Goal: Task Accomplishment & Management: Manage account settings

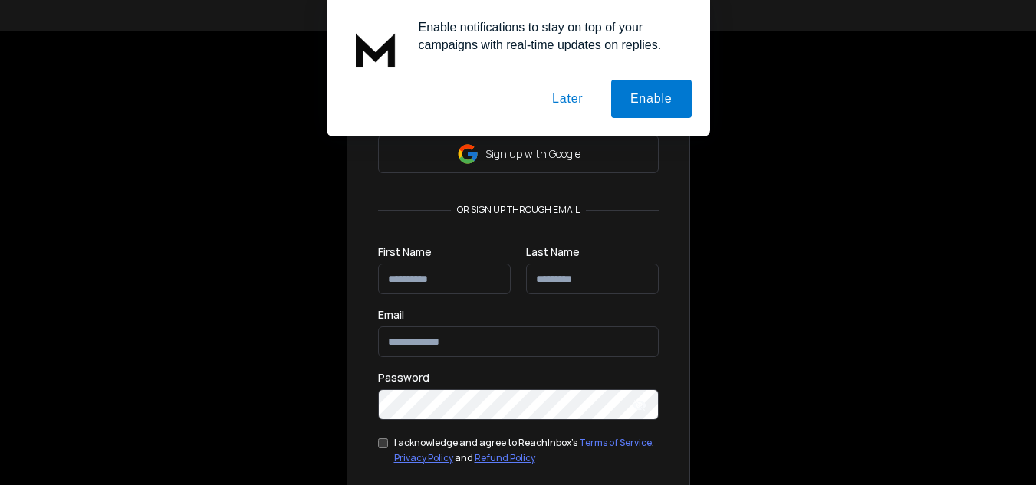
click at [581, 97] on button "Later" at bounding box center [567, 99] width 69 height 38
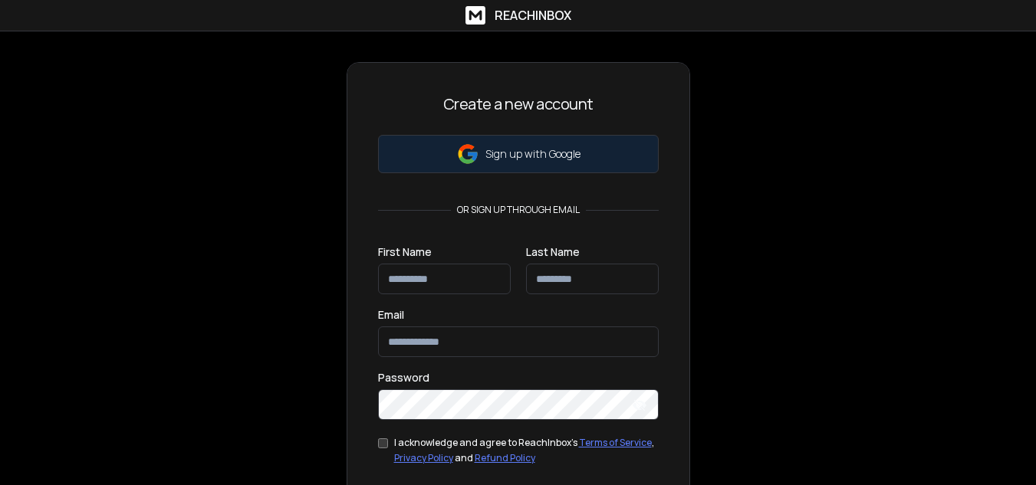
click at [534, 151] on p "Sign up with Google" at bounding box center [532, 153] width 95 height 15
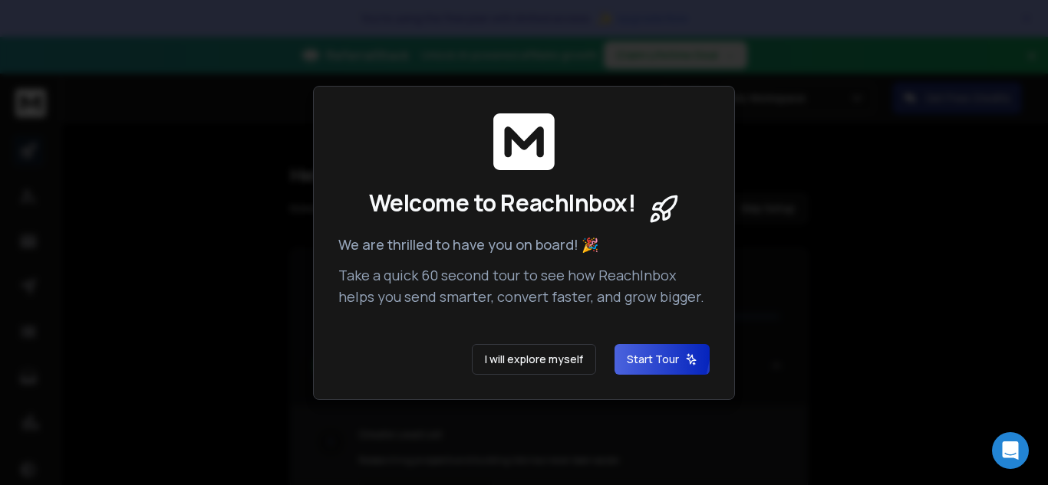
click at [669, 354] on span "Start Tour" at bounding box center [662, 359] width 71 height 15
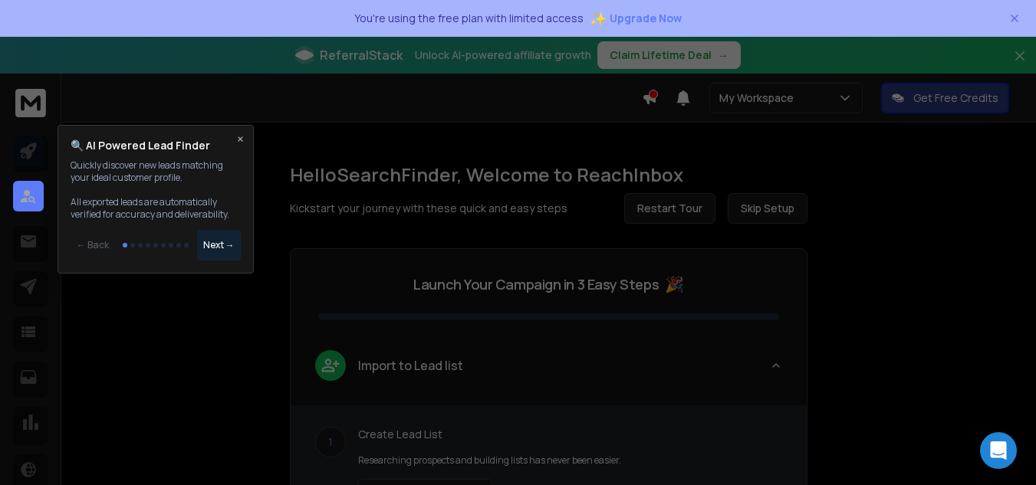
click at [215, 245] on button "Next →" at bounding box center [219, 245] width 44 height 31
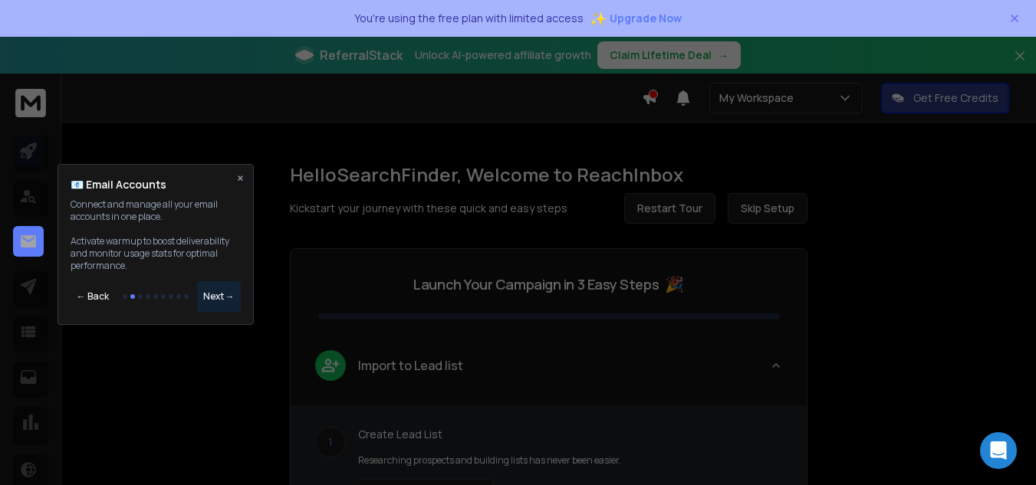
click at [221, 292] on button "Next →" at bounding box center [219, 296] width 44 height 31
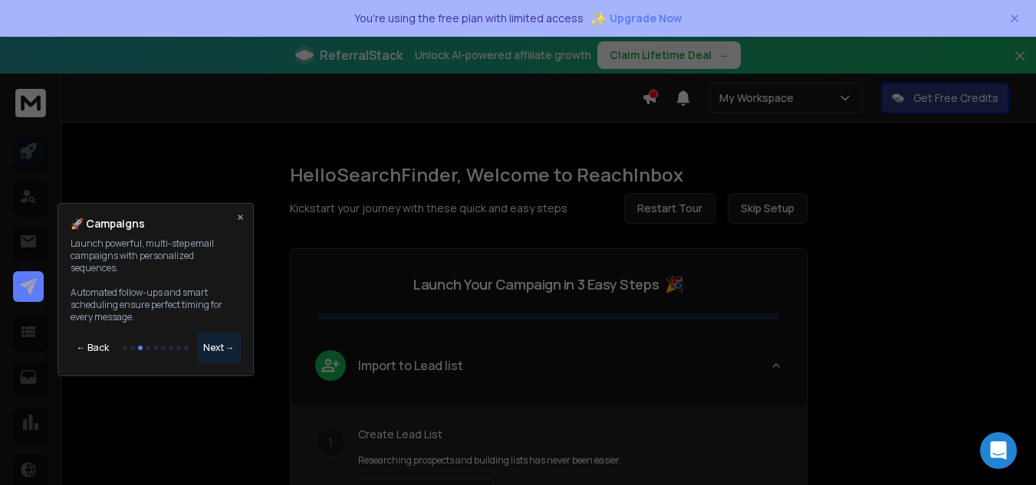
click at [225, 347] on button "Next →" at bounding box center [219, 348] width 44 height 31
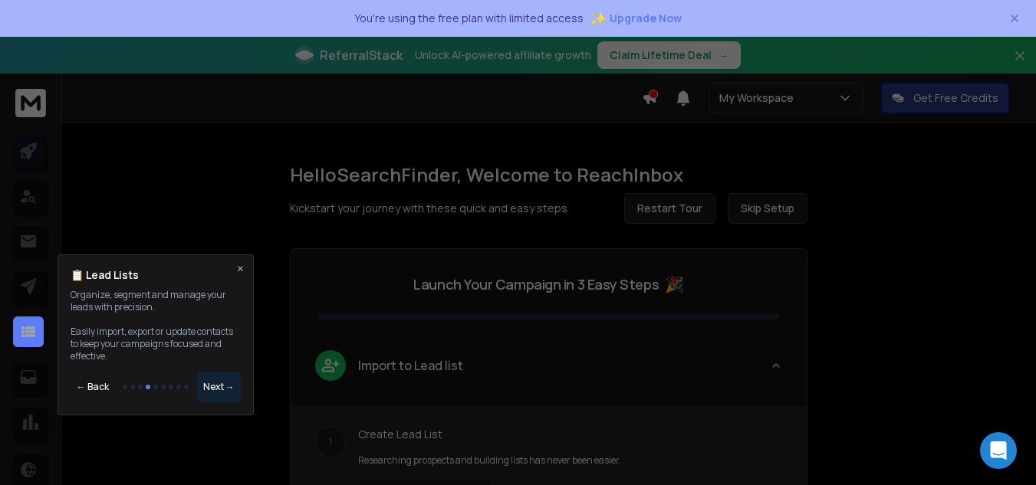
click at [228, 386] on button "Next →" at bounding box center [219, 387] width 44 height 31
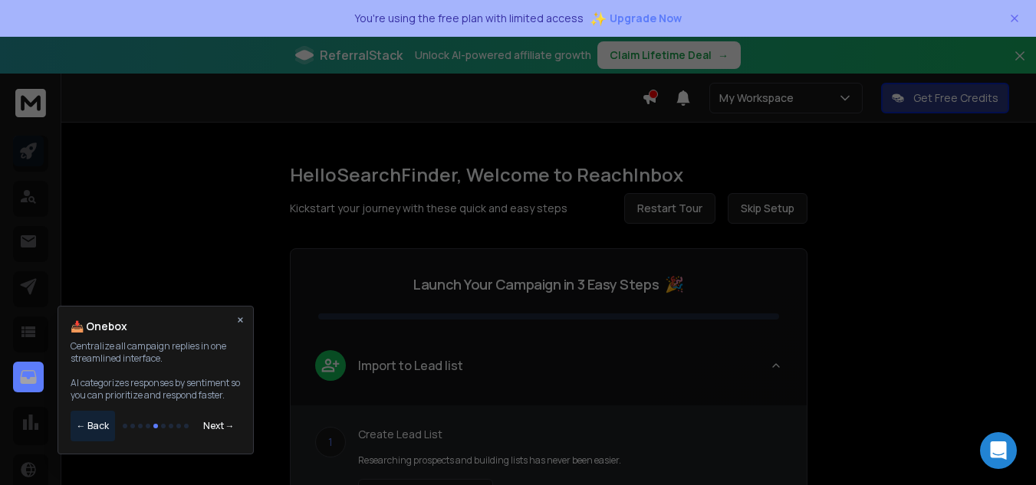
click at [100, 421] on button "← Back" at bounding box center [93, 426] width 44 height 31
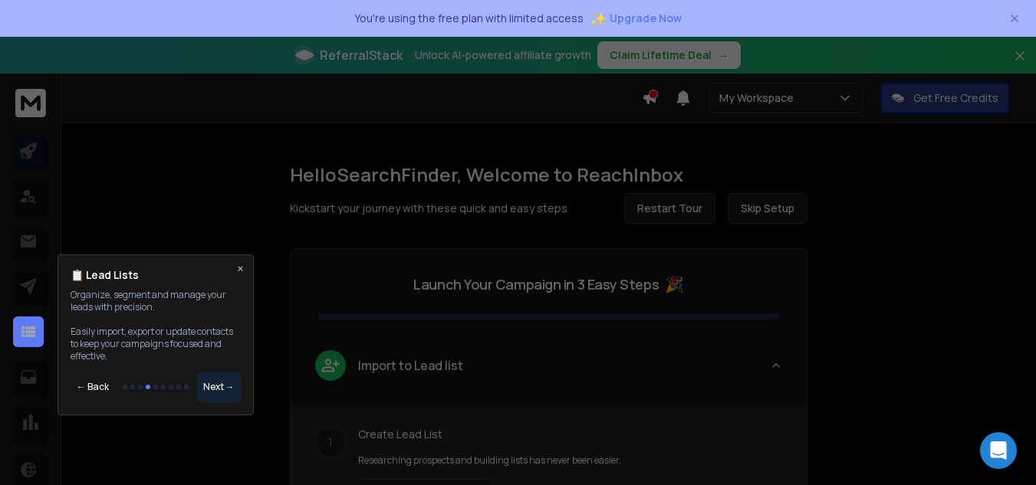
click at [222, 386] on button "Next →" at bounding box center [219, 387] width 44 height 31
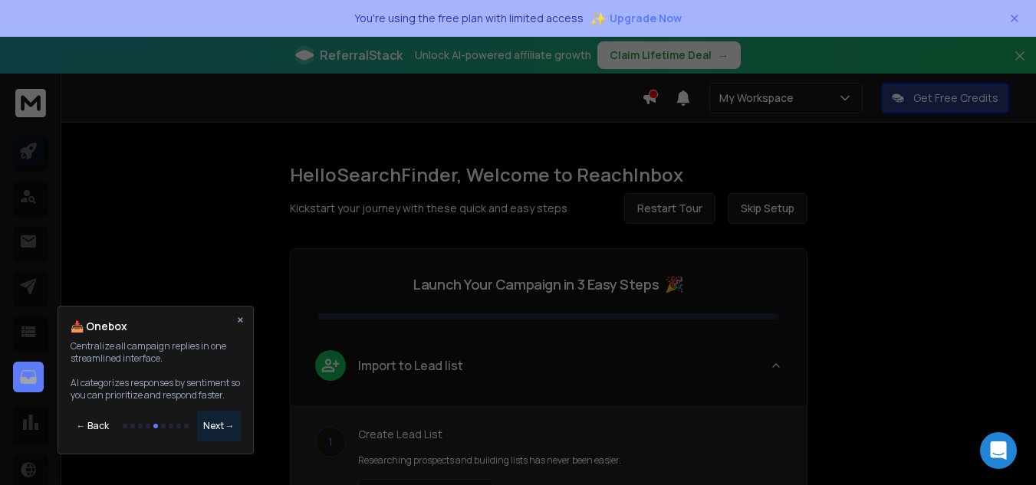
click at [215, 432] on button "Next →" at bounding box center [219, 426] width 44 height 31
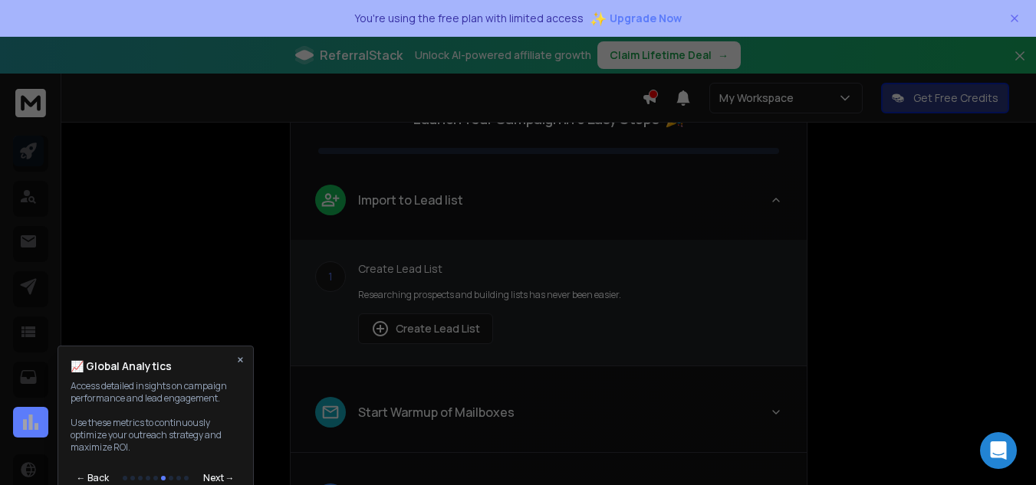
scroll to position [230, 0]
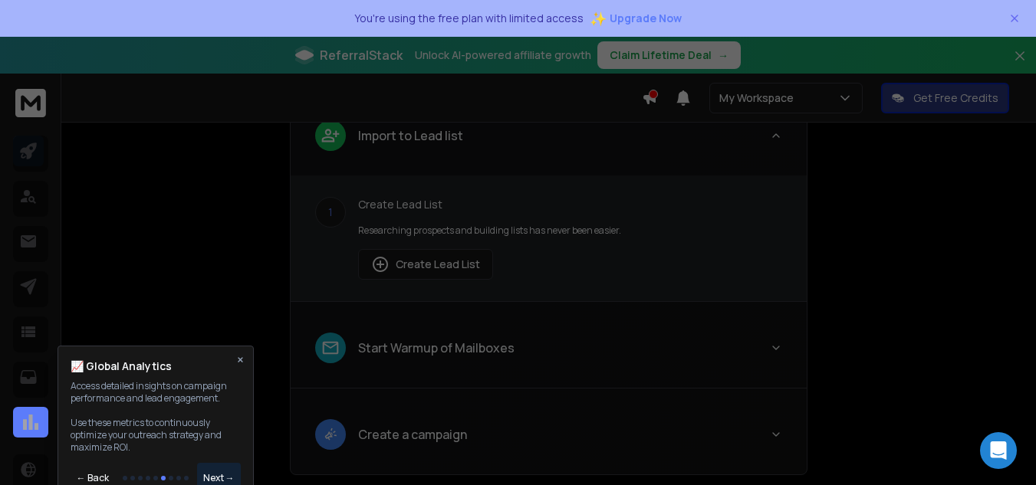
click at [210, 478] on button "Next →" at bounding box center [219, 478] width 44 height 31
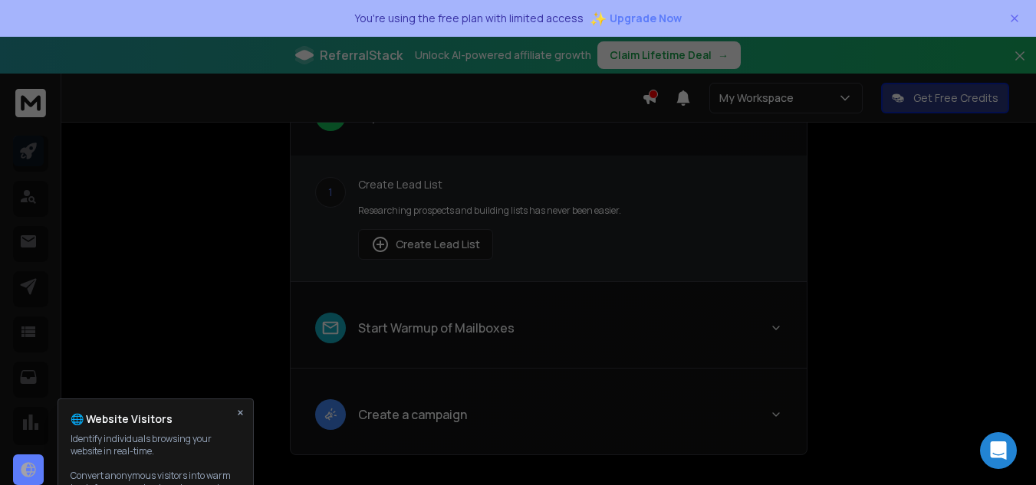
scroll to position [260, 0]
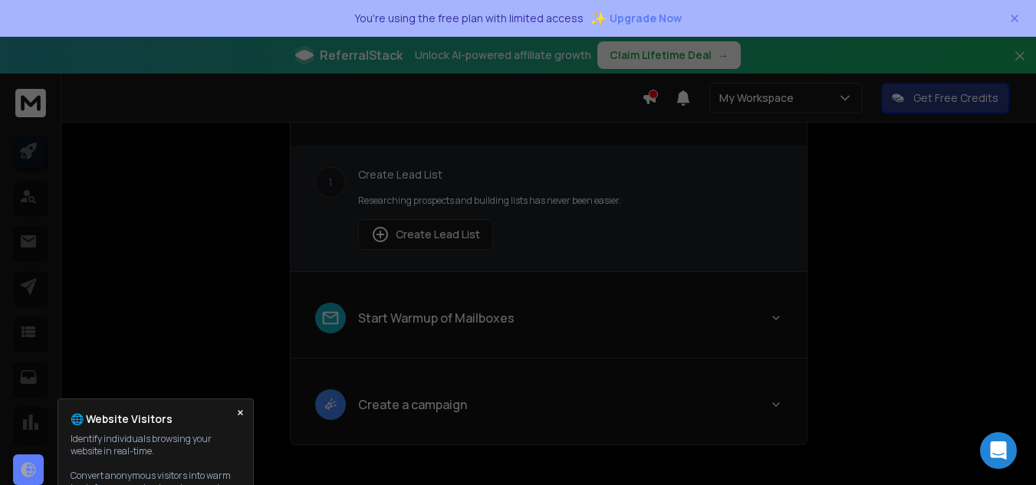
click at [240, 406] on button "×" at bounding box center [240, 413] width 7 height 14
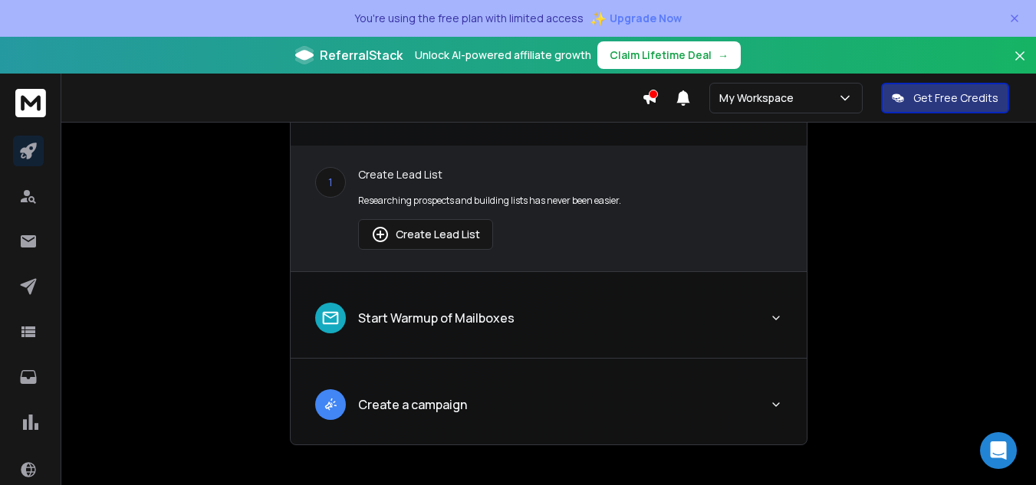
click at [240, 368] on div "Hello SearchFinder , Welcome to ReachInbox Kickstart your journey with these qu…" at bounding box center [549, 174] width 926 height 592
click at [472, 238] on button "Create Lead List" at bounding box center [425, 234] width 135 height 31
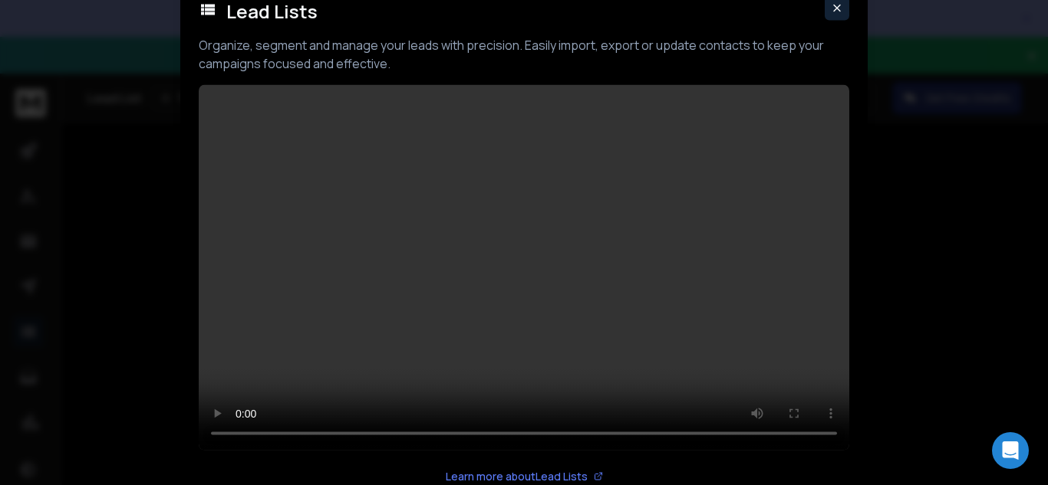
click at [840, 7] on icon at bounding box center [837, 8] width 12 height 12
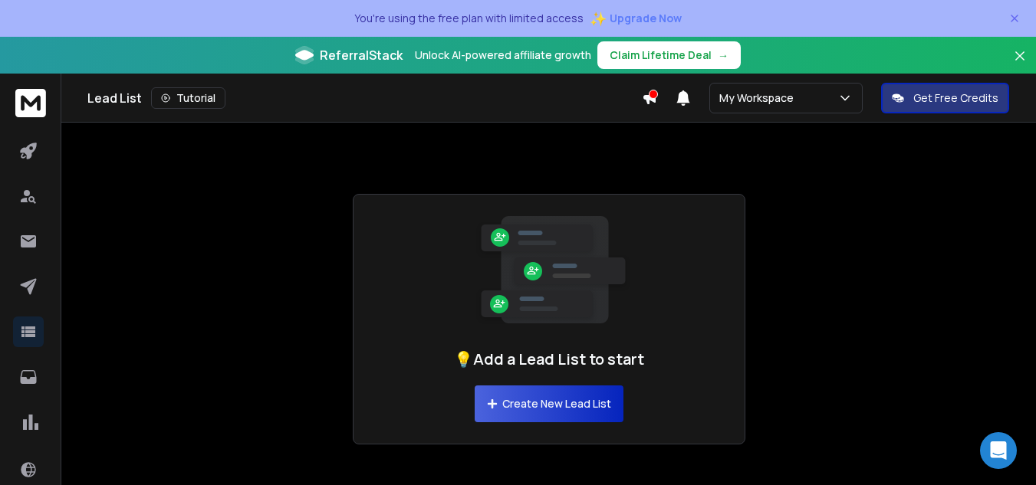
click at [513, 391] on button "Create New Lead List" at bounding box center [549, 404] width 149 height 37
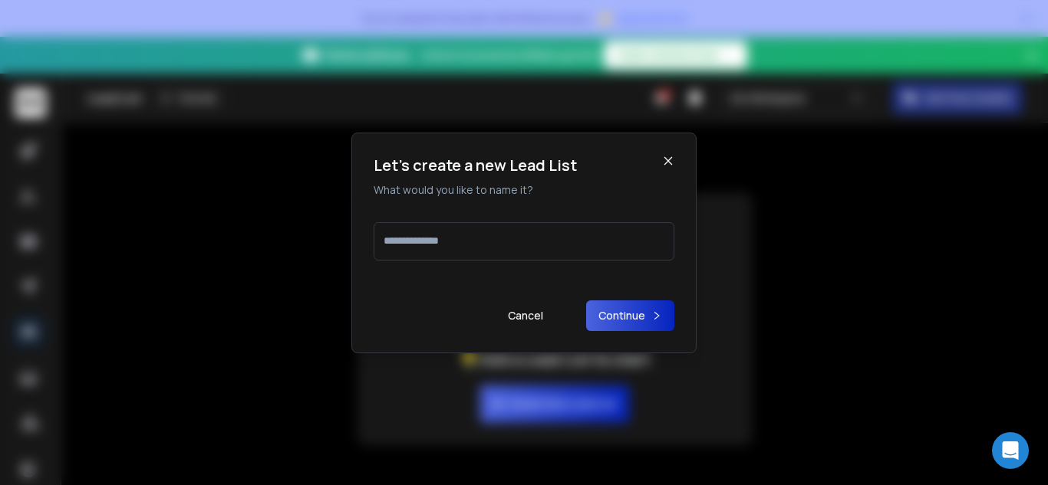
click at [498, 238] on input at bounding box center [523, 241] width 301 height 38
type input "**********"
click at [623, 310] on button "Continue" at bounding box center [630, 316] width 88 height 31
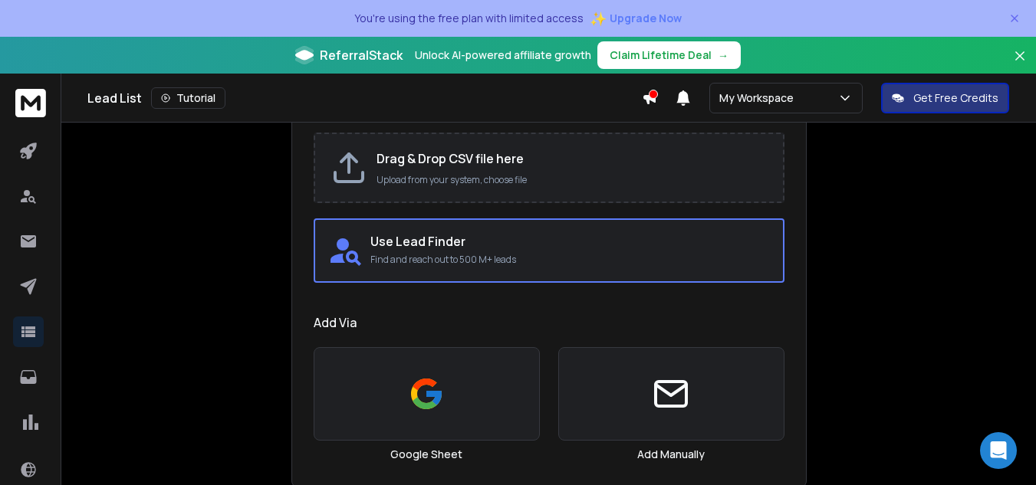
scroll to position [116, 0]
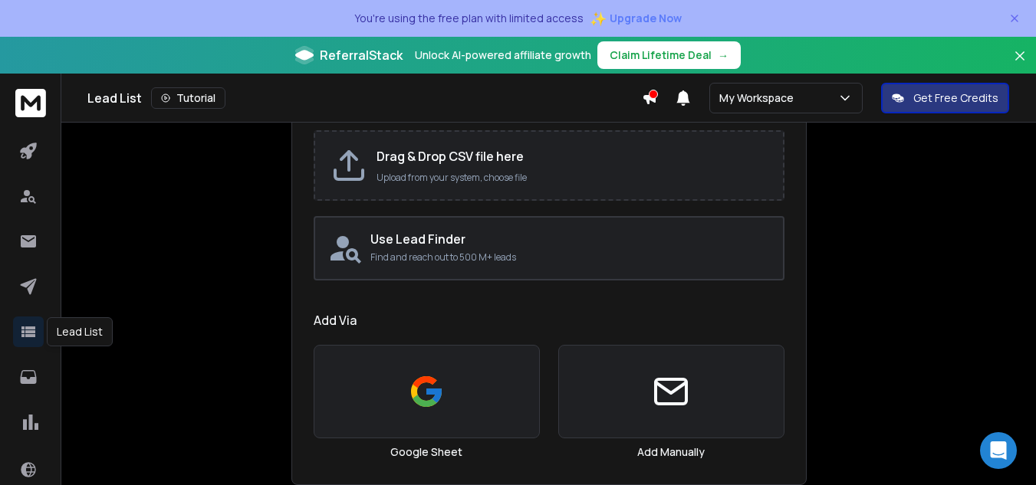
click at [31, 326] on icon at bounding box center [28, 332] width 18 height 18
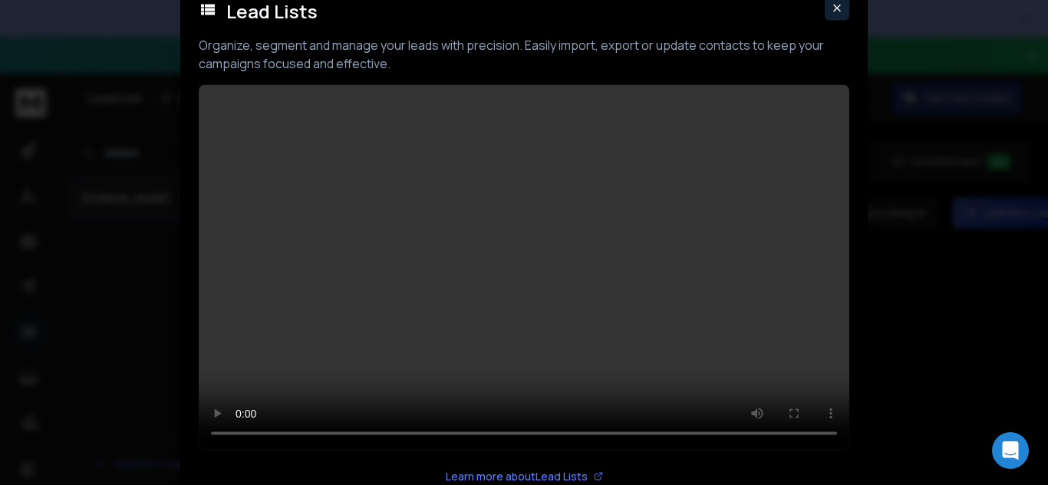
click at [840, 8] on icon at bounding box center [837, 8] width 12 height 12
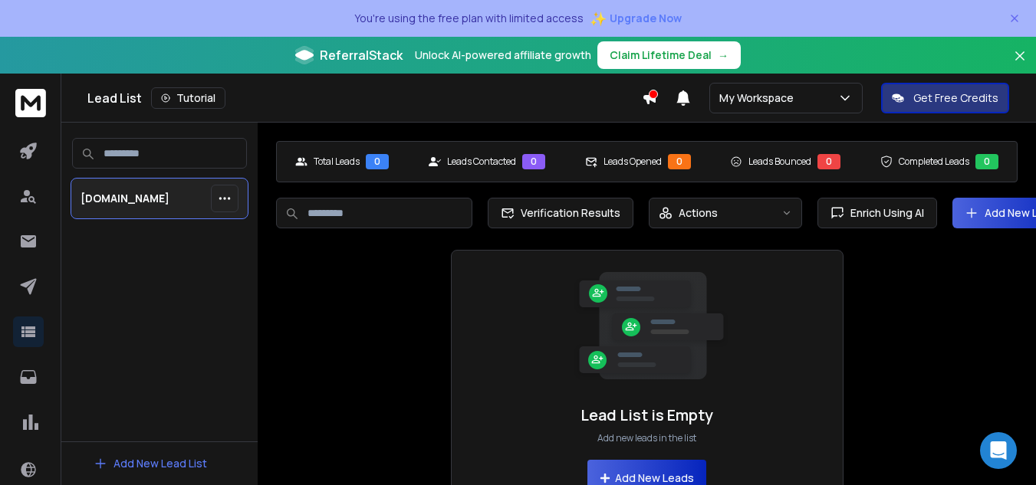
click at [124, 300] on div "[DOMAIN_NAME]" at bounding box center [159, 301] width 196 height 246
click at [135, 463] on button "Add New Lead List" at bounding box center [150, 464] width 138 height 31
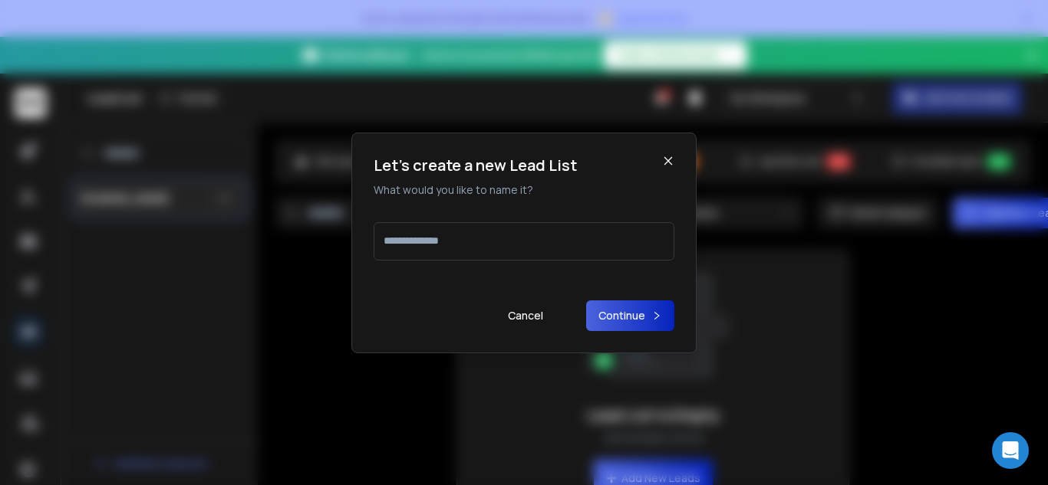
drag, startPoint x: 487, startPoint y: 233, endPoint x: 480, endPoint y: 229, distance: 7.9
click at [487, 233] on input at bounding box center [523, 241] width 301 height 38
drag, startPoint x: 486, startPoint y: 237, endPoint x: 485, endPoint y: 228, distance: 9.2
click at [486, 237] on input at bounding box center [523, 241] width 301 height 38
type input "**********"
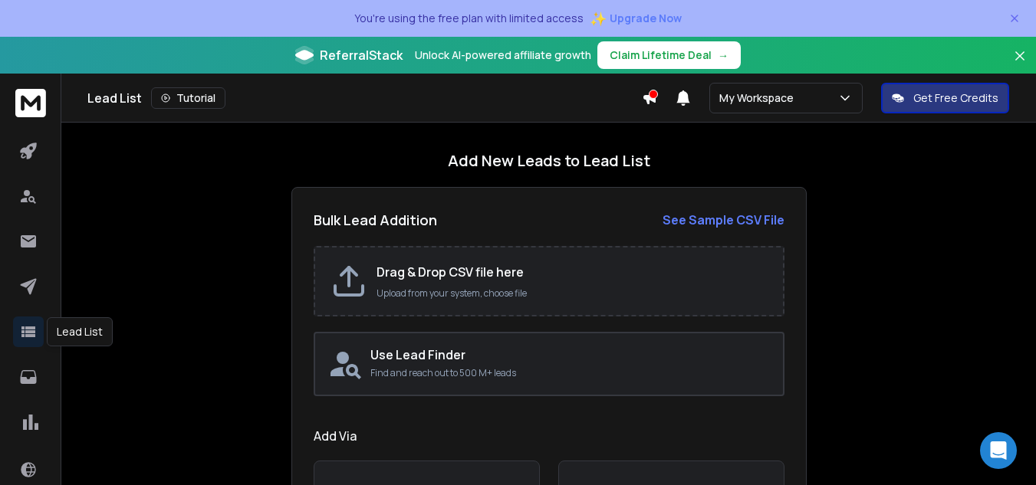
click at [31, 330] on icon at bounding box center [28, 332] width 14 height 11
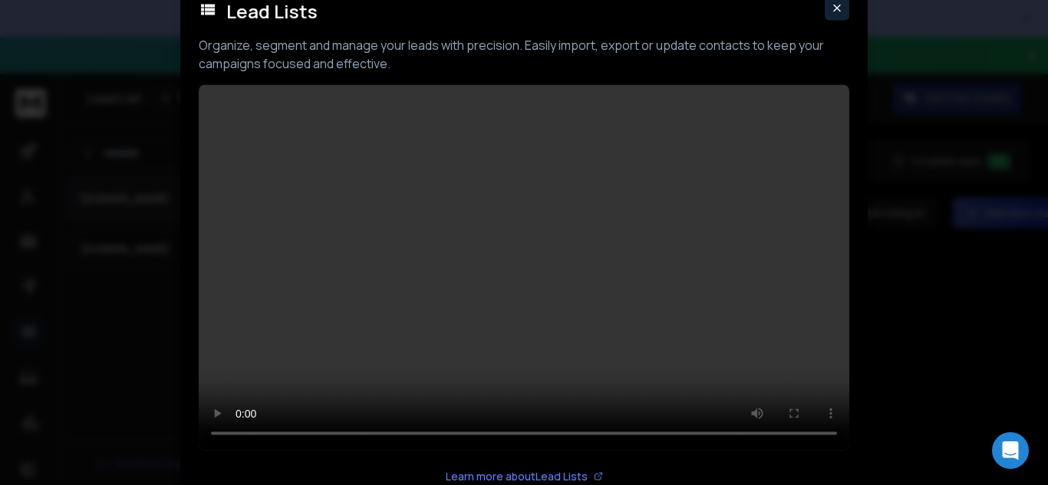
click at [837, 2] on icon at bounding box center [837, 8] width 12 height 12
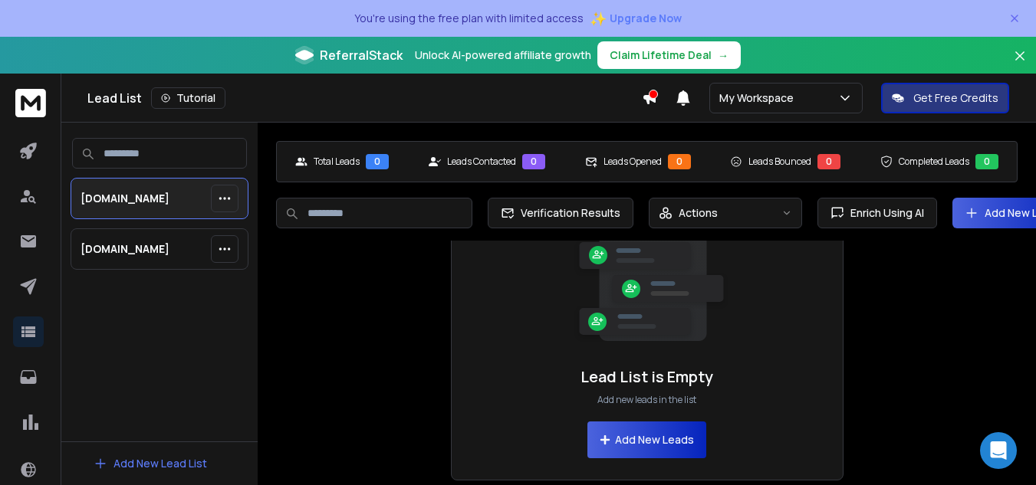
scroll to position [57, 0]
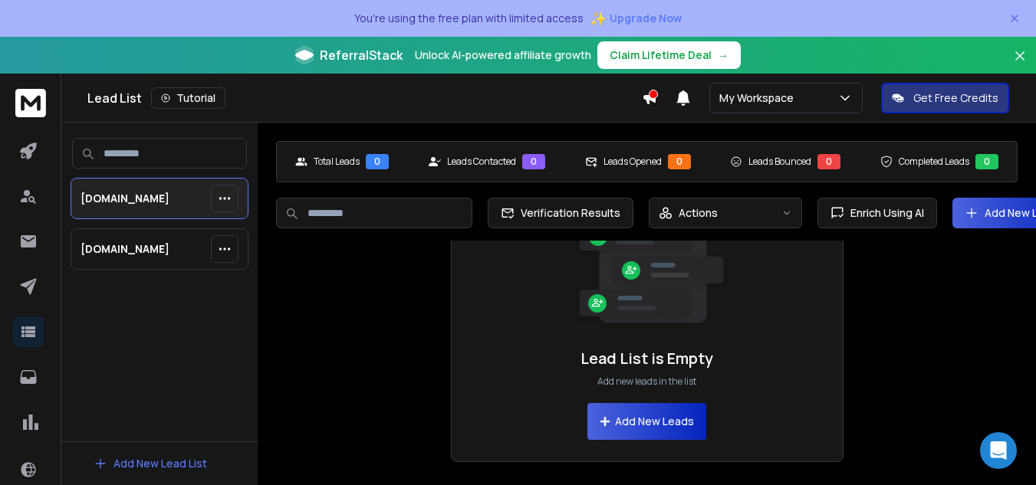
click at [663, 420] on button "Add New Leads" at bounding box center [646, 421] width 119 height 37
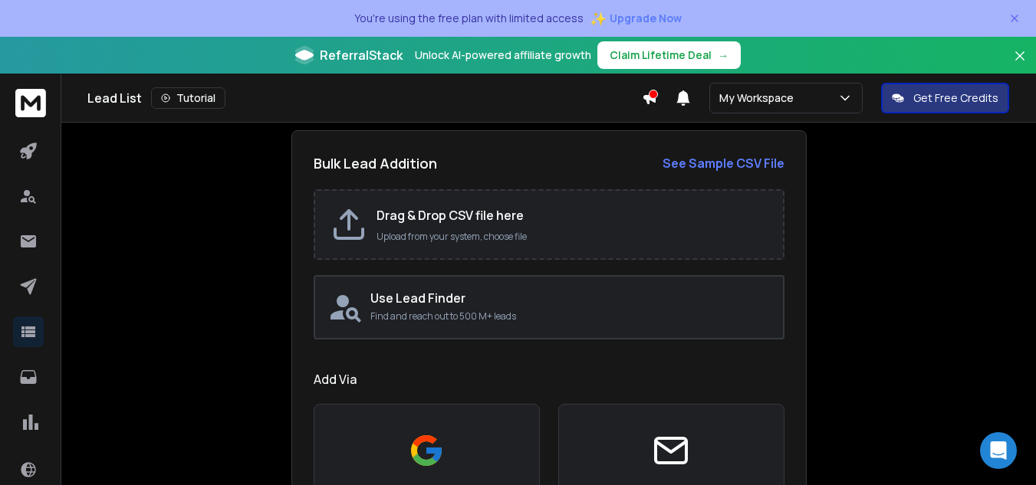
scroll to position [116, 0]
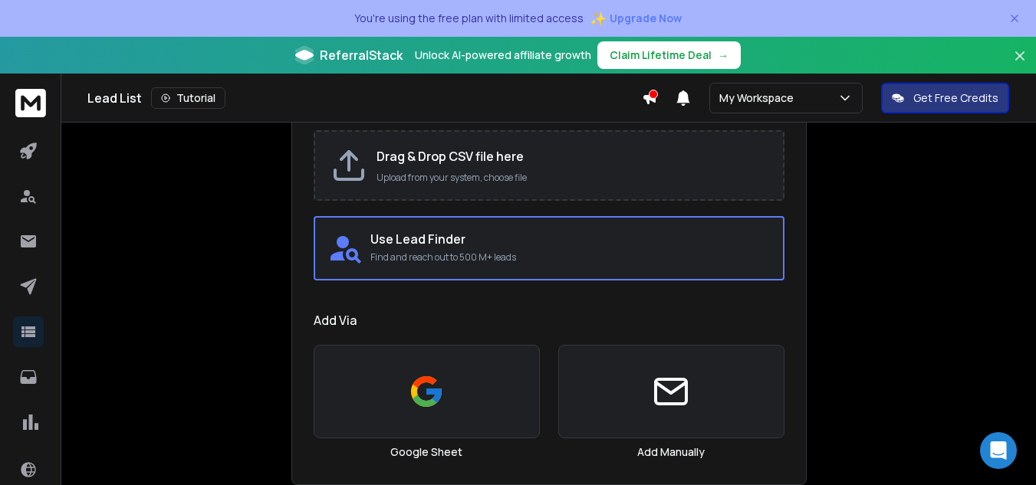
click at [588, 248] on h2 "Use Lead Finder" at bounding box center [570, 239] width 400 height 18
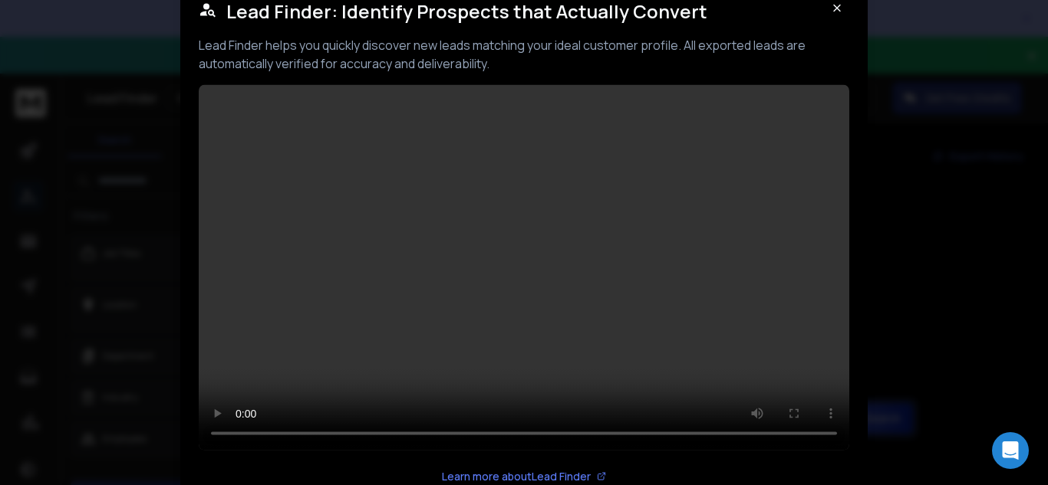
click at [836, 77] on div "Lead Finder helps you quickly discover new leads matching your ideal customer p…" at bounding box center [523, 59] width 687 height 49
click at [836, 9] on icon at bounding box center [837, 8] width 12 height 12
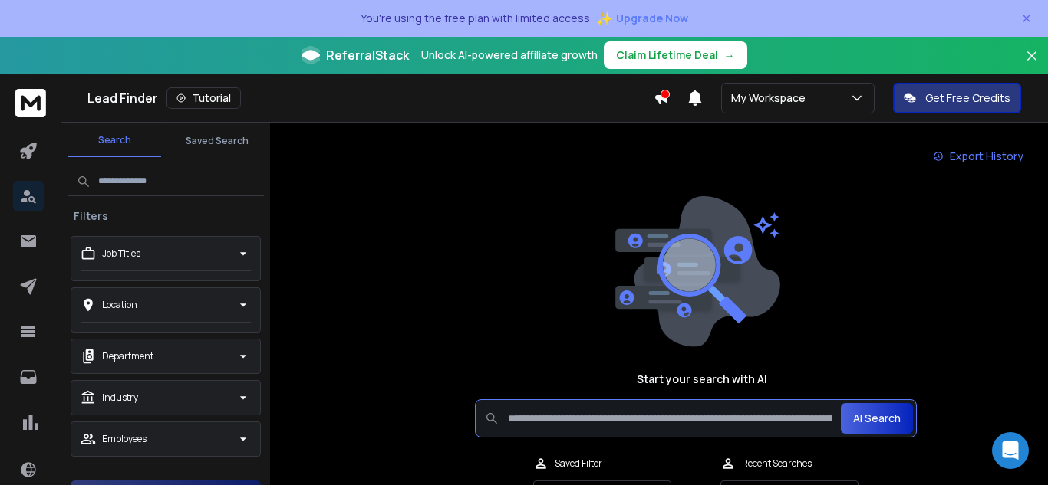
click at [620, 422] on textarea at bounding box center [670, 418] width 324 height 31
type textarea "**********"
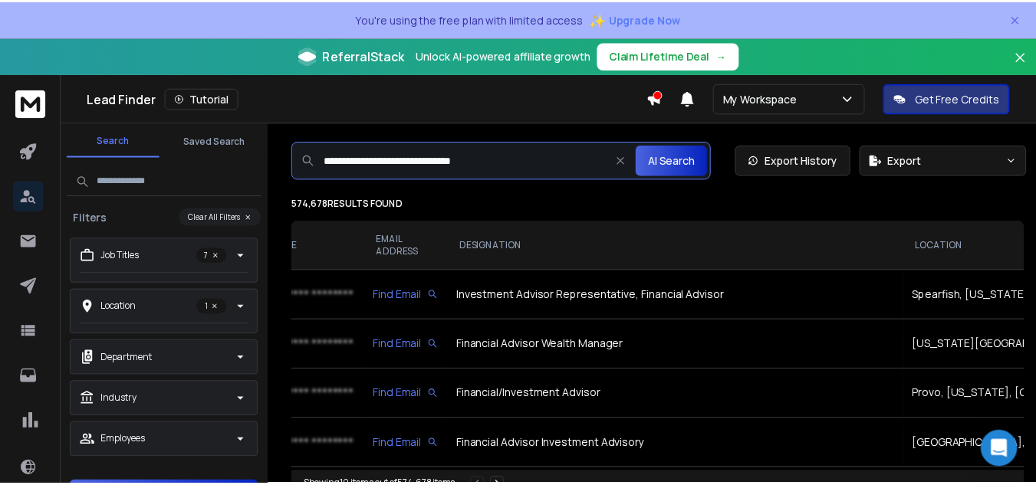
scroll to position [0, 12]
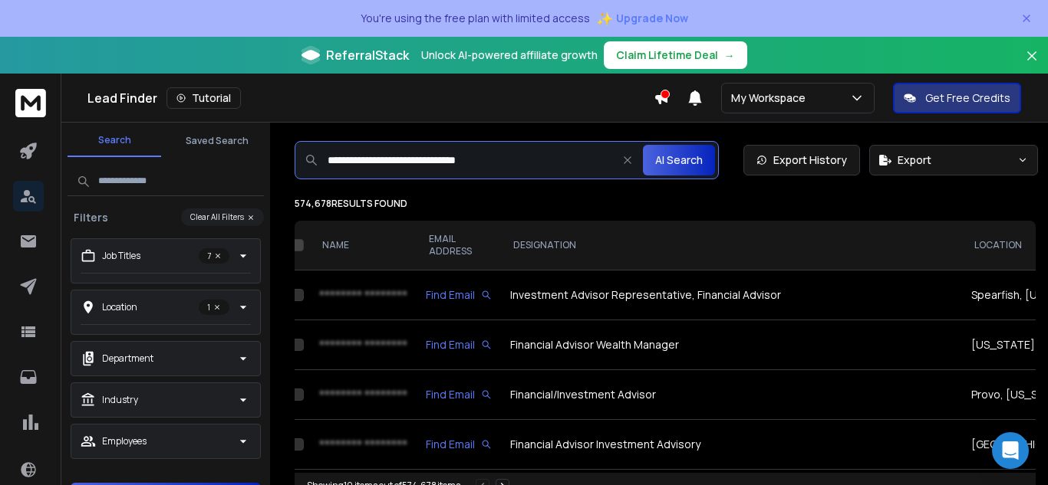
click at [238, 252] on icon at bounding box center [242, 255] width 15 height 15
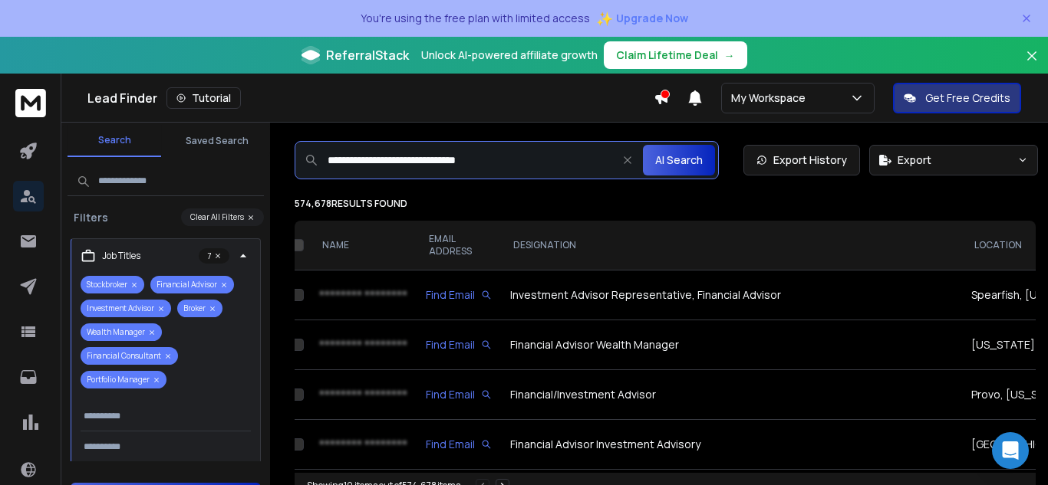
click at [214, 307] on icon at bounding box center [213, 309] width 8 height 8
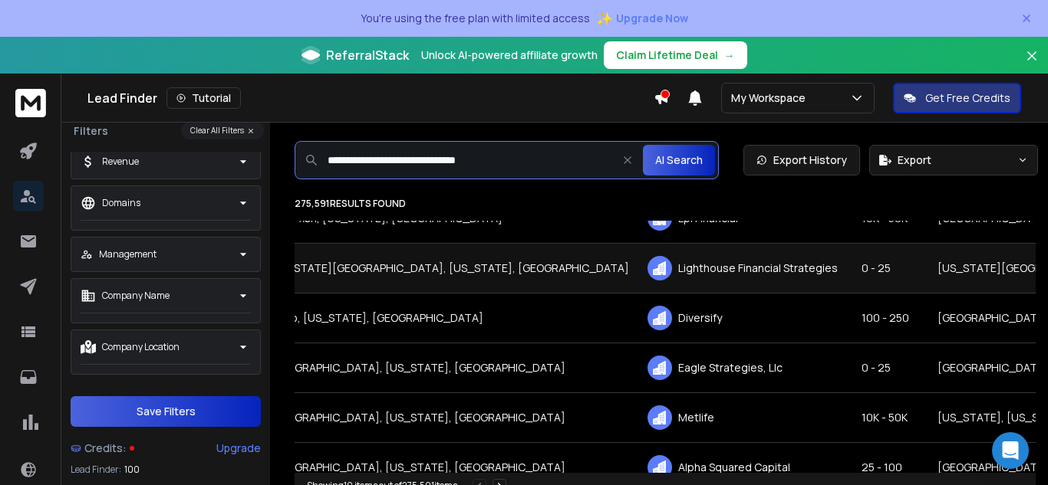
scroll to position [0, 715]
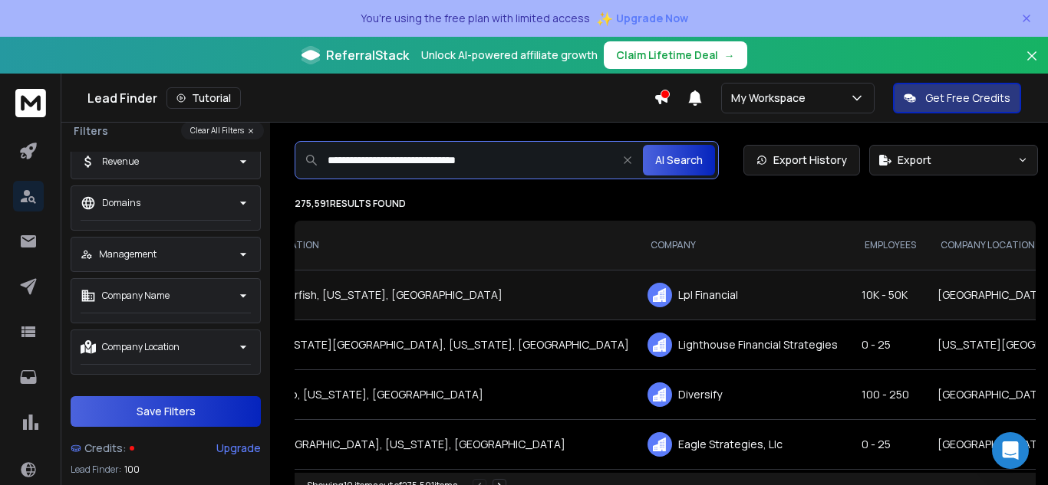
click at [412, 291] on td "Spearfish, [US_STATE], [GEOGRAPHIC_DATA]" at bounding box center [448, 296] width 379 height 50
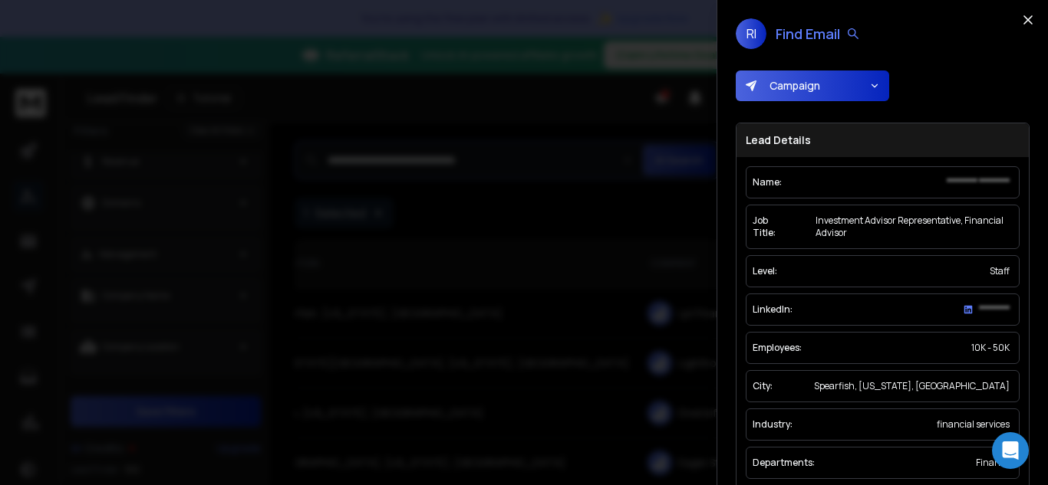
click at [1020, 18] on icon "button" at bounding box center [1027, 19] width 15 height 15
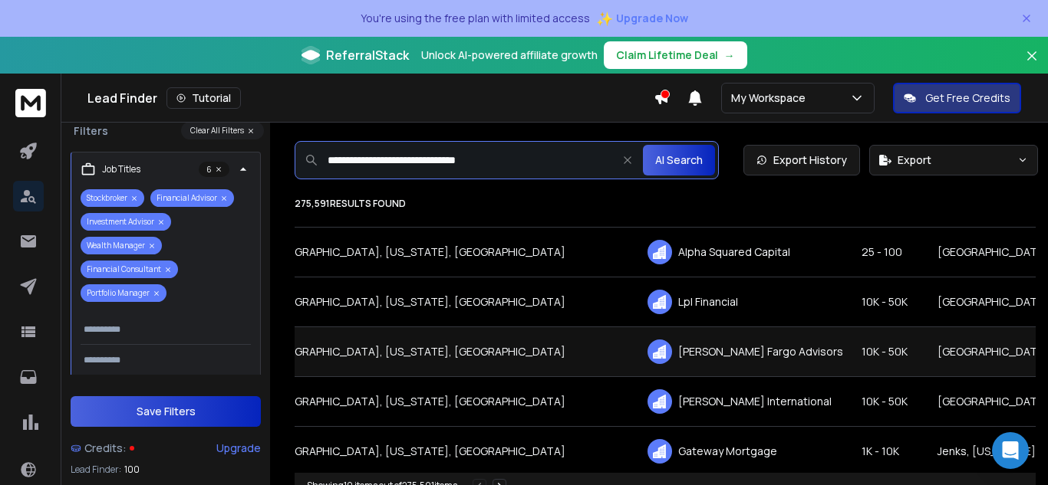
scroll to position [304, 715]
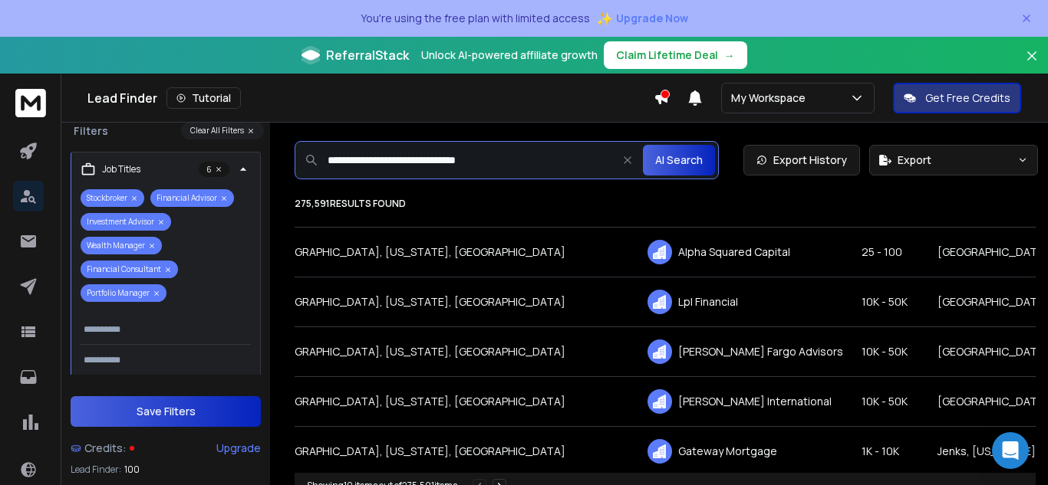
click at [1033, 55] on icon "Close banner" at bounding box center [1031, 55] width 9 height 9
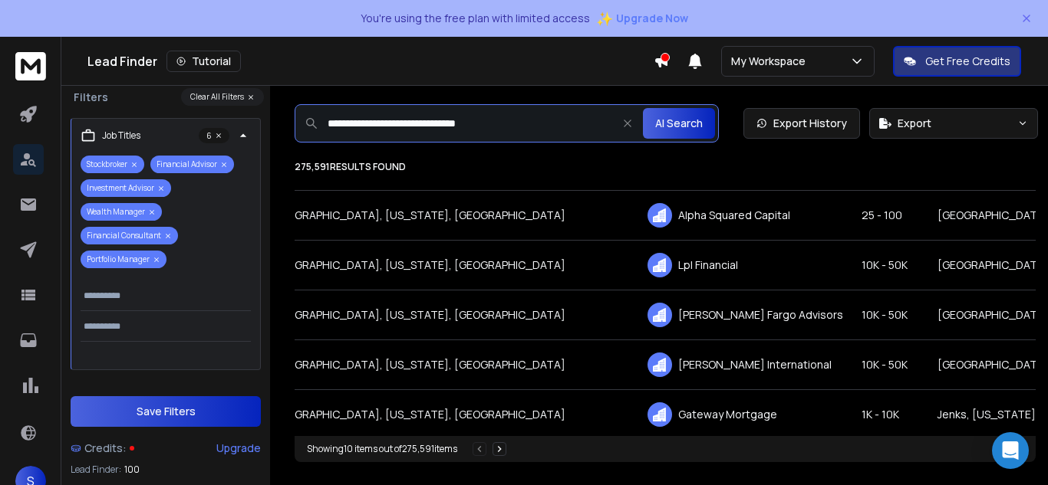
scroll to position [84, 0]
click at [1026, 16] on icon "Close notification" at bounding box center [1026, 18] width 12 height 12
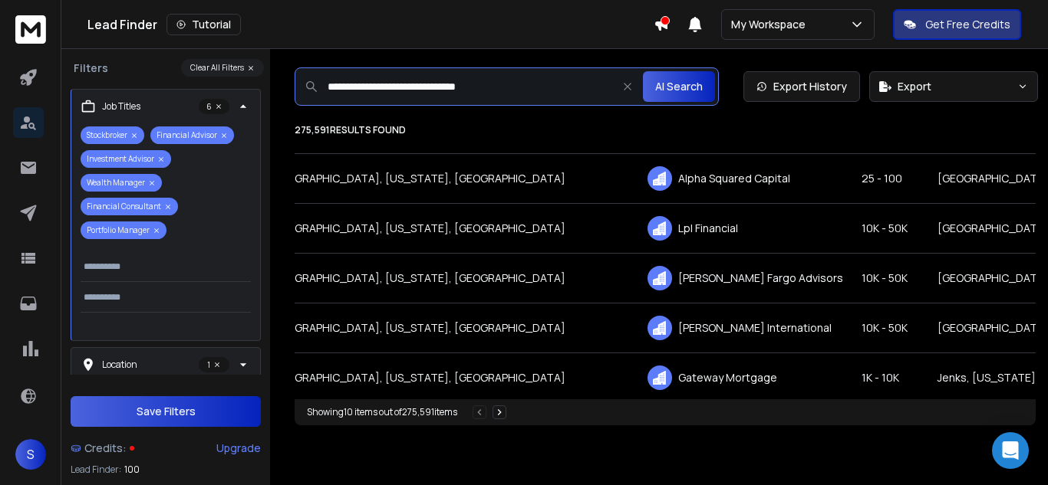
click at [505, 413] on icon at bounding box center [499, 412] width 12 height 12
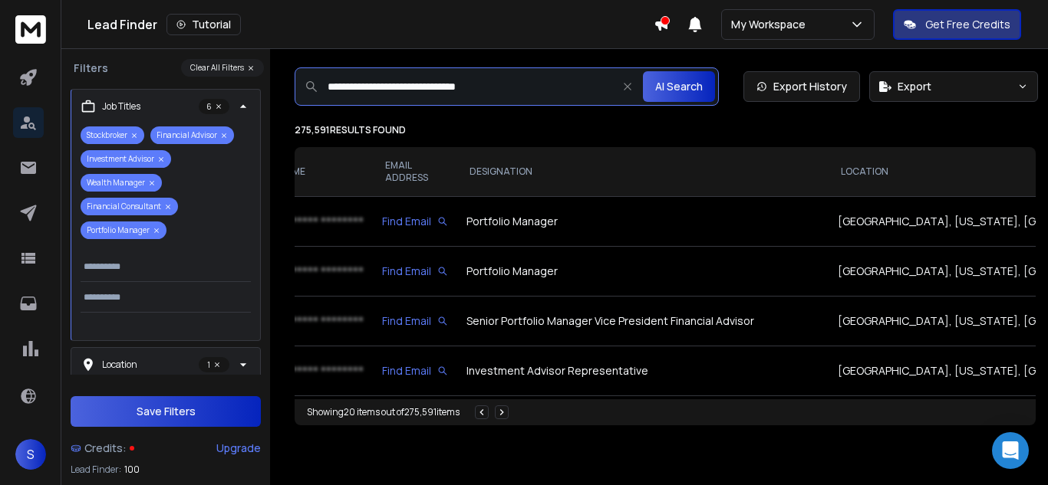
scroll to position [0, 53]
click at [475, 81] on textarea "**********" at bounding box center [469, 86] width 285 height 31
type textarea "**********"
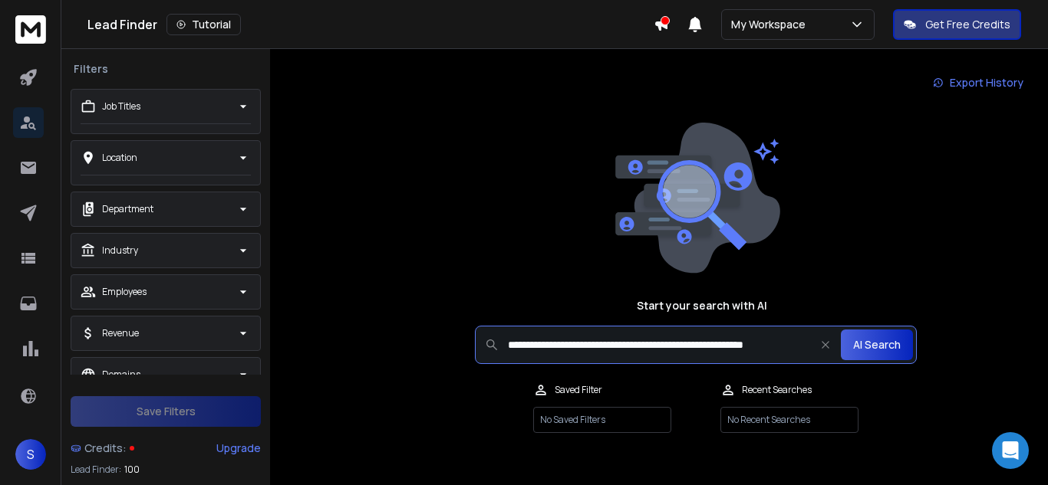
scroll to position [76, 0]
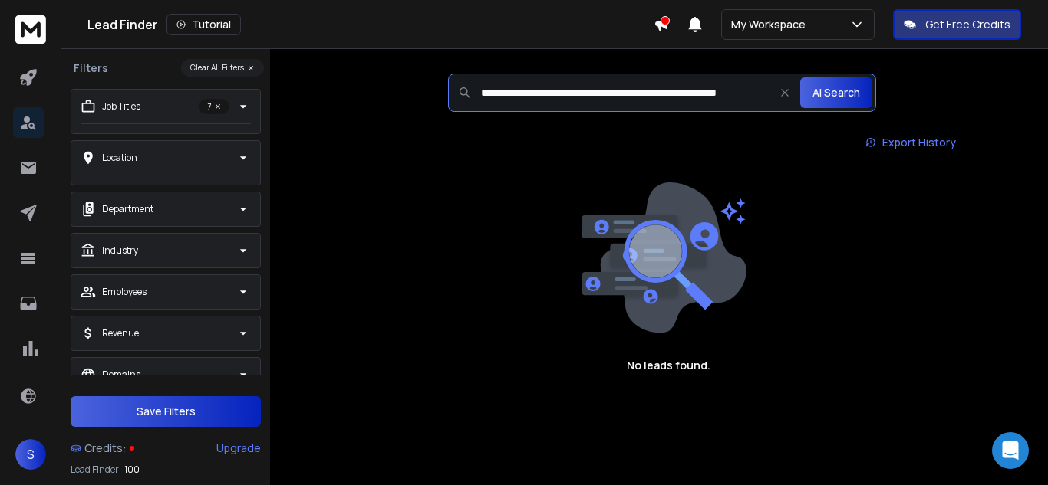
click at [723, 90] on textarea "**********" at bounding box center [625, 92] width 288 height 31
drag, startPoint x: 529, startPoint y: 95, endPoint x: 473, endPoint y: 94, distance: 56.0
click at [473, 94] on div "**********" at bounding box center [662, 93] width 428 height 38
click at [538, 82] on textarea "**********" at bounding box center [625, 92] width 288 height 31
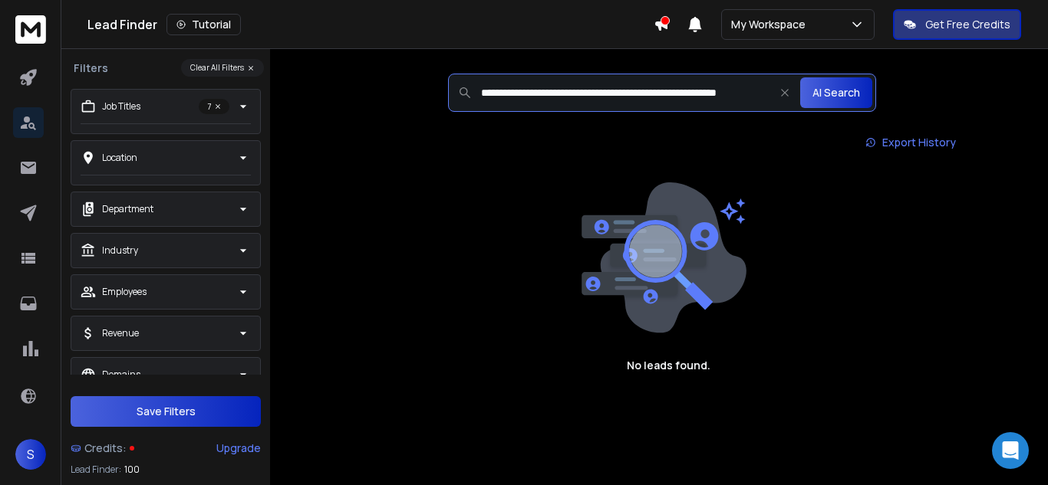
scroll to position [0, 0]
drag, startPoint x: 530, startPoint y: 90, endPoint x: 465, endPoint y: 83, distance: 65.6
click at [465, 83] on div "**********" at bounding box center [662, 93] width 428 height 38
drag, startPoint x: 561, startPoint y: 91, endPoint x: 442, endPoint y: 89, distance: 119.7
click at [442, 89] on div "**********" at bounding box center [661, 93] width 735 height 38
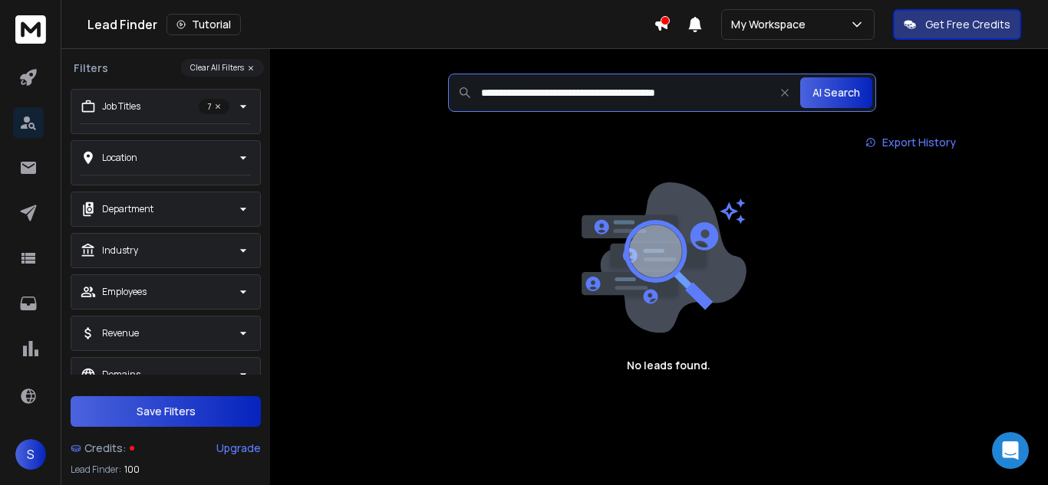
type textarea "**********"
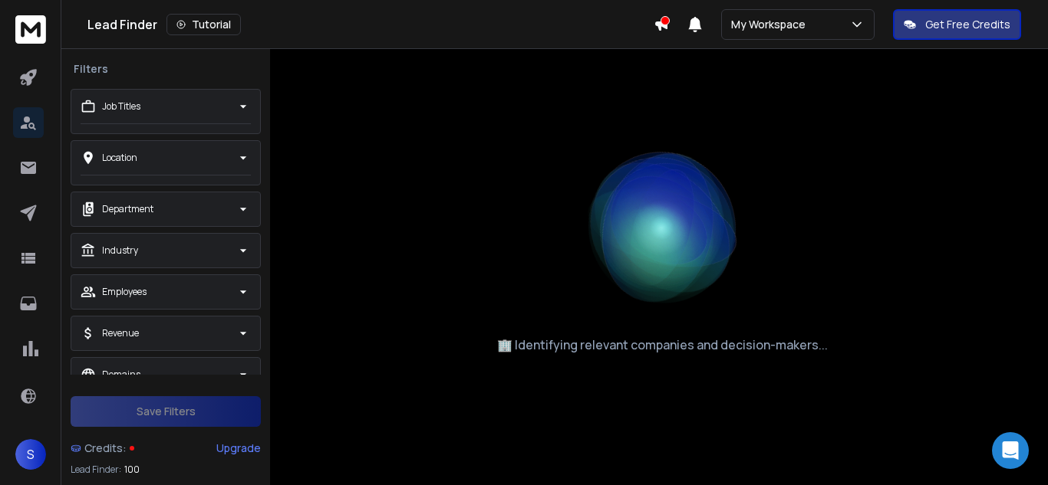
scroll to position [76, 0]
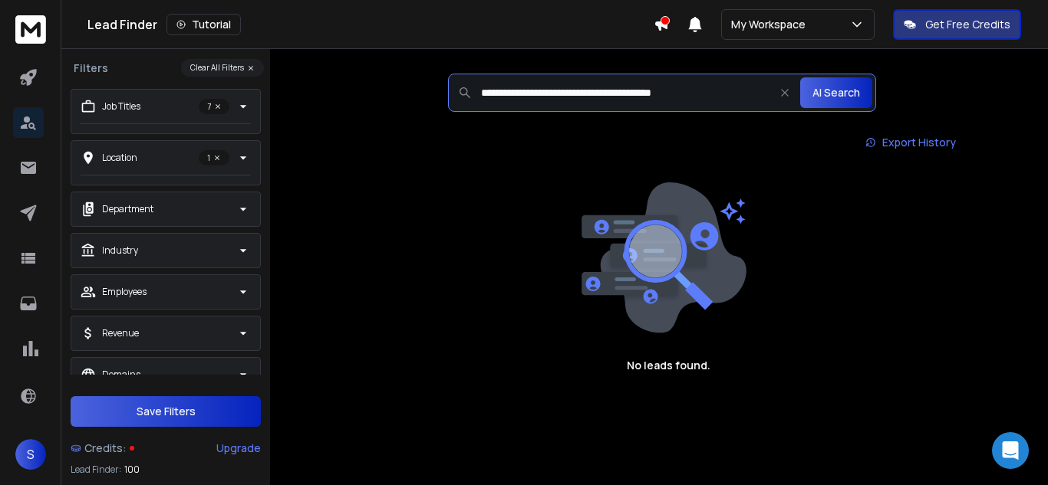
drag, startPoint x: 513, startPoint y: 90, endPoint x: 446, endPoint y: 89, distance: 66.7
click at [447, 89] on div "**********" at bounding box center [661, 93] width 735 height 38
type textarea "**********"
click at [843, 78] on button "AI Search" at bounding box center [836, 92] width 72 height 31
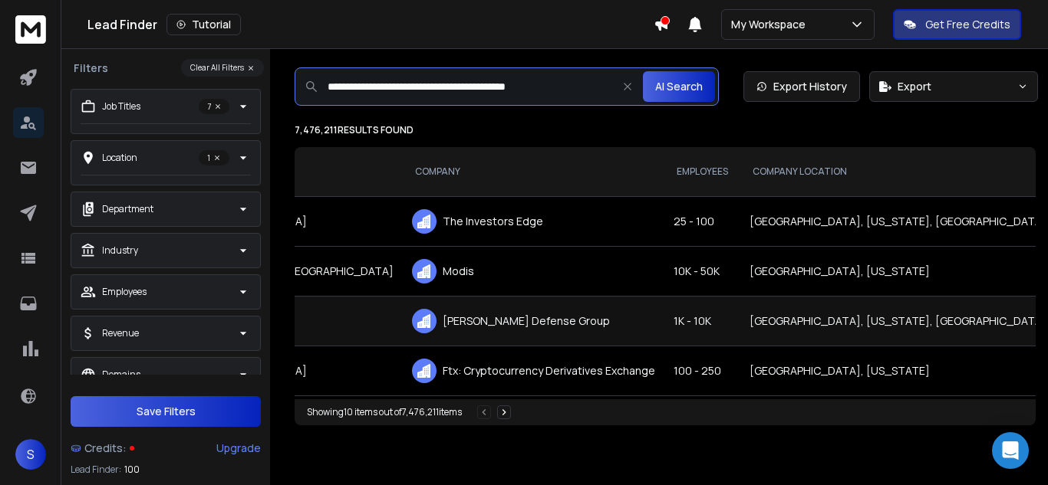
scroll to position [77, 785]
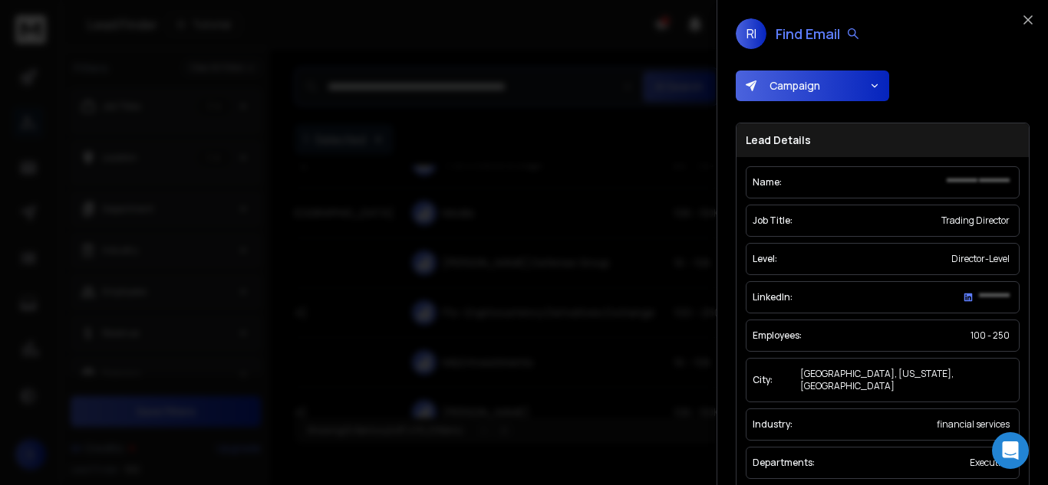
drag, startPoint x: 886, startPoint y: 292, endPoint x: 962, endPoint y: 120, distance: 187.8
click at [962, 120] on div "RI Find Email Campaign Lead Details Name: ******** ******** Job Title: Trading …" at bounding box center [882, 253] width 294 height 471
click at [1025, 18] on icon "button" at bounding box center [1028, 20] width 8 height 8
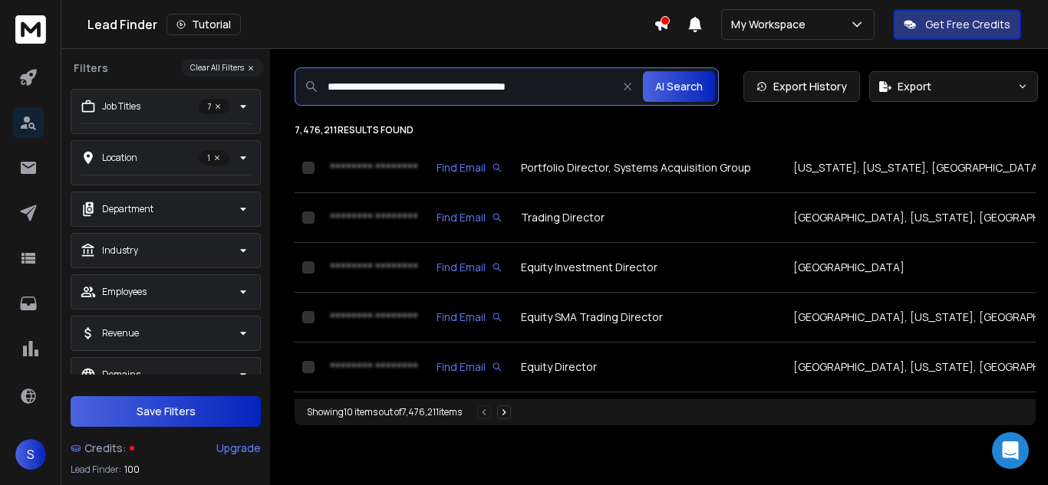
scroll to position [153, 0]
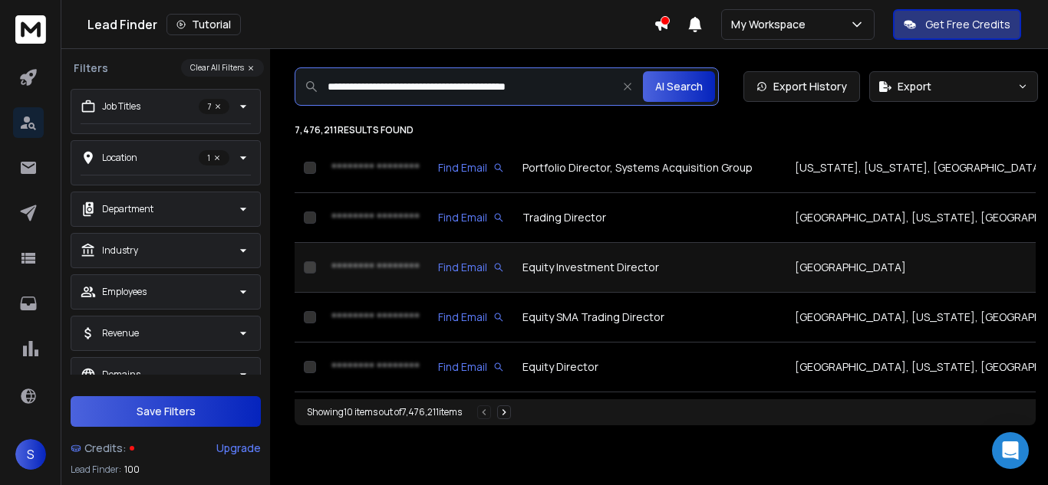
click at [303, 267] on td at bounding box center [308, 268] width 28 height 50
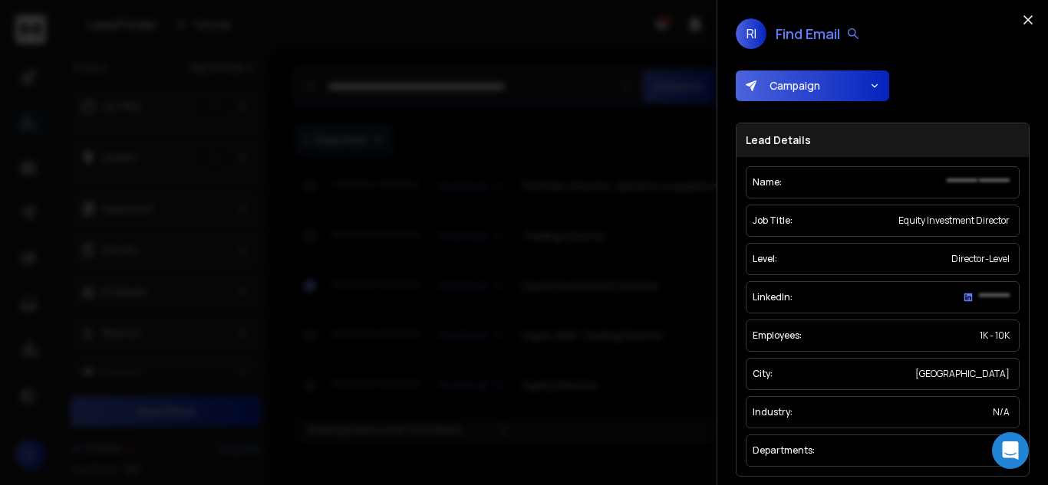
click at [1024, 18] on icon "button" at bounding box center [1028, 20] width 8 height 8
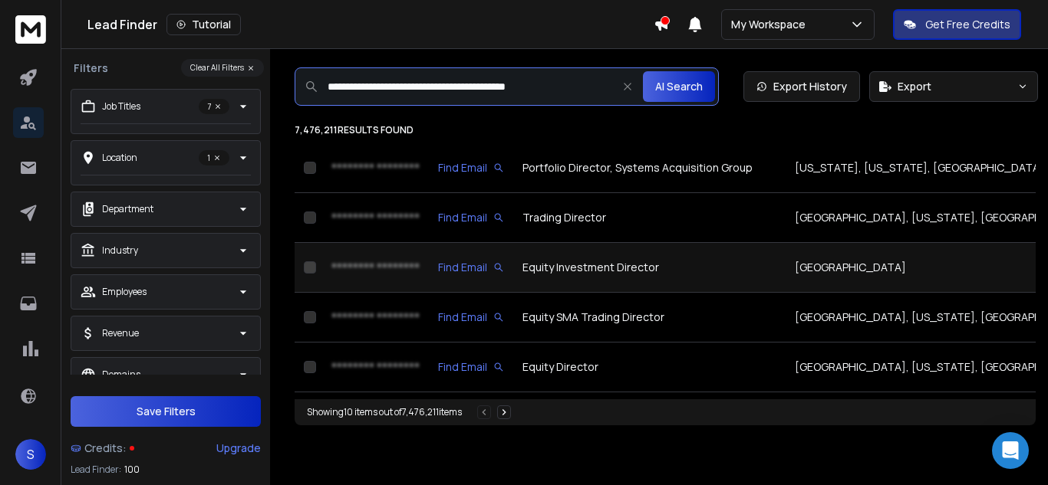
click at [310, 267] on button "button" at bounding box center [310, 268] width 12 height 12
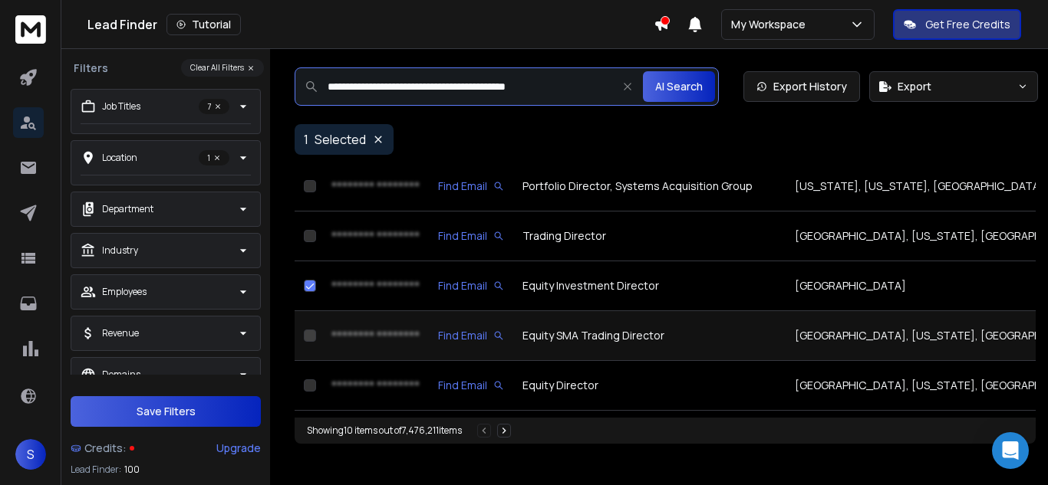
click at [309, 334] on button "button" at bounding box center [310, 336] width 12 height 12
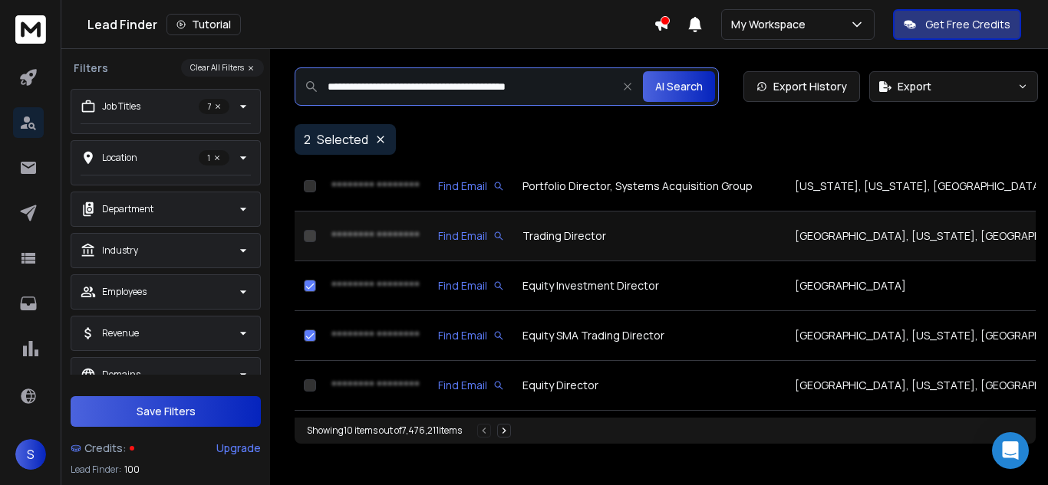
click at [308, 236] on button "button" at bounding box center [310, 236] width 12 height 12
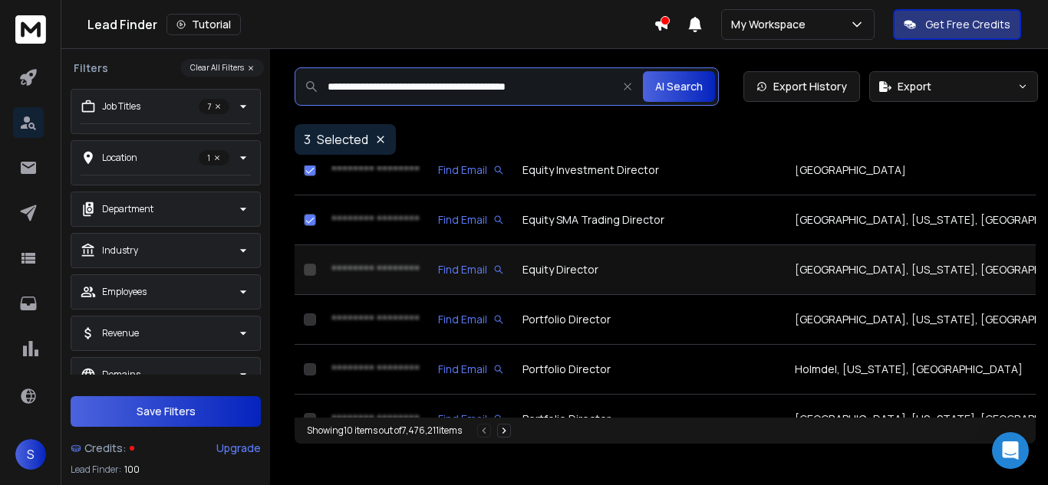
scroll to position [304, 0]
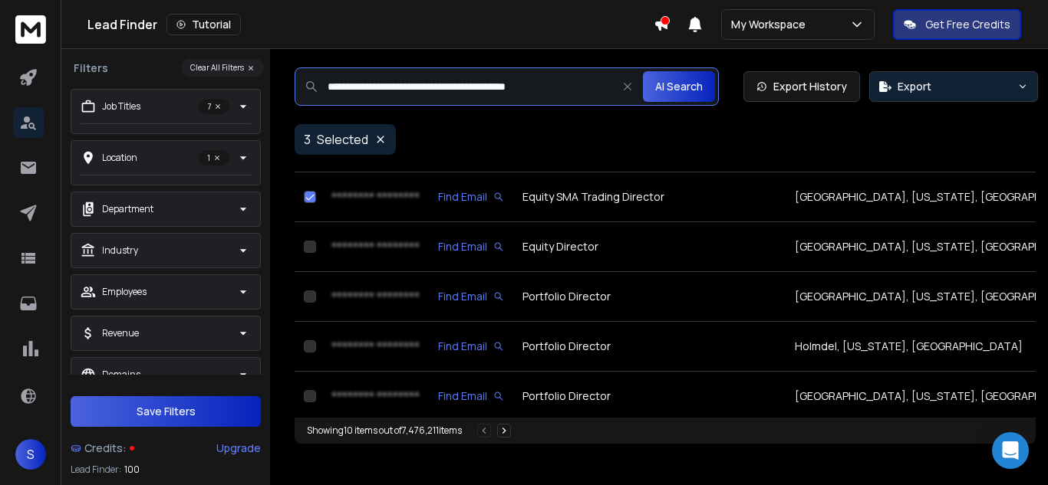
click at [965, 81] on div "Export" at bounding box center [945, 86] width 132 height 15
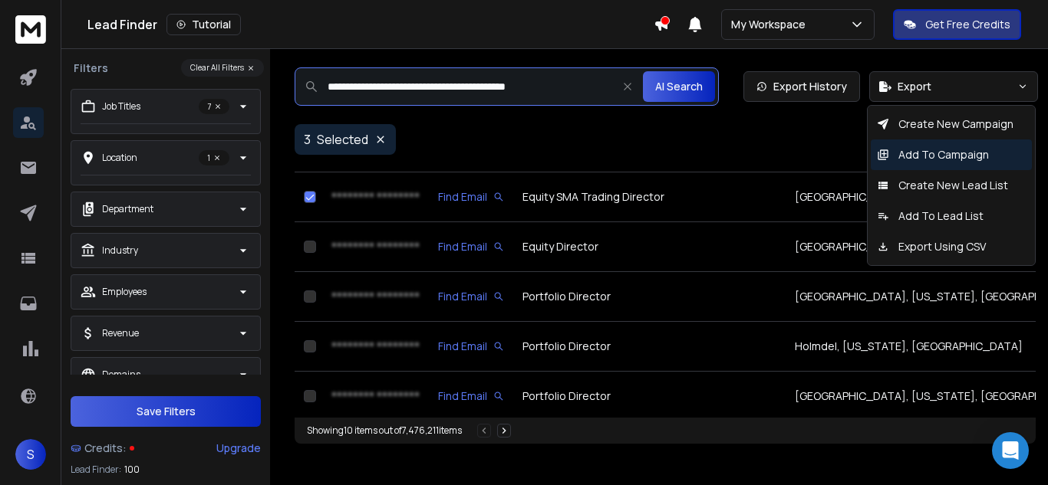
click at [948, 156] on p "Add To Campaign" at bounding box center [943, 154] width 97 height 21
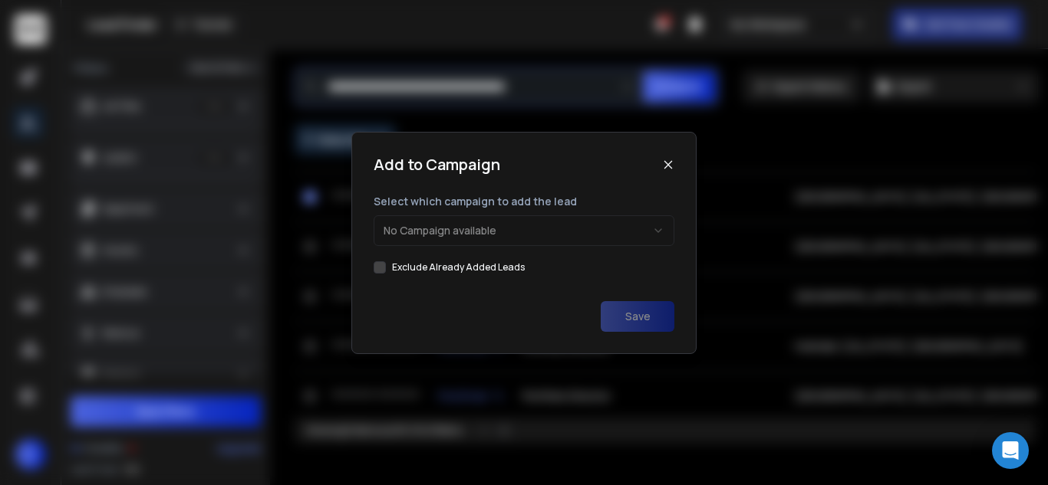
click at [549, 170] on div "Add to Campaign" at bounding box center [523, 164] width 301 height 21
click at [618, 171] on div "Add to Campaign" at bounding box center [523, 164] width 301 height 21
click at [677, 160] on div "Add to Campaign Select which campaign to add the lead No Campaign available Exc…" at bounding box center [523, 243] width 345 height 222
click at [673, 165] on icon at bounding box center [668, 165] width 12 height 12
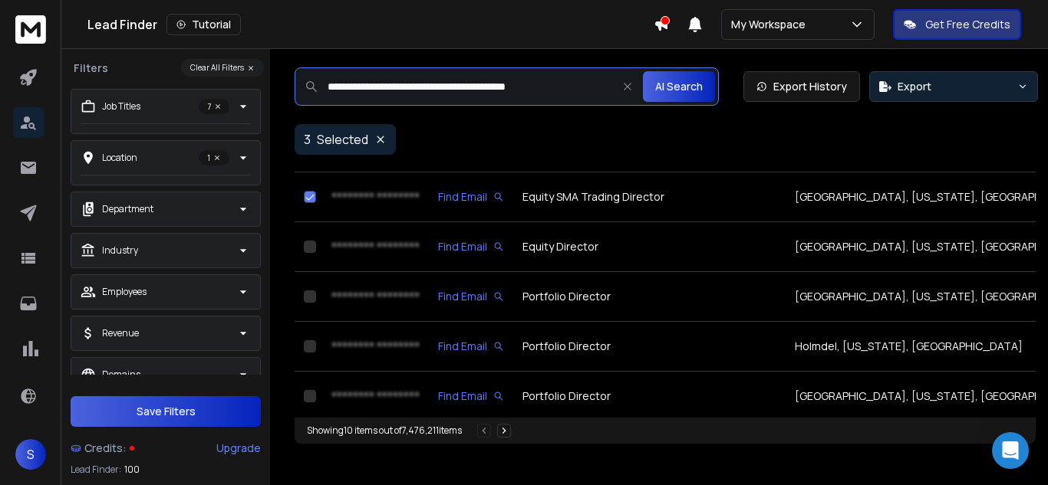
click at [978, 84] on div "Export" at bounding box center [945, 86] width 132 height 15
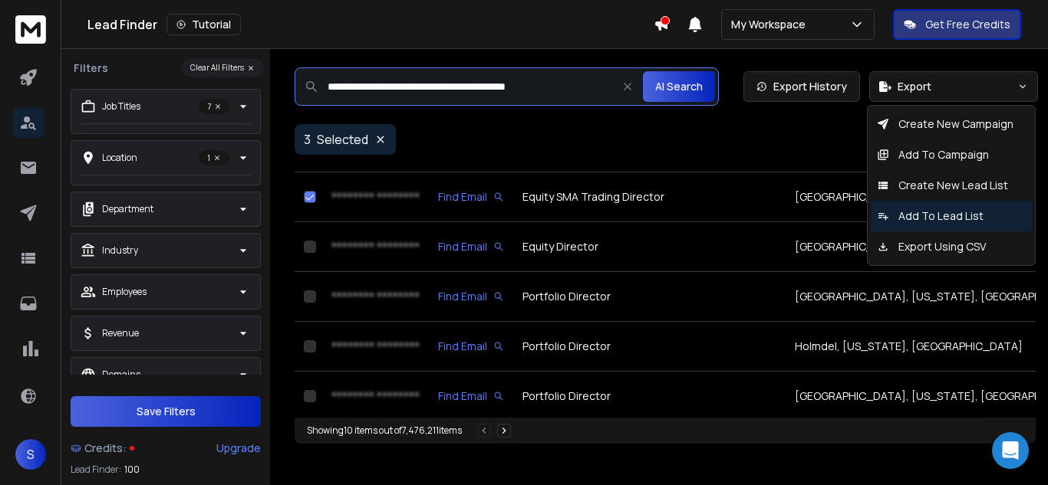
click at [949, 214] on p "Add To Lead List" at bounding box center [940, 216] width 91 height 21
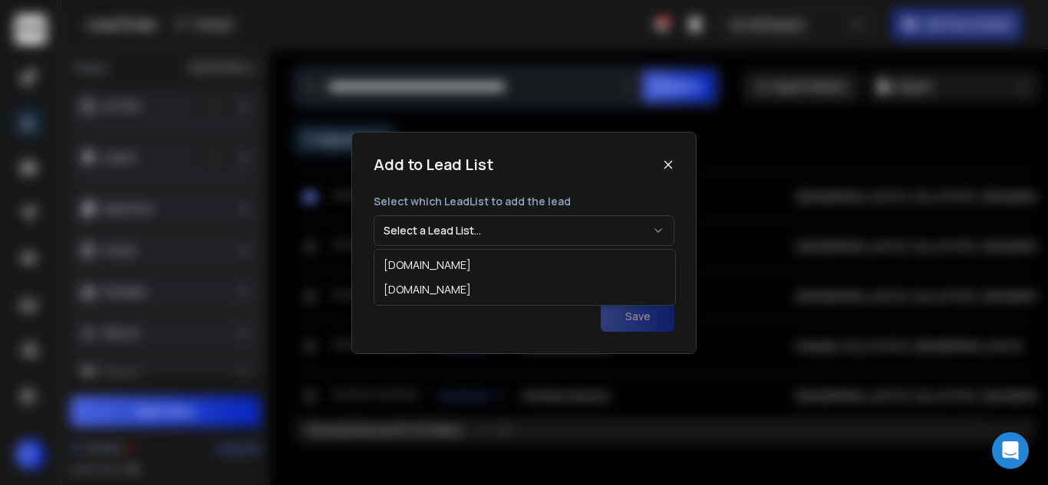
click at [488, 234] on button "Select a Lead List..." at bounding box center [523, 230] width 301 height 31
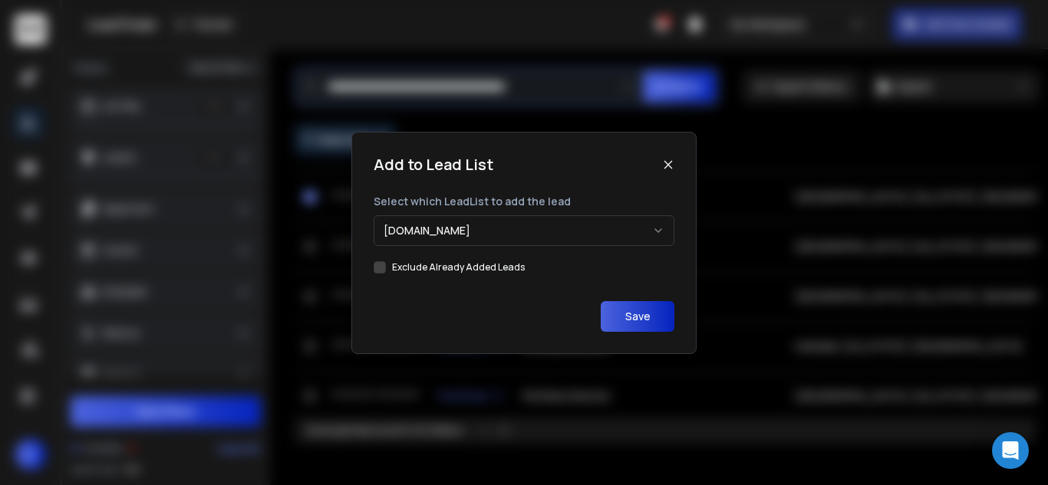
click at [642, 316] on button "Save" at bounding box center [637, 316] width 74 height 31
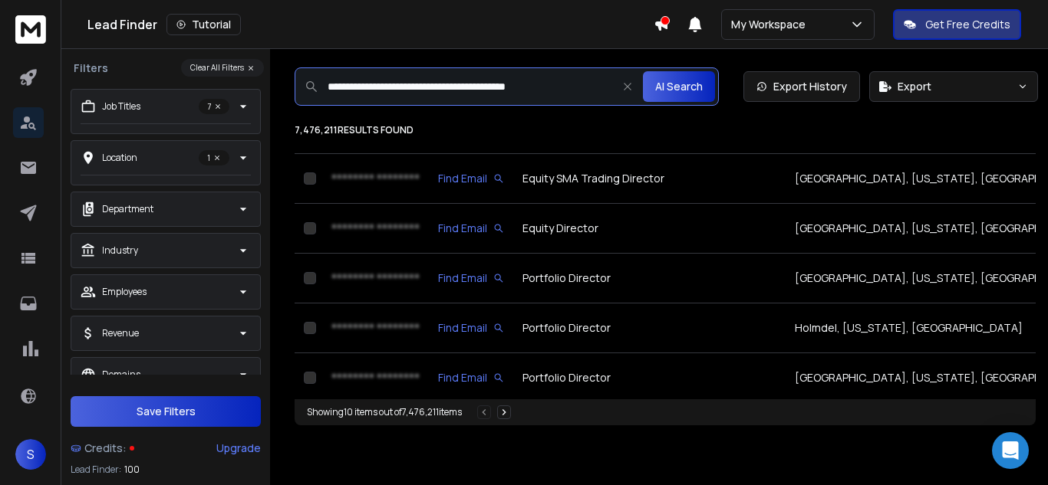
click at [510, 416] on icon at bounding box center [504, 412] width 12 height 12
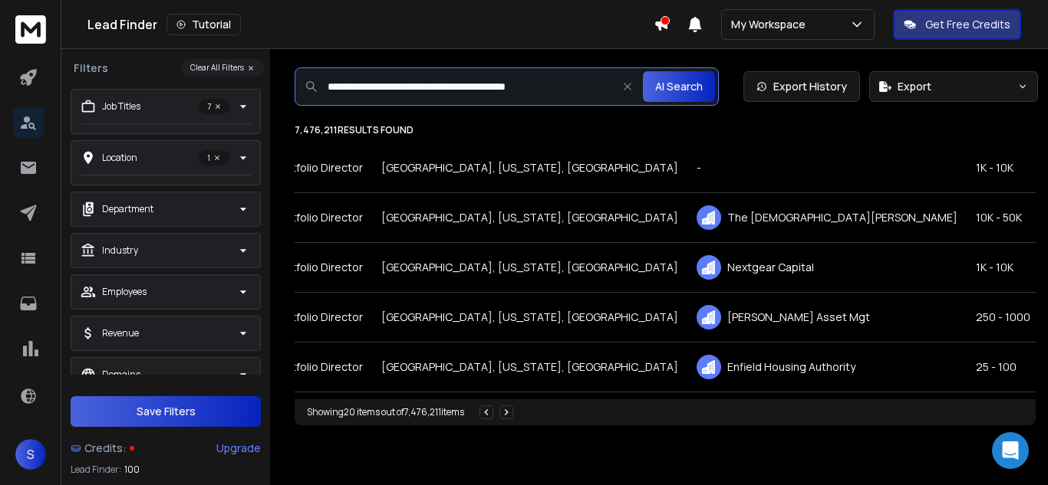
scroll to position [153, 246]
click at [425, 85] on textarea "**********" at bounding box center [469, 86] width 285 height 31
type textarea "**********"
click at [355, 87] on textarea "**********" at bounding box center [469, 86] width 285 height 31
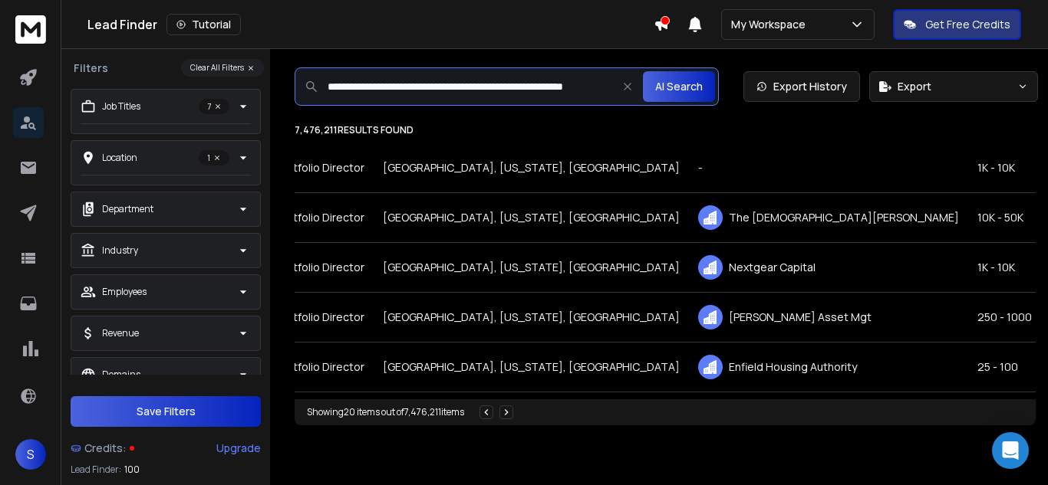
click at [355, 87] on textarea "**********" at bounding box center [469, 86] width 285 height 31
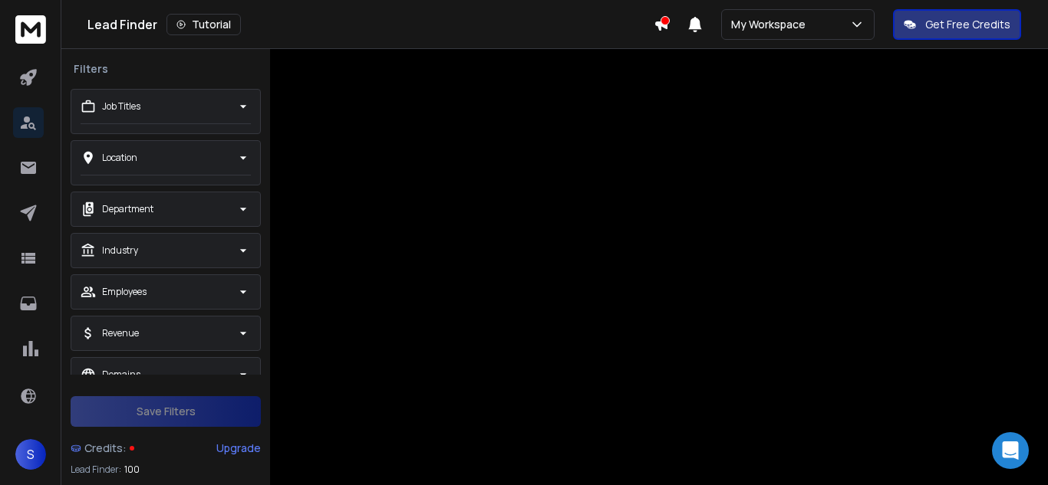
scroll to position [74, 0]
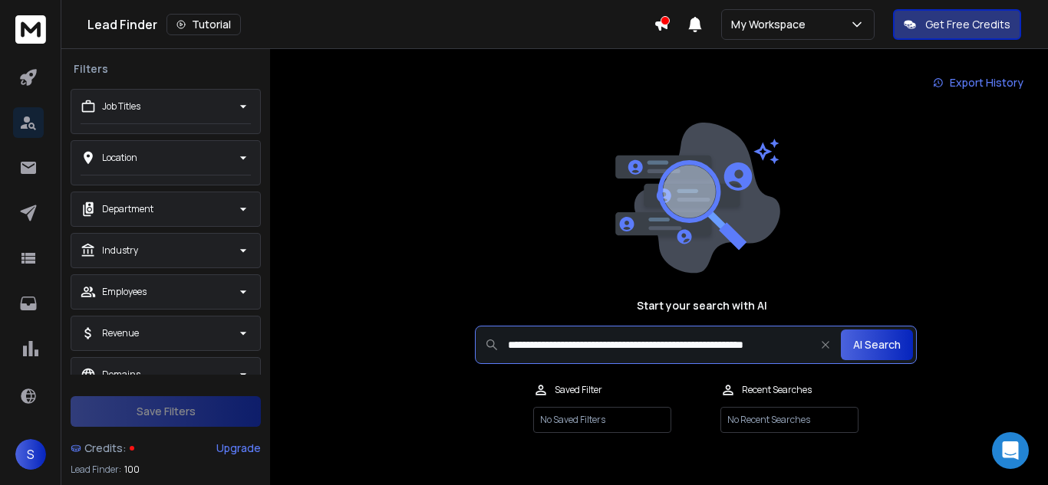
click at [881, 343] on button "AI Search" at bounding box center [876, 345] width 72 height 31
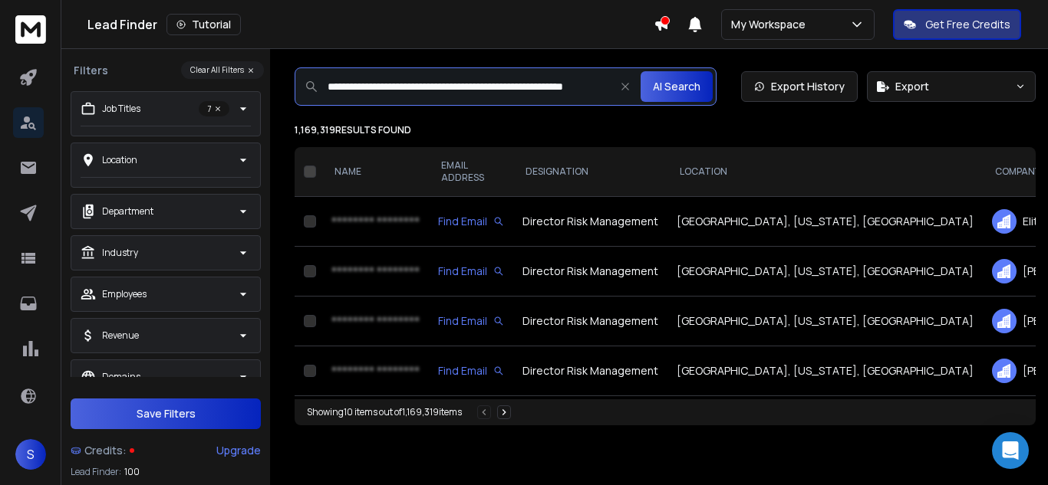
scroll to position [76, 0]
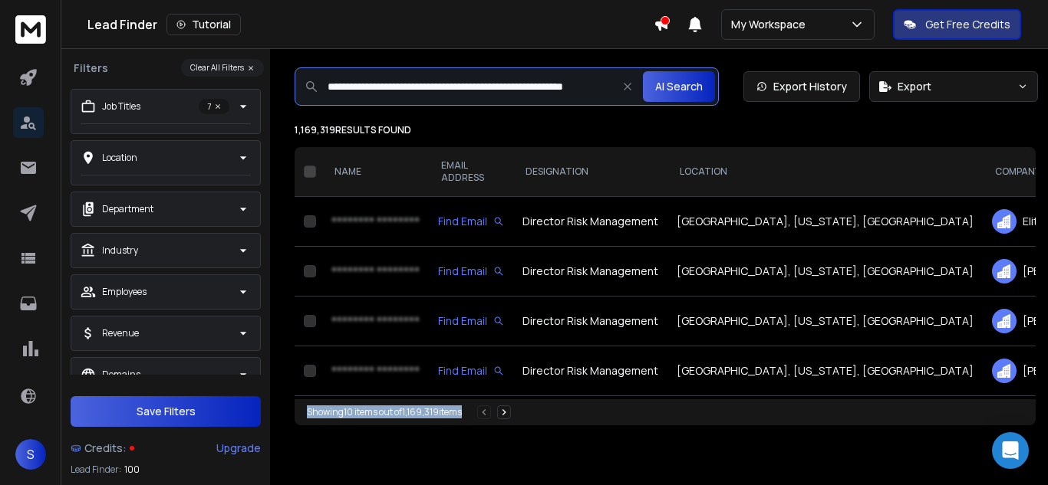
drag, startPoint x: 623, startPoint y: 401, endPoint x: 669, endPoint y: 399, distance: 46.1
click at [669, 399] on div "NAME EMAIL ADDRESS DESIGNATION LOCATION COMPANY EMPLOYEES COMPANY LOCATION INDU…" at bounding box center [664, 306] width 741 height 318
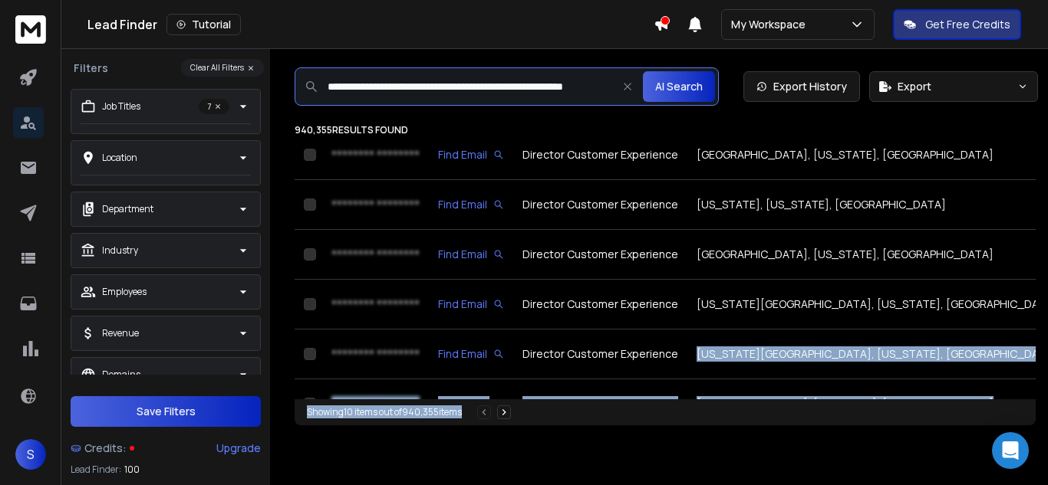
click at [568, 450] on div "NAME EMAIL ADDRESS DESIGNATION LOCATION COMPANY EMPLOYEES COMPANY LOCATION INDU…" at bounding box center [664, 306] width 741 height 318
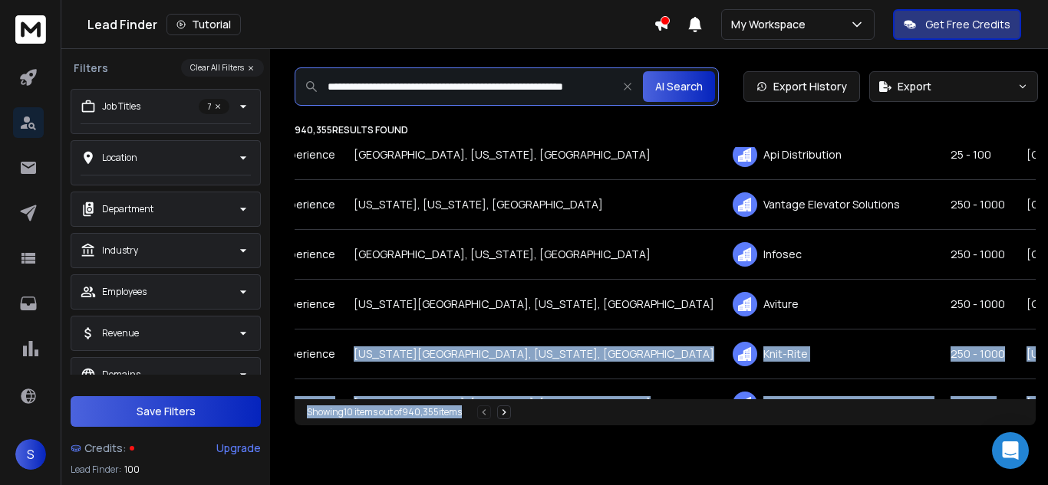
scroll to position [166, 364]
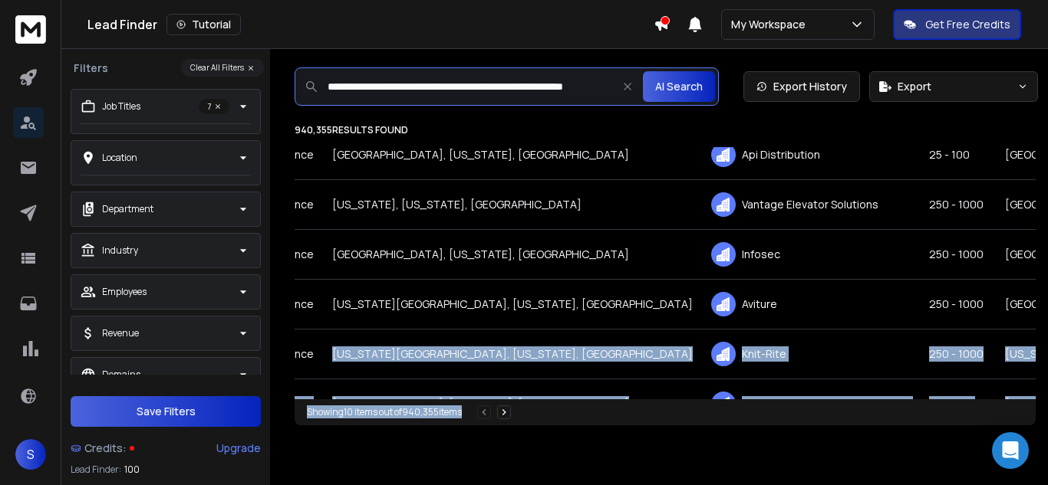
click at [752, 421] on div "Showing 10 items out of 940,355 items" at bounding box center [664, 413] width 741 height 26
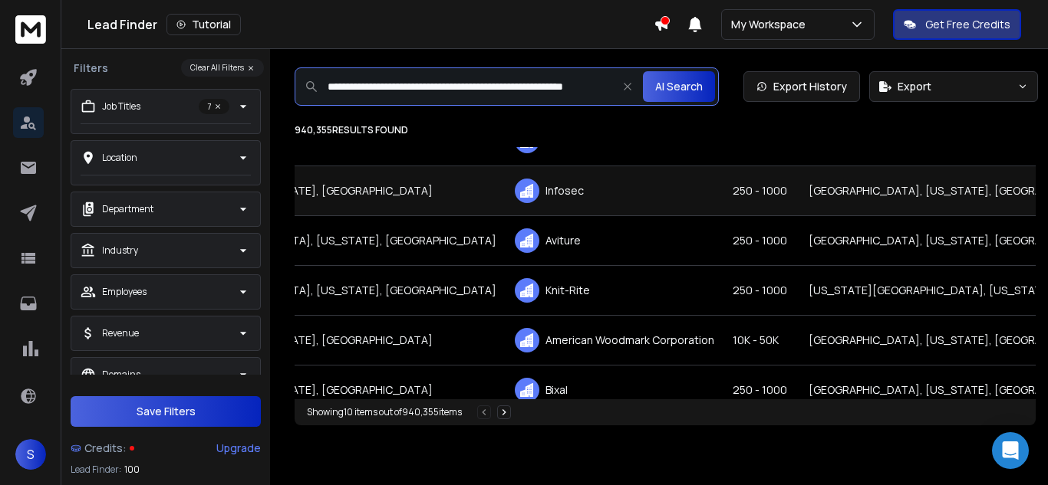
scroll to position [304, 561]
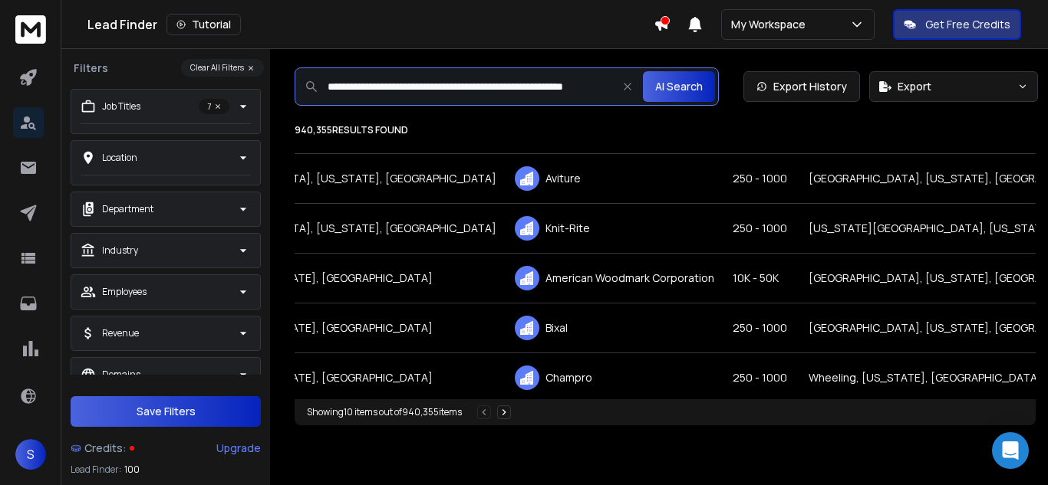
click at [510, 413] on icon at bounding box center [504, 412] width 12 height 12
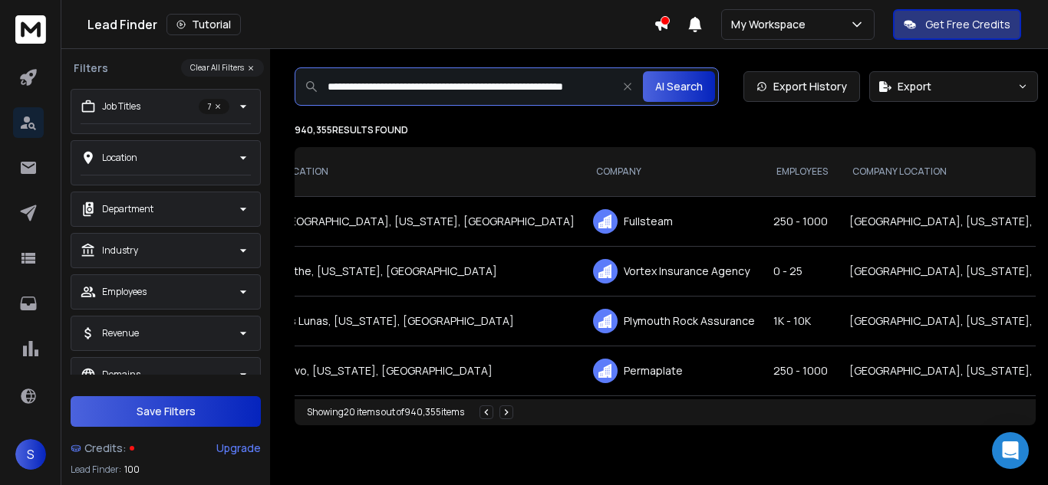
scroll to position [0, 582]
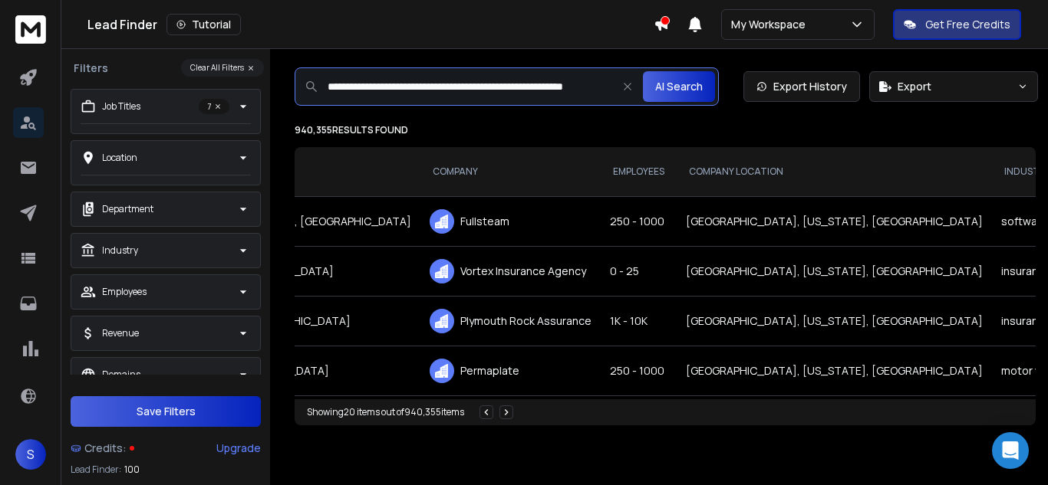
click at [512, 413] on icon at bounding box center [506, 412] width 12 height 12
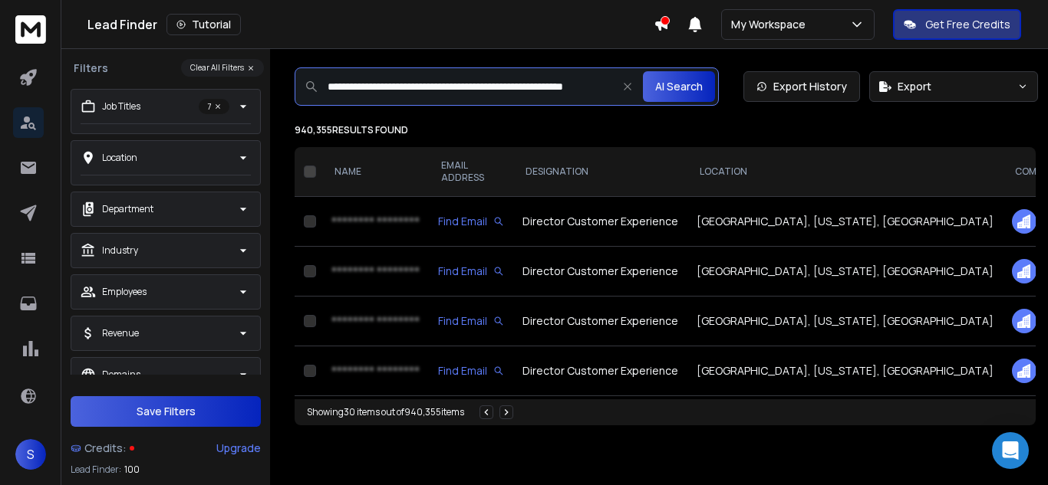
drag, startPoint x: 567, startPoint y: 400, endPoint x: 650, endPoint y: 396, distance: 82.1
click at [646, 397] on div "NAME EMAIL ADDRESS DESIGNATION LOCATION COMPANY EMPLOYEES COMPANY LOCATION INDU…" at bounding box center [664, 306] width 741 height 318
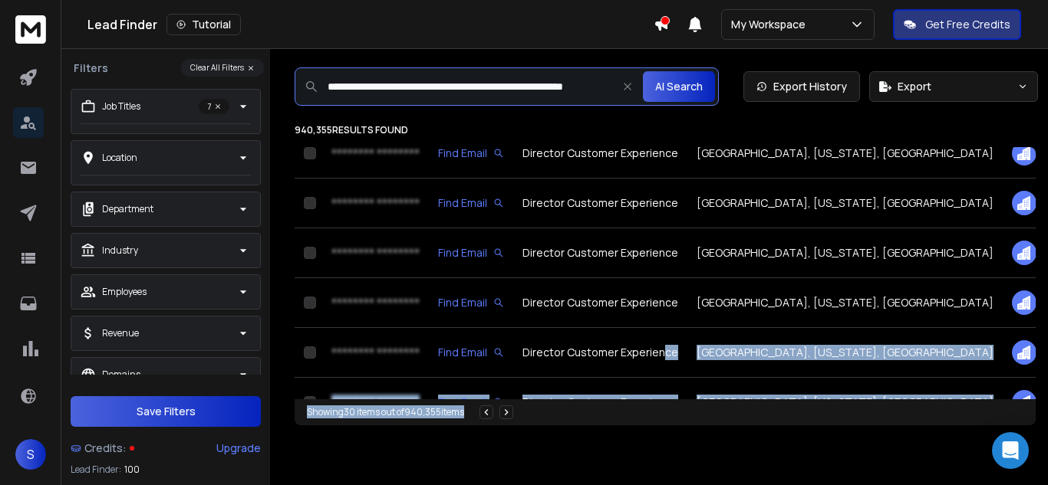
click at [634, 427] on div "NAME EMAIL ADDRESS DESIGNATION LOCATION COMPANY EMPLOYEES COMPANY LOCATION INDU…" at bounding box center [664, 306] width 741 height 318
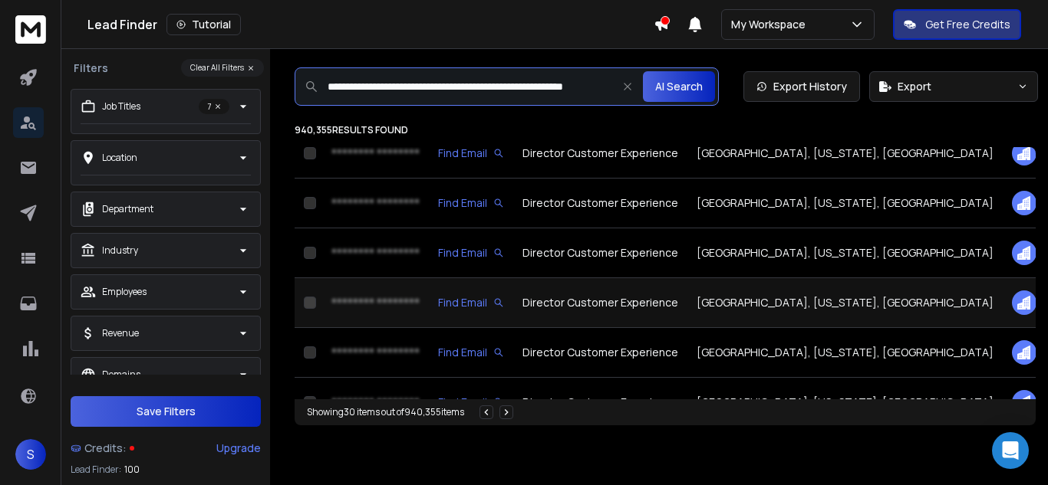
scroll to position [0, 0]
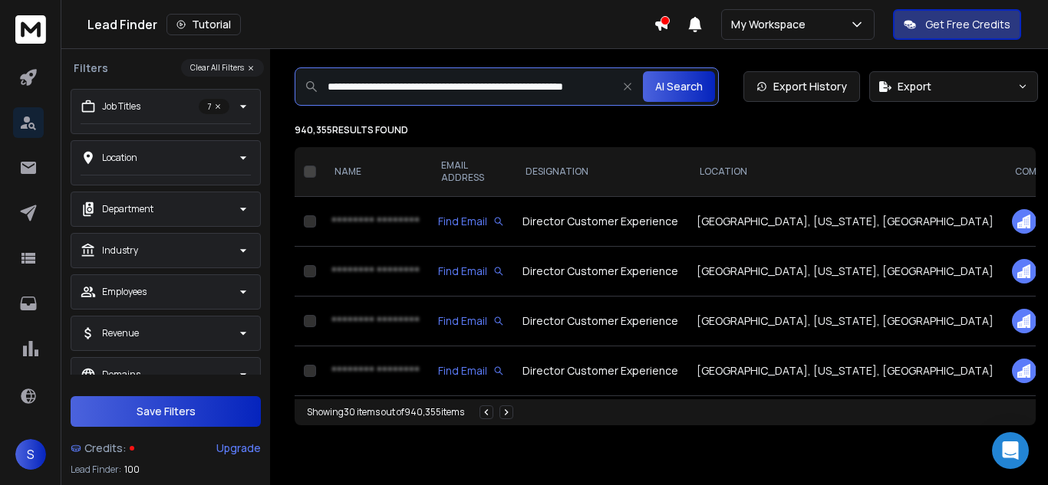
click at [390, 86] on textarea "**********" at bounding box center [469, 86] width 285 height 31
drag, startPoint x: 386, startPoint y: 87, endPoint x: 287, endPoint y: 94, distance: 99.1
click at [292, 93] on div "**********" at bounding box center [524, 242] width 1048 height 485
click at [393, 88] on textarea "**********" at bounding box center [469, 86] width 285 height 31
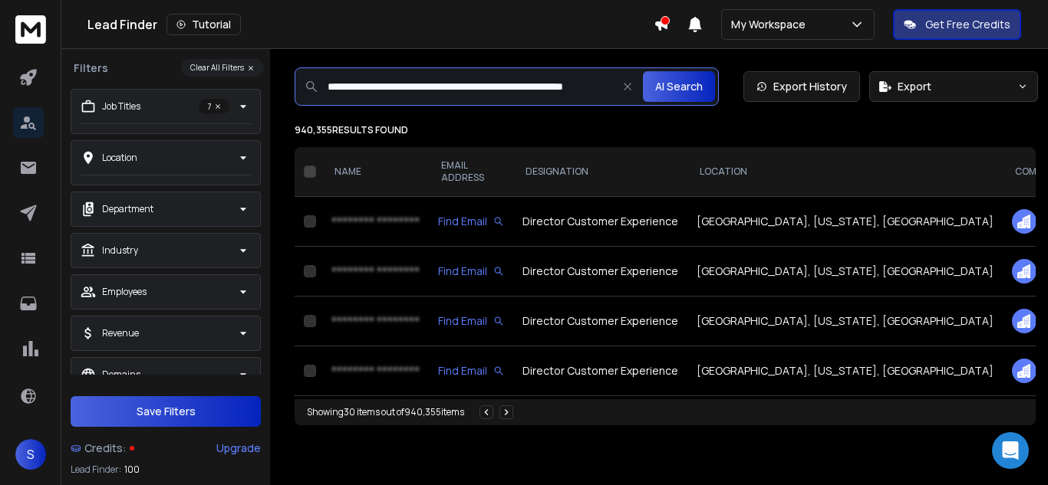
scroll to position [0, 0]
drag, startPoint x: 387, startPoint y: 86, endPoint x: 310, endPoint y: 68, distance: 79.4
click at [310, 68] on div "**********" at bounding box center [506, 86] width 424 height 38
type textarea "**********"
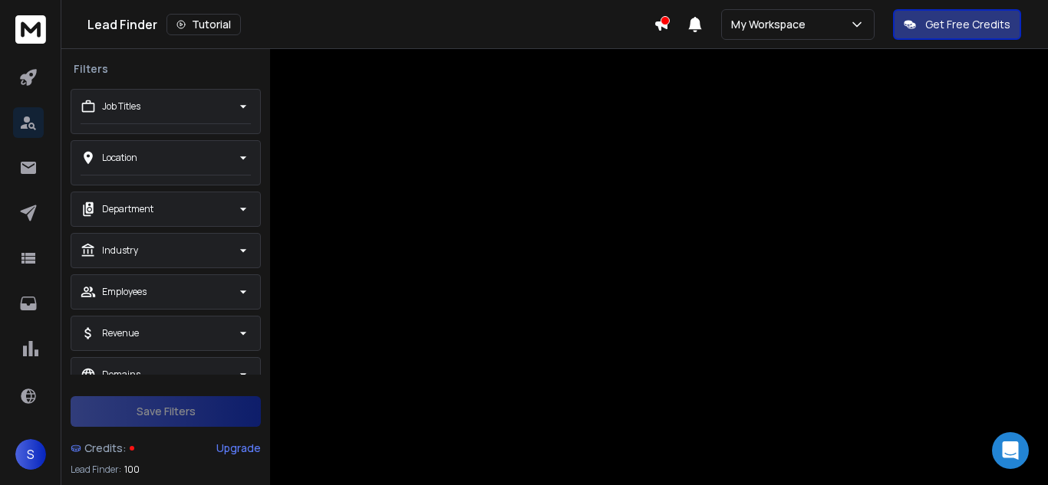
scroll to position [74, 0]
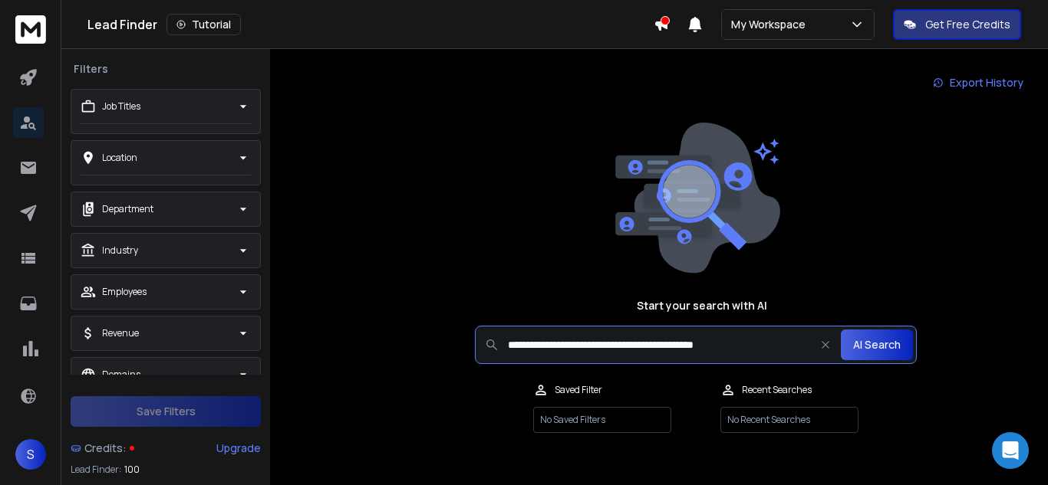
click at [865, 334] on button "AI Search" at bounding box center [876, 345] width 72 height 31
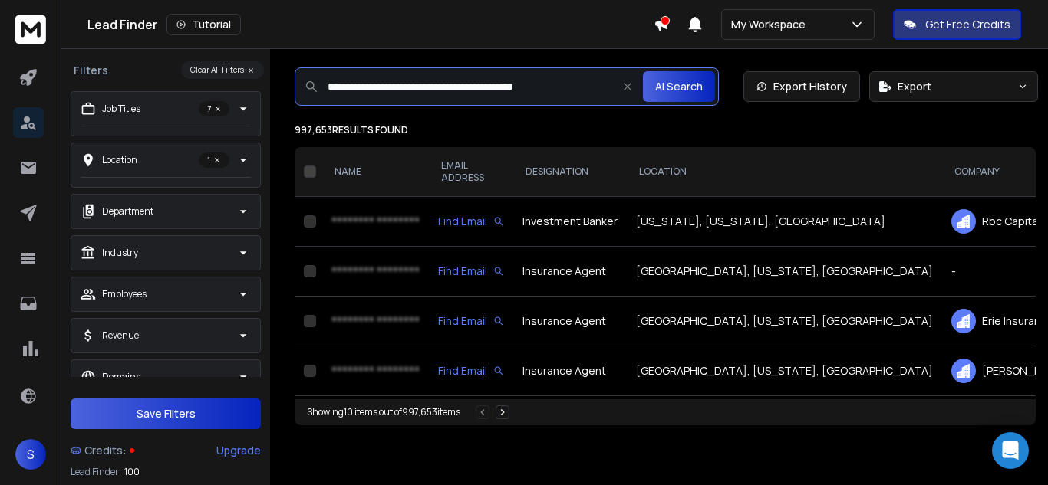
scroll to position [76, 0]
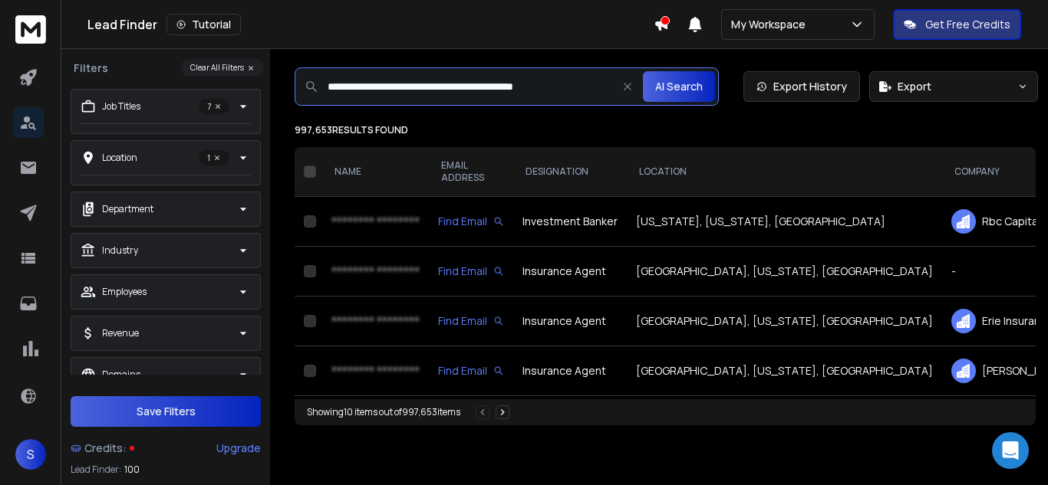
drag, startPoint x: 600, startPoint y: 400, endPoint x: 654, endPoint y: 402, distance: 53.7
click at [654, 402] on div "Showing 10 items out of 997,653 items" at bounding box center [664, 413] width 741 height 26
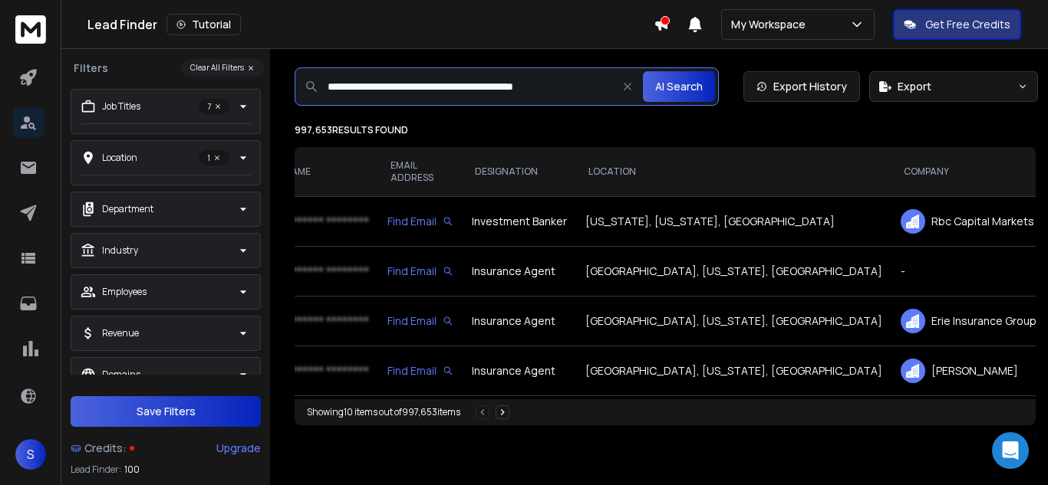
scroll to position [0, 26]
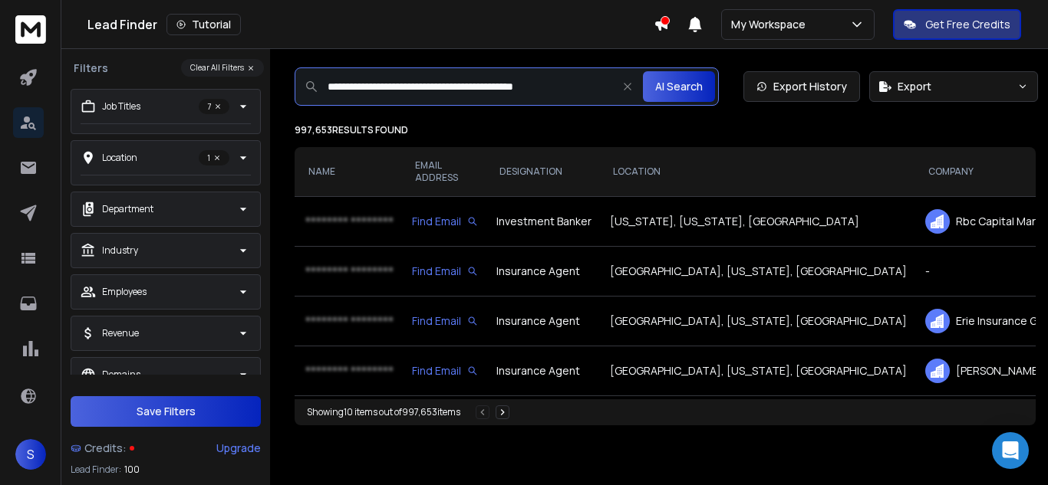
drag, startPoint x: 643, startPoint y: 392, endPoint x: 572, endPoint y: 430, distance: 81.0
click at [577, 431] on div "NAME EMAIL ADDRESS DESIGNATION LOCATION COMPANY EMPLOYEES COMPANY LOCATION INDU…" at bounding box center [664, 306] width 741 height 318
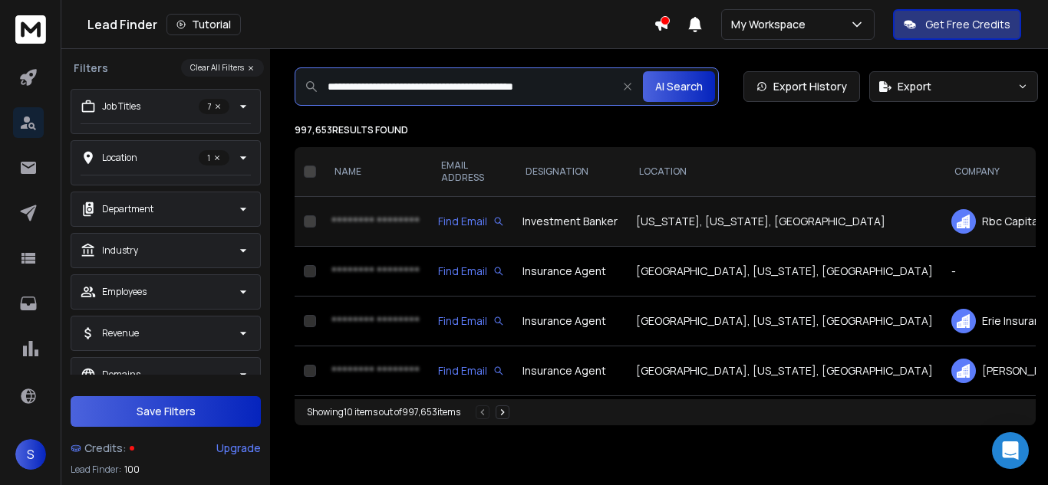
click at [311, 219] on button "button" at bounding box center [310, 221] width 12 height 12
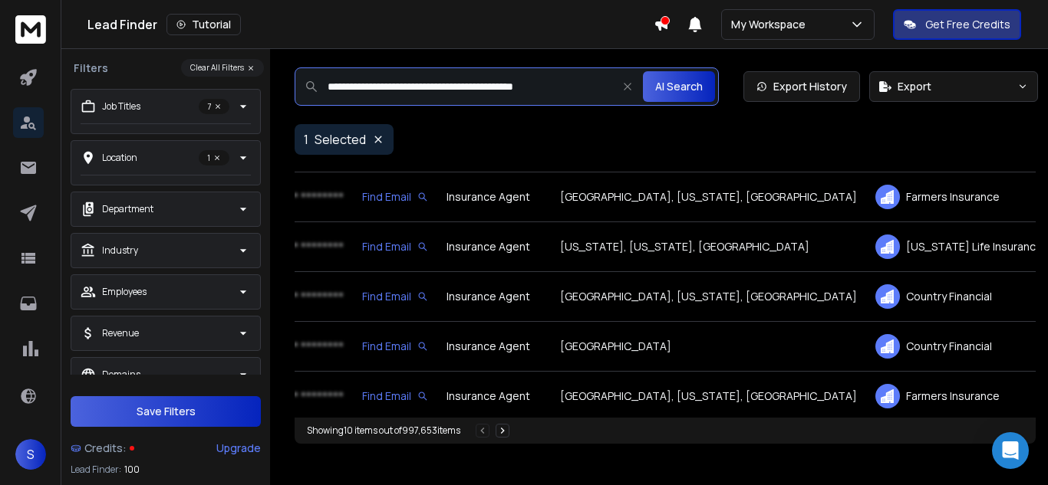
scroll to position [304, 0]
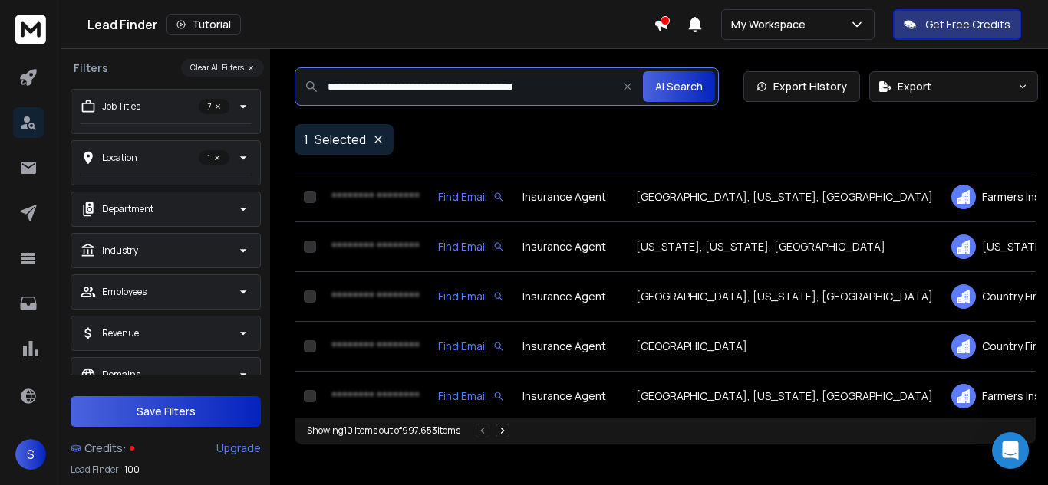
click at [508, 430] on icon at bounding box center [502, 431] width 12 height 12
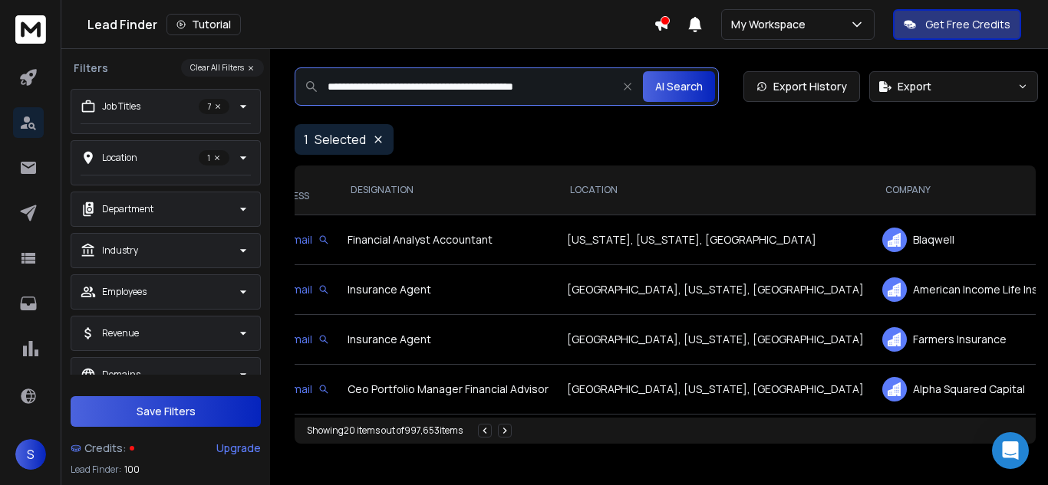
scroll to position [0, 178]
click at [134, 293] on p "Employees" at bounding box center [124, 292] width 44 height 12
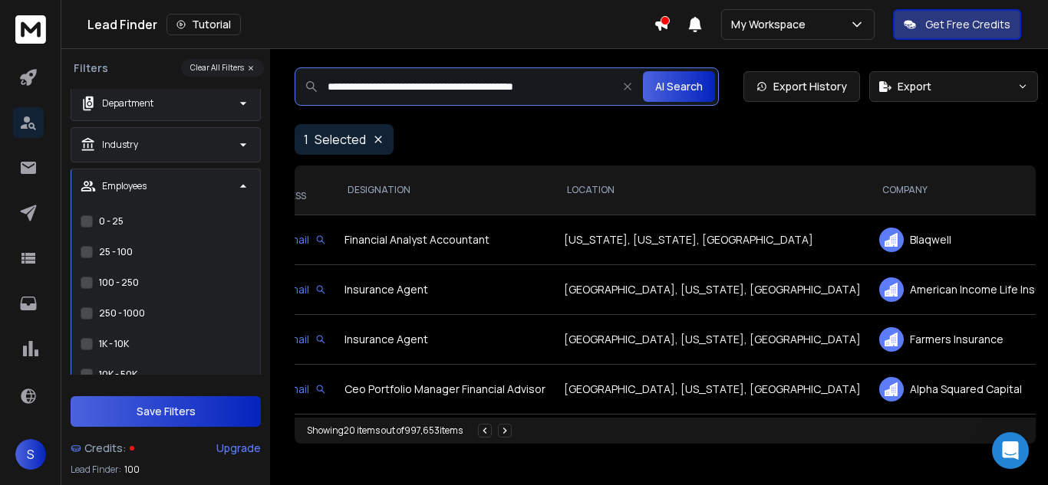
scroll to position [153, 0]
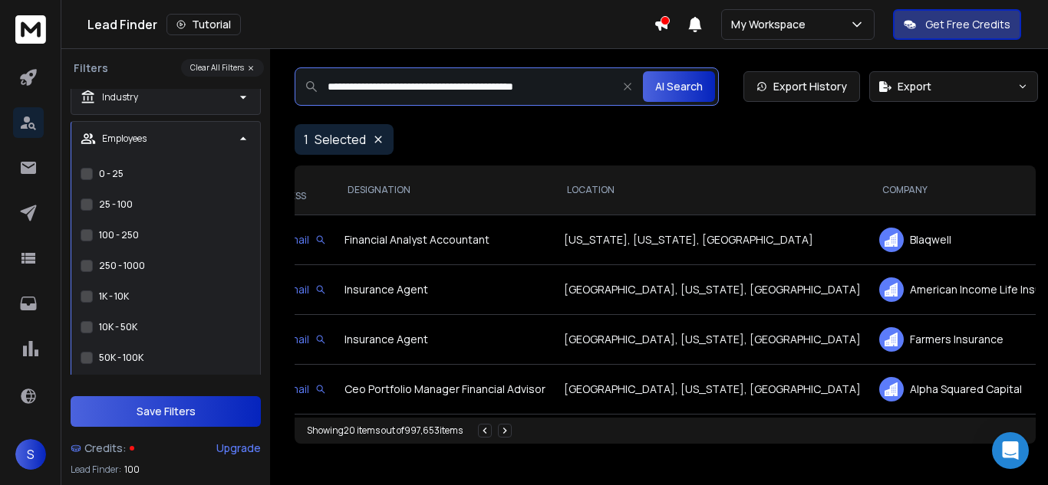
click at [86, 300] on 10K "1K - 10K" at bounding box center [87, 297] width 12 height 12
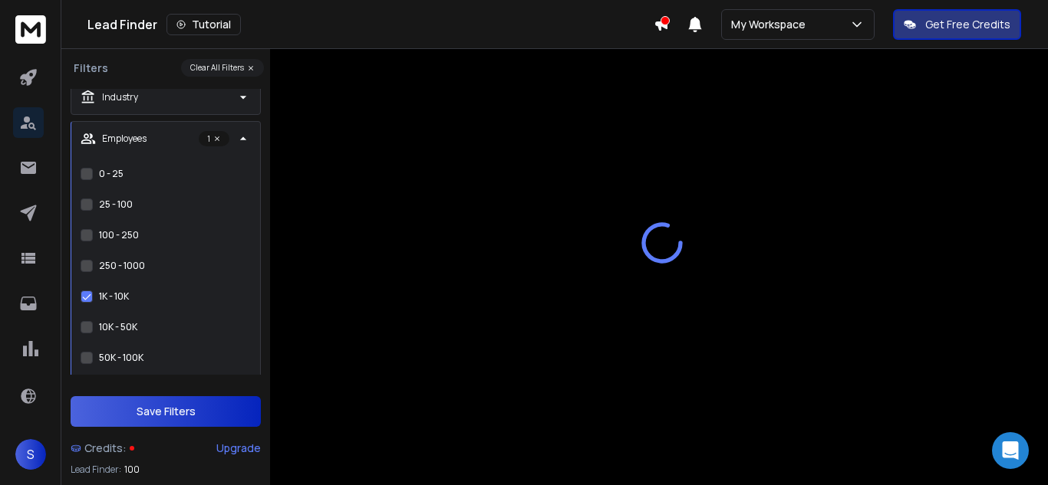
click at [84, 329] on 50K "10K - 50K" at bounding box center [87, 327] width 12 height 12
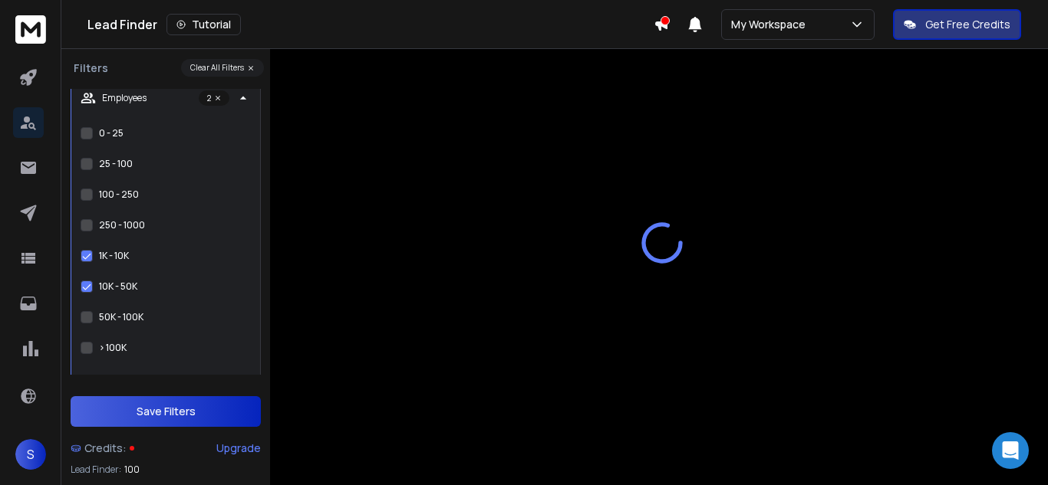
scroll to position [230, 0]
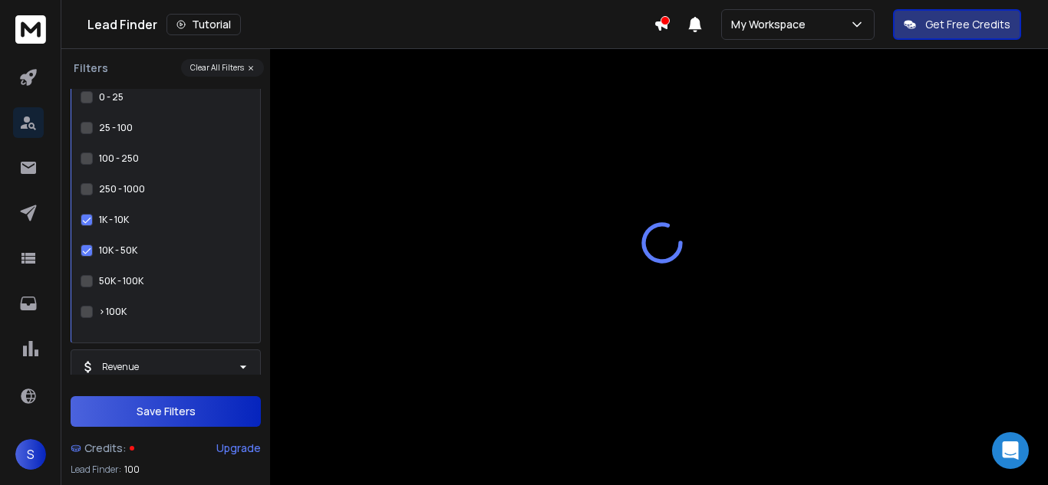
click at [84, 280] on 100K "50K - 100K" at bounding box center [87, 281] width 12 height 12
click at [89, 311] on 100K "> 100K" at bounding box center [87, 312] width 12 height 12
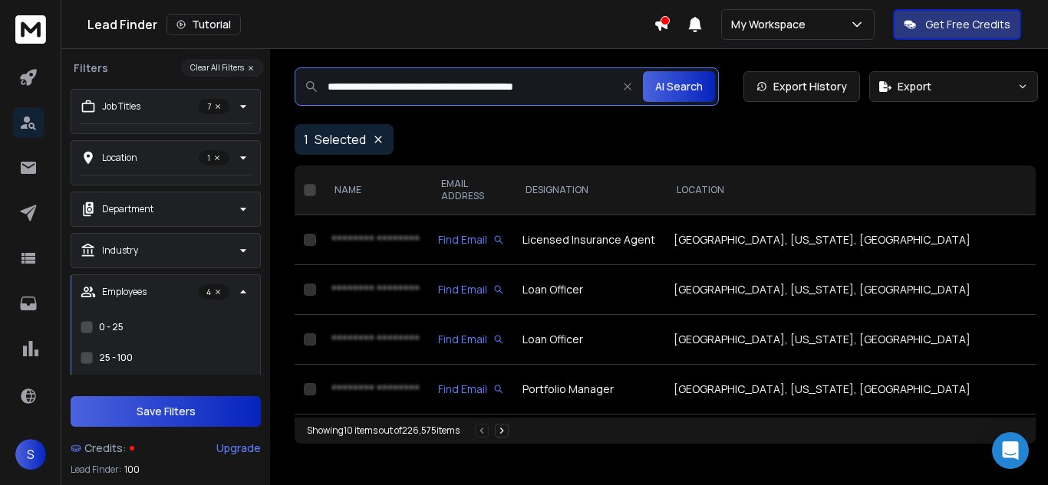
scroll to position [0, 0]
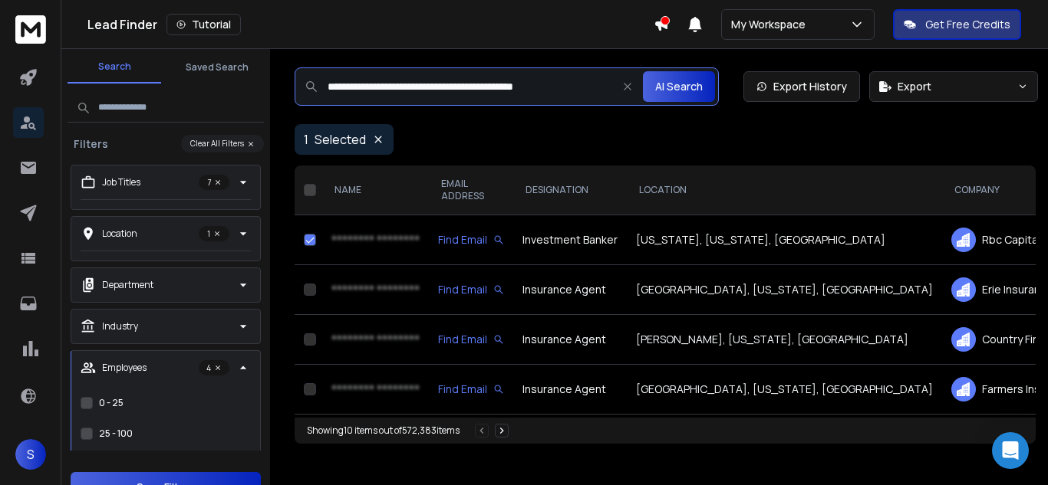
click at [240, 368] on icon at bounding box center [243, 368] width 6 height 3
click at [170, 327] on div "Industry" at bounding box center [166, 326] width 170 height 15
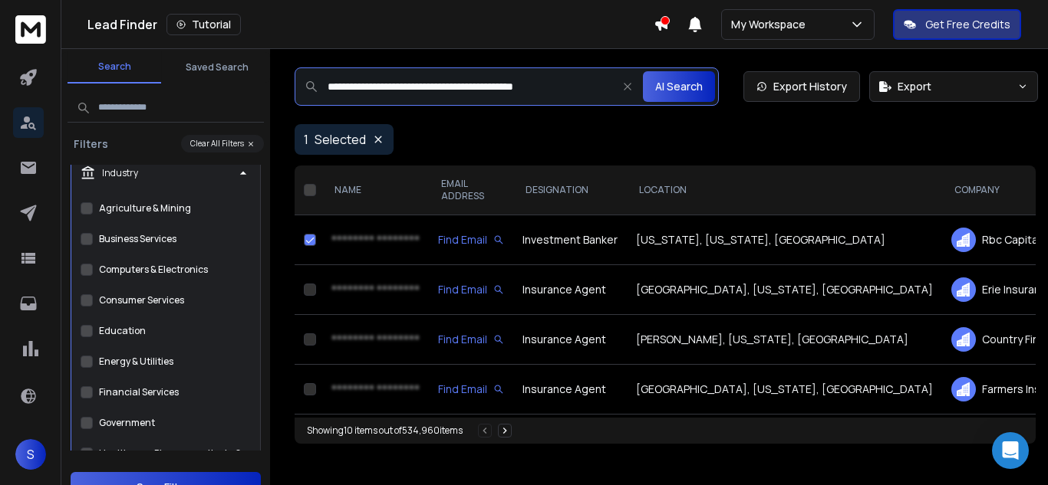
scroll to position [230, 0]
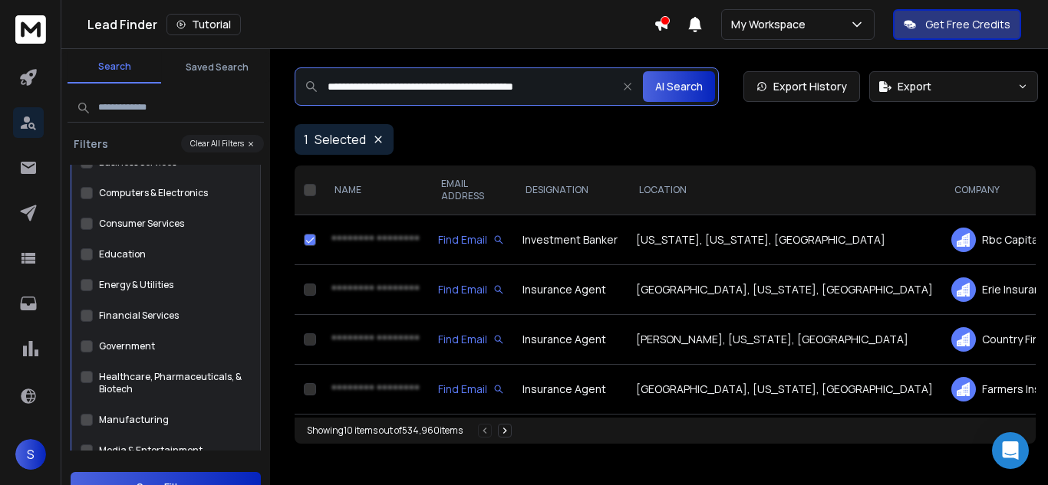
click at [136, 314] on label "Financial Services" at bounding box center [139, 316] width 80 height 12
click at [93, 314] on Services "Financial Services" at bounding box center [87, 316] width 12 height 12
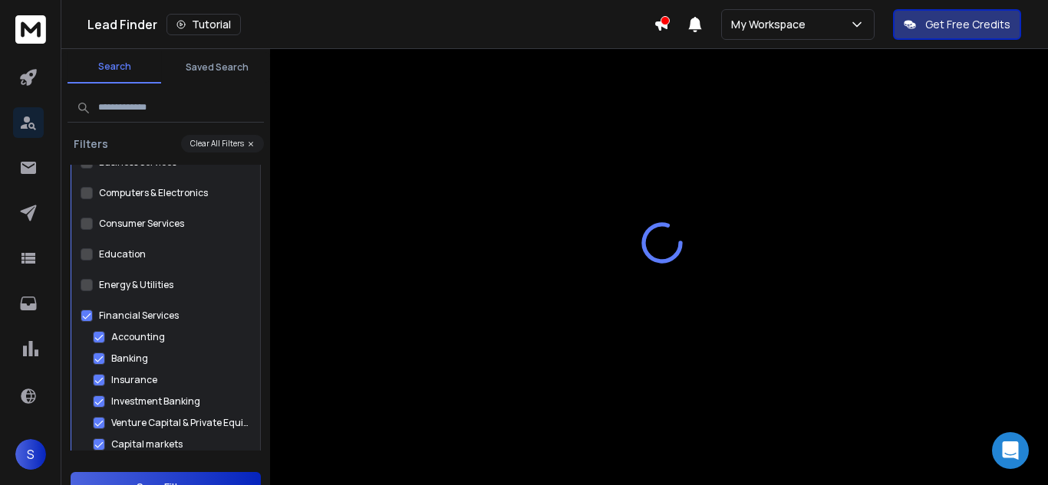
scroll to position [307, 0]
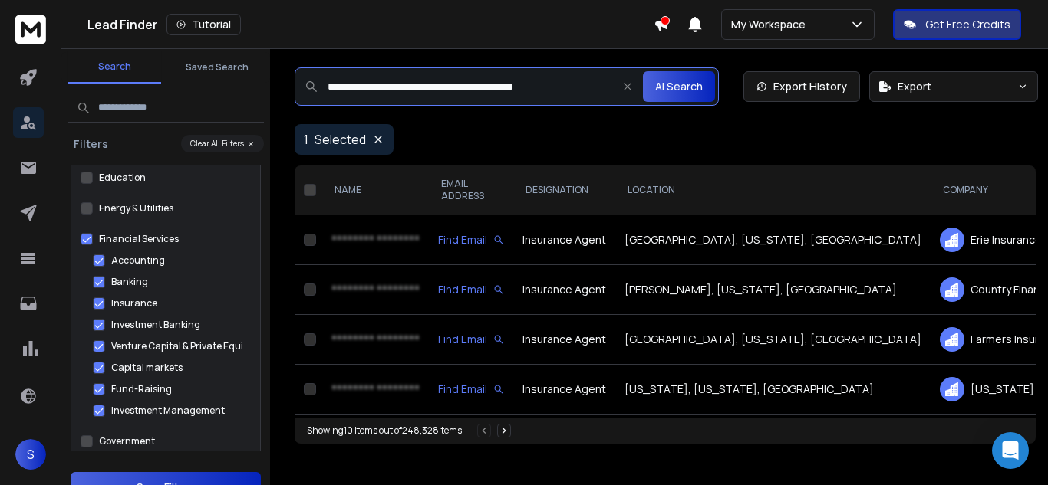
click at [128, 301] on label "Insurance" at bounding box center [134, 304] width 46 height 12
click at [105, 301] on button "Insurance" at bounding box center [99, 304] width 12 height 12
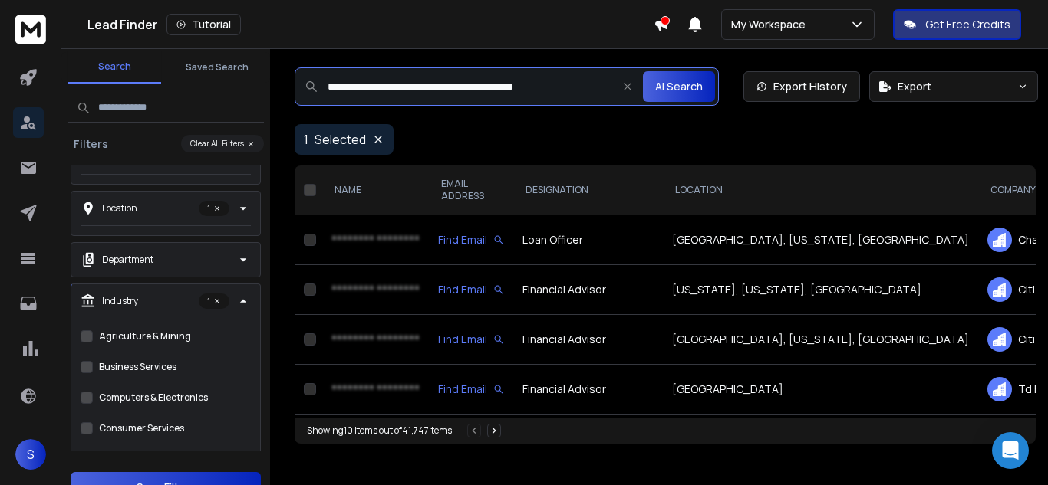
scroll to position [0, 0]
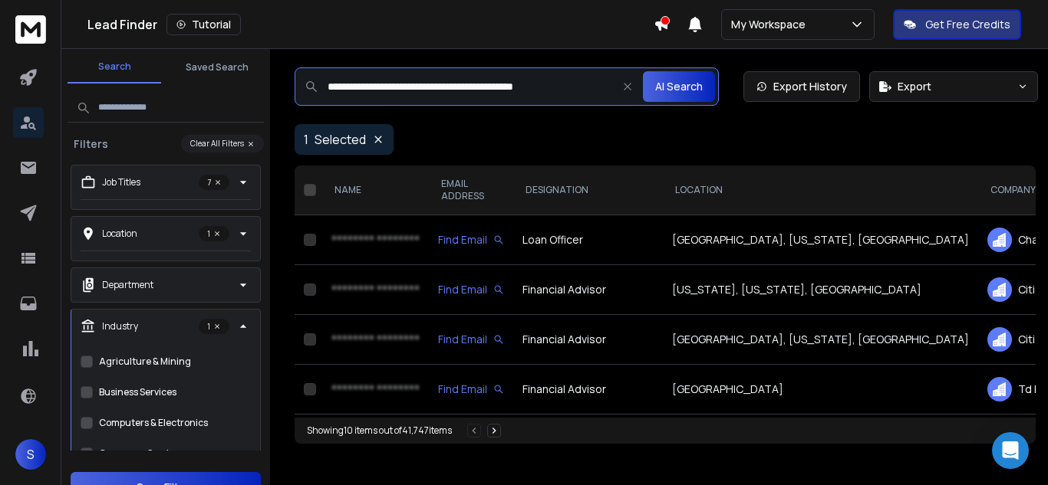
click at [240, 182] on icon at bounding box center [243, 182] width 6 height 3
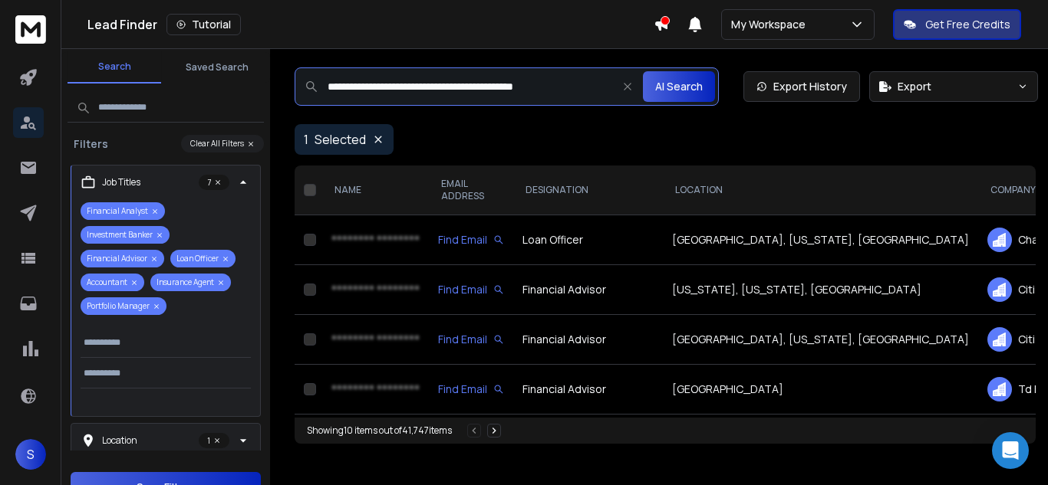
click at [225, 257] on icon at bounding box center [226, 259] width 8 height 8
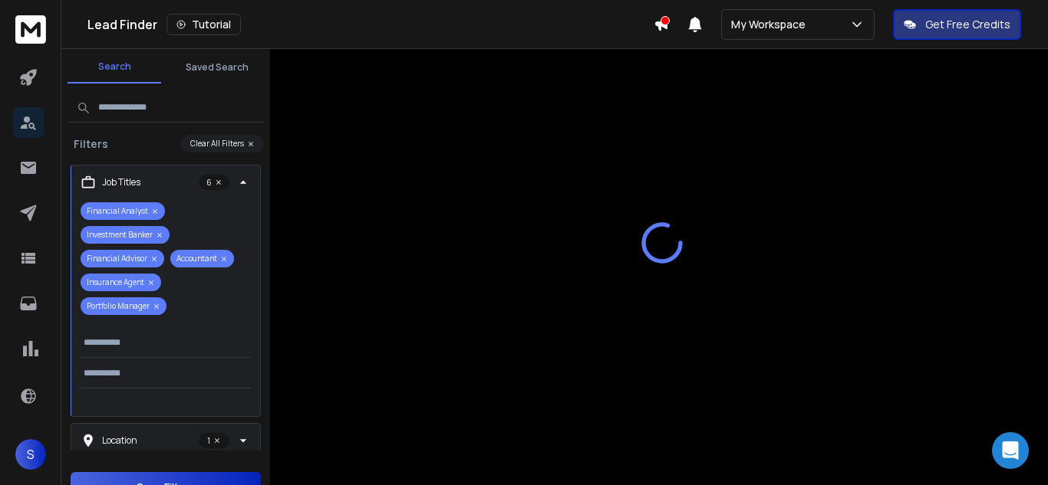
click at [152, 282] on icon at bounding box center [151, 283] width 5 height 5
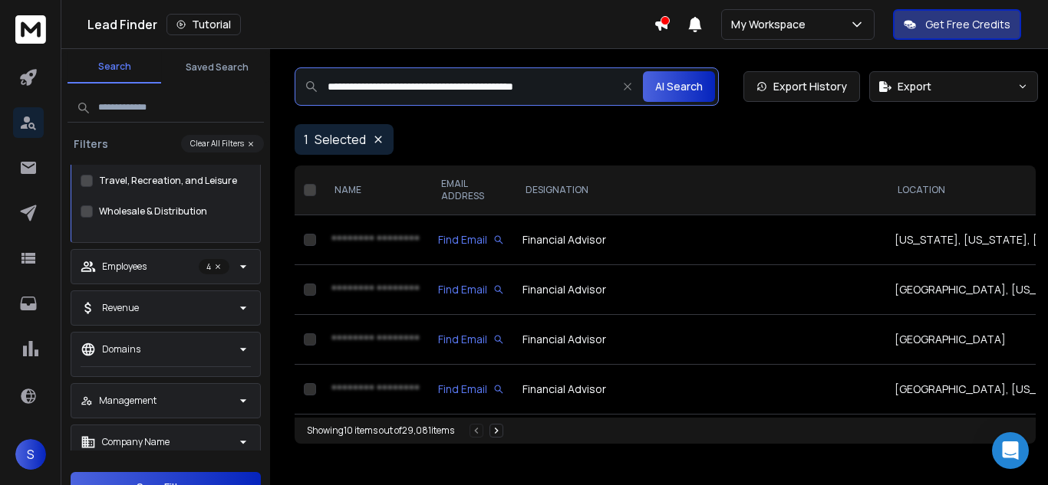
scroll to position [1074, 0]
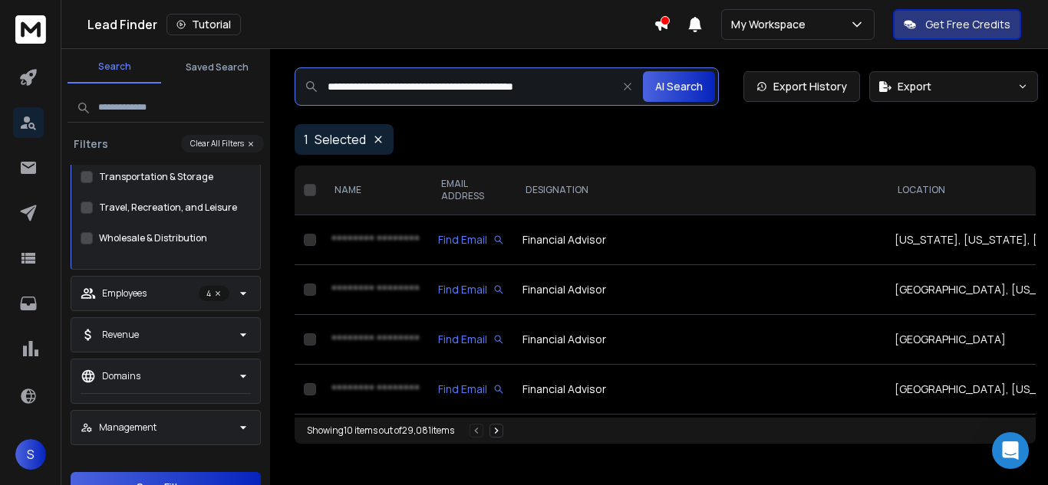
click at [212, 374] on div "Domains" at bounding box center [166, 376] width 170 height 15
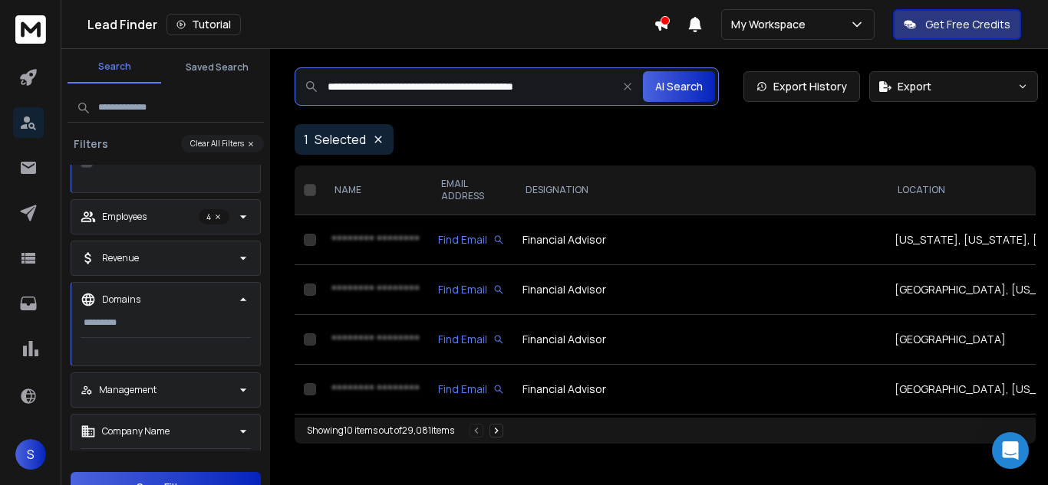
click at [210, 303] on div "Domains" at bounding box center [166, 299] width 170 height 15
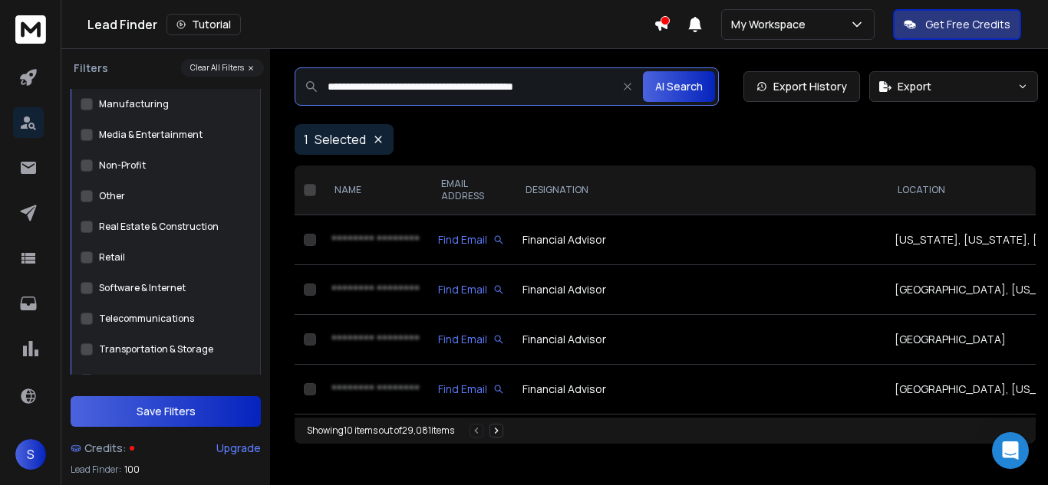
scroll to position [788, 0]
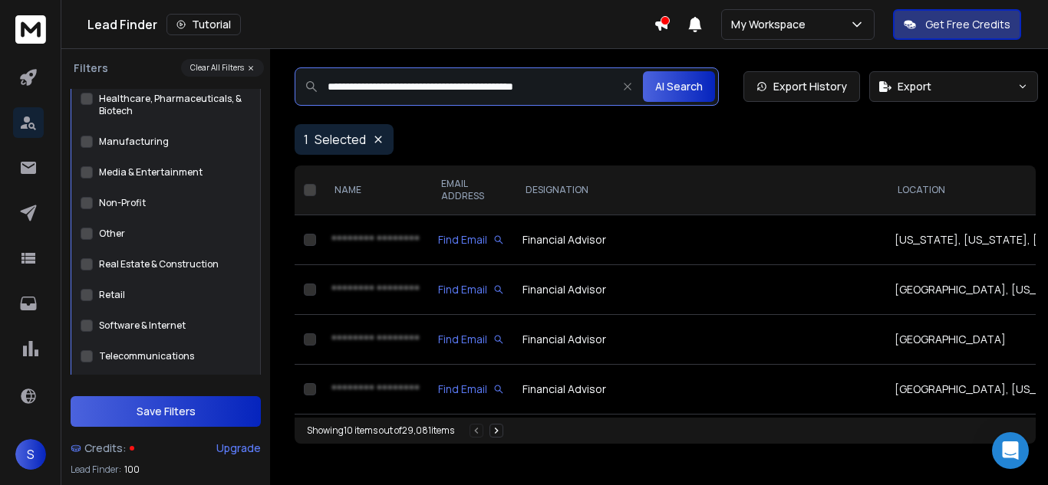
click at [173, 410] on button "Save Filters" at bounding box center [166, 411] width 190 height 31
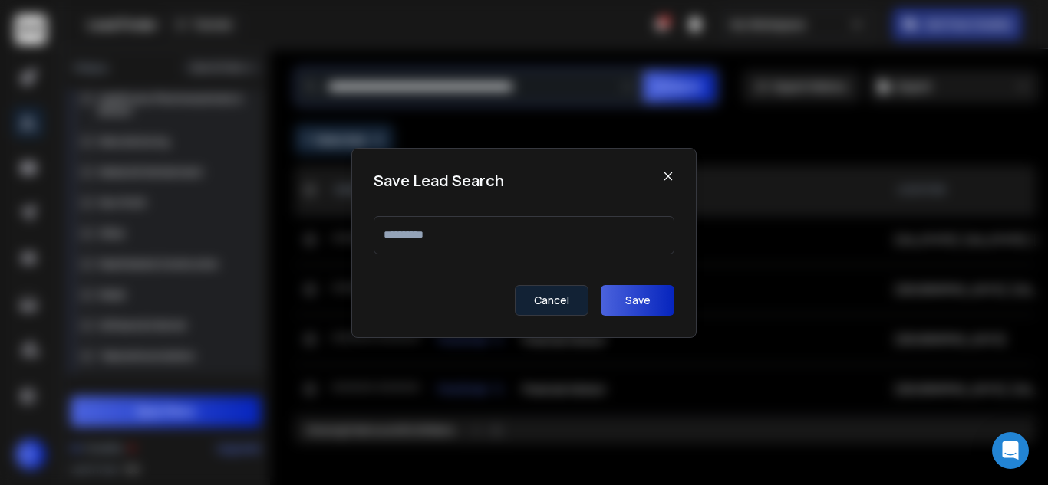
click at [547, 296] on button "Cancel" at bounding box center [552, 300] width 74 height 31
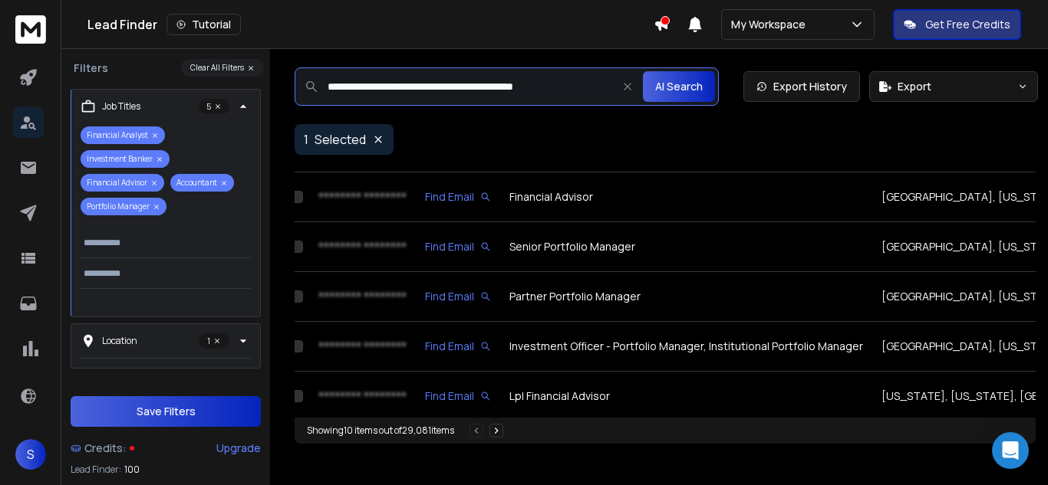
scroll to position [304, 0]
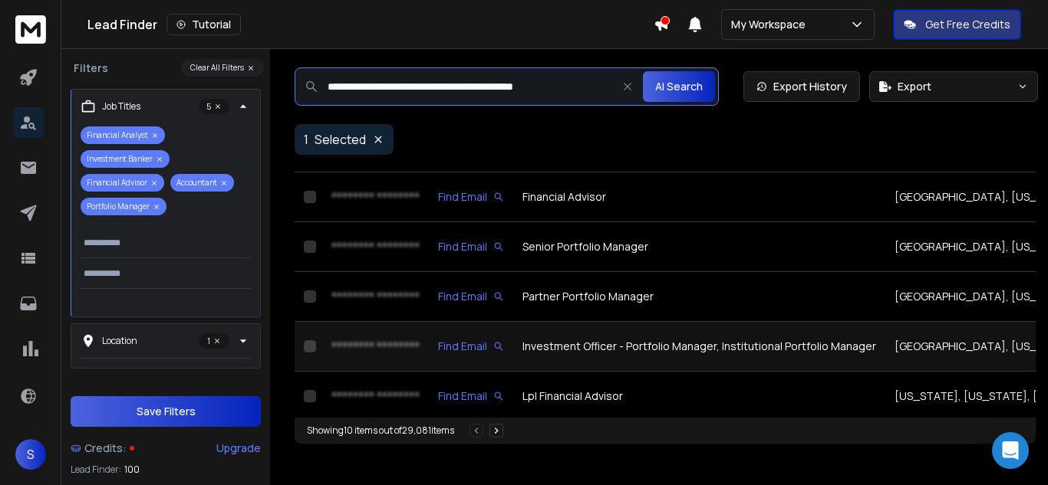
click at [310, 340] on button "button" at bounding box center [310, 346] width 12 height 12
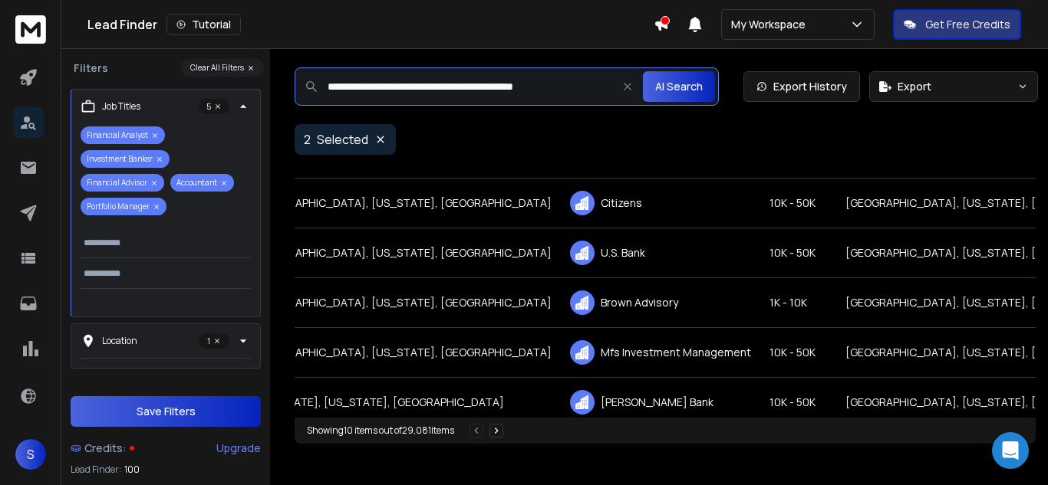
scroll to position [304, 640]
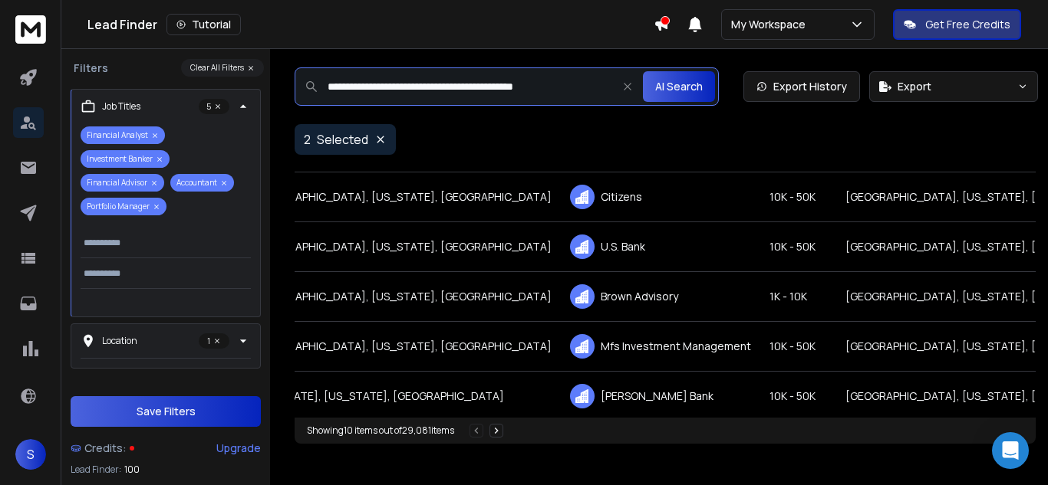
drag, startPoint x: 504, startPoint y: 431, endPoint x: 520, endPoint y: 429, distance: 16.3
click at [502, 431] on icon at bounding box center [496, 431] width 12 height 12
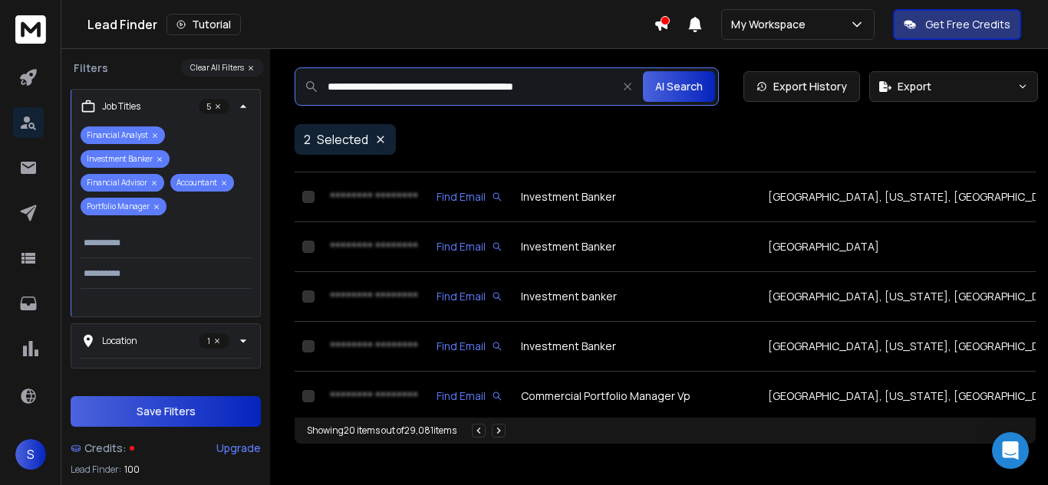
scroll to position [304, 0]
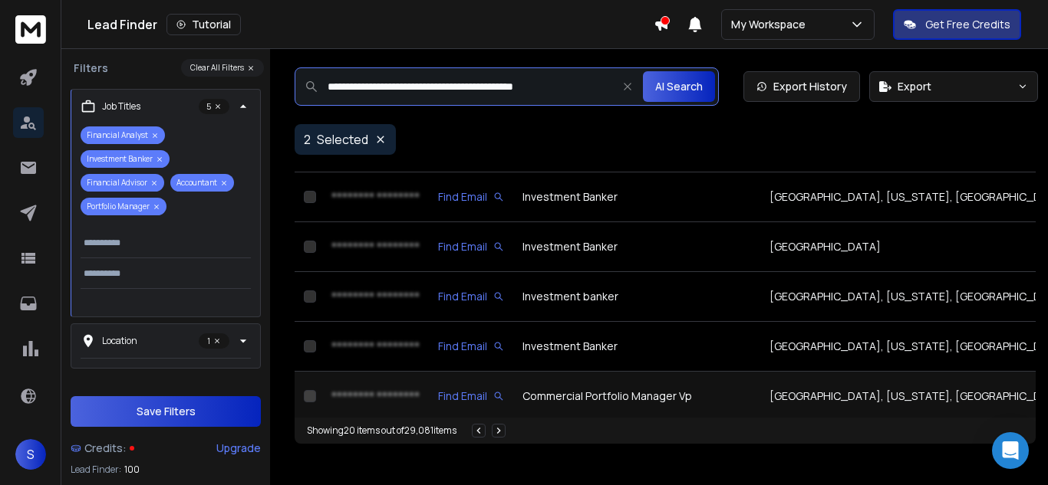
click at [308, 390] on button "button" at bounding box center [310, 396] width 12 height 12
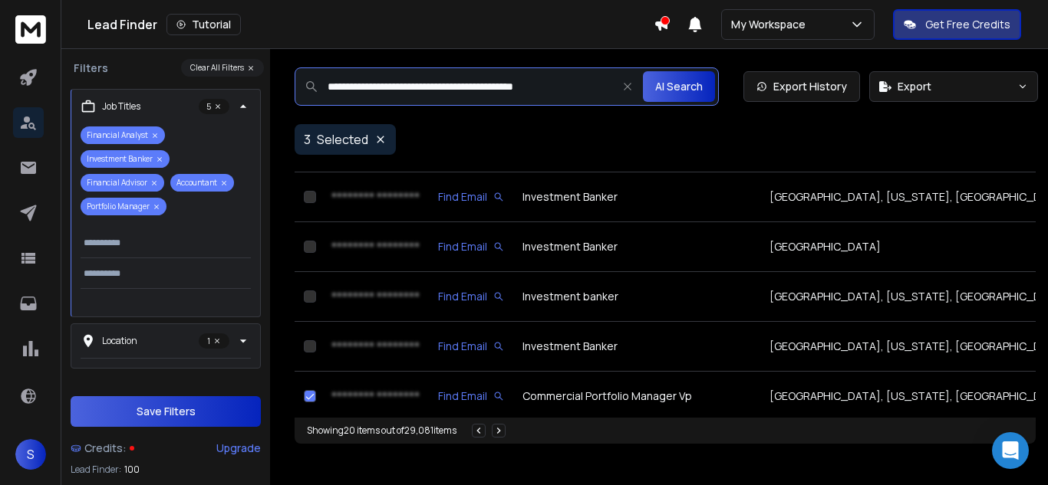
click at [505, 433] on icon at bounding box center [498, 431] width 12 height 12
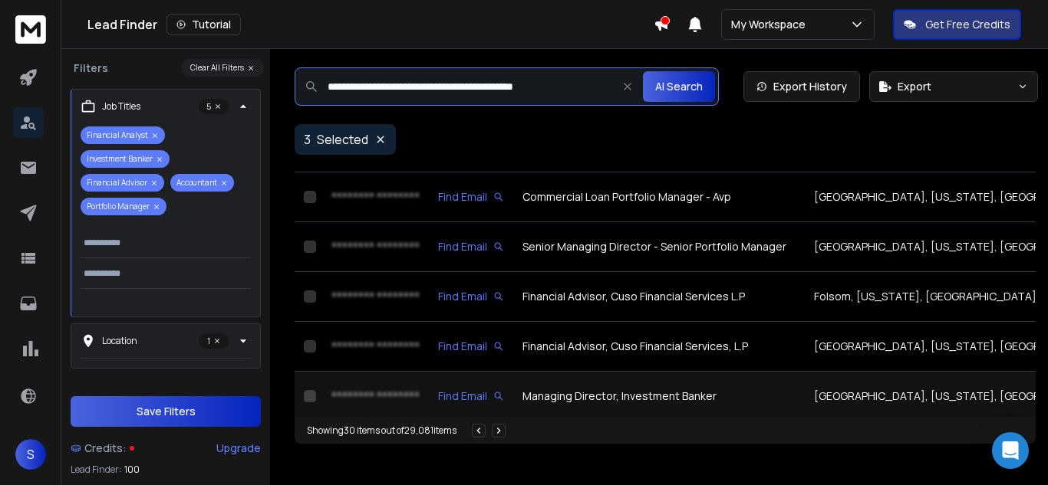
click at [310, 390] on button "button" at bounding box center [310, 396] width 12 height 12
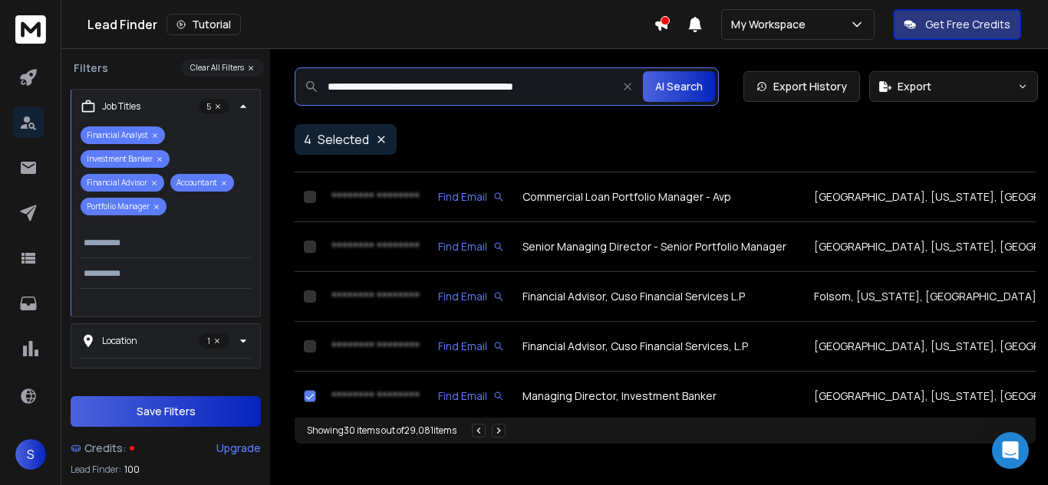
click at [505, 433] on icon at bounding box center [498, 431] width 12 height 12
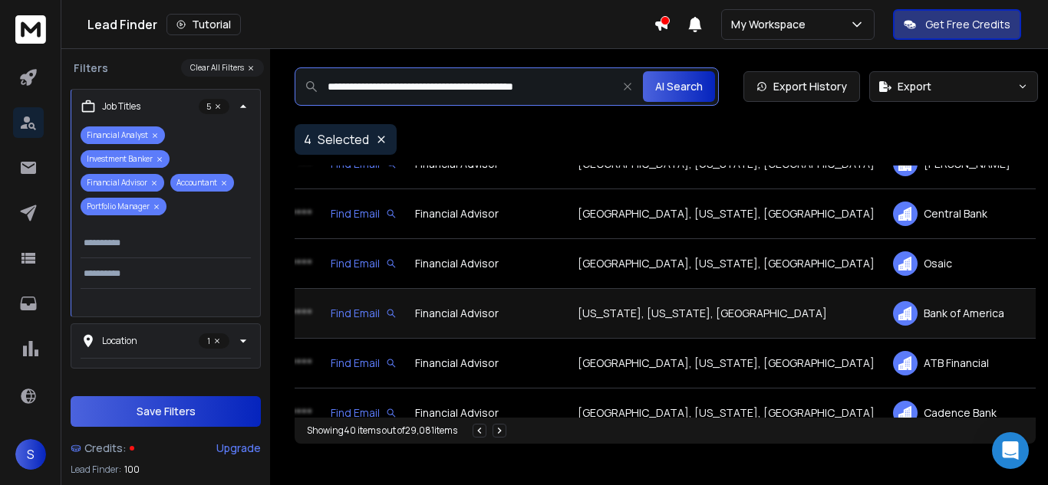
scroll to position [304, 107]
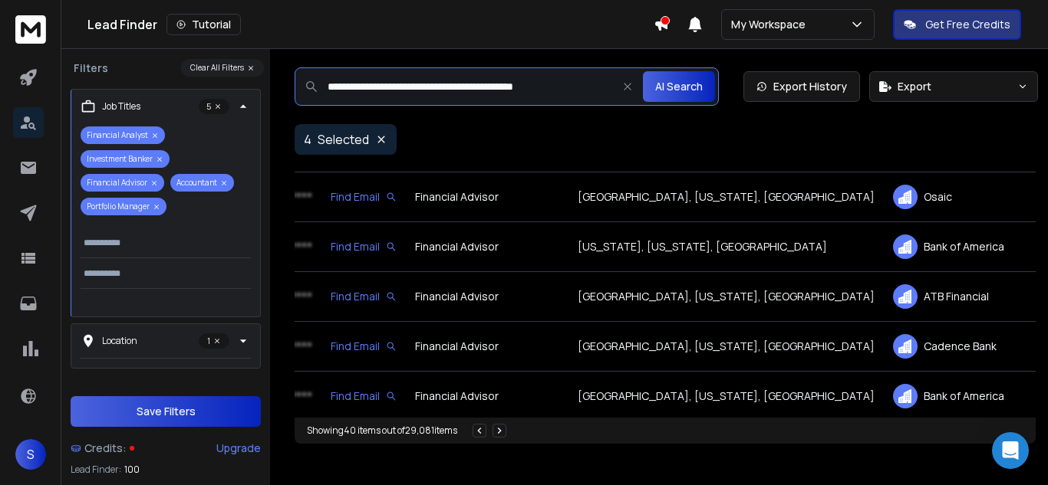
click at [504, 432] on icon at bounding box center [499, 431] width 12 height 12
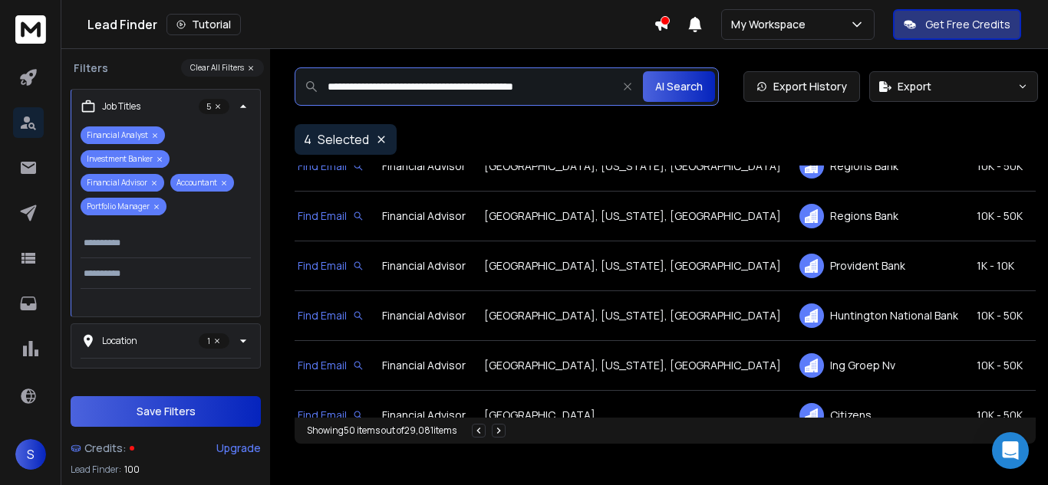
scroll to position [304, 140]
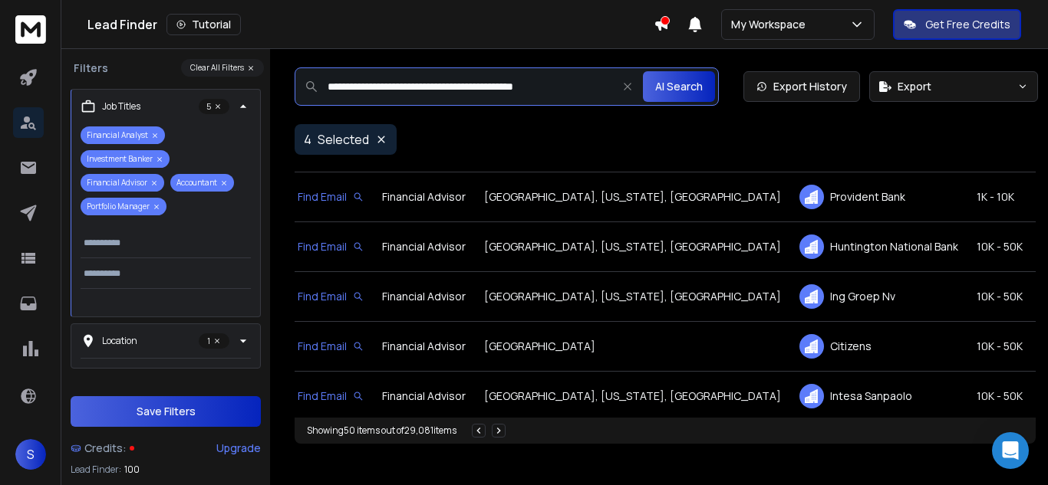
click at [505, 428] on icon at bounding box center [498, 431] width 12 height 12
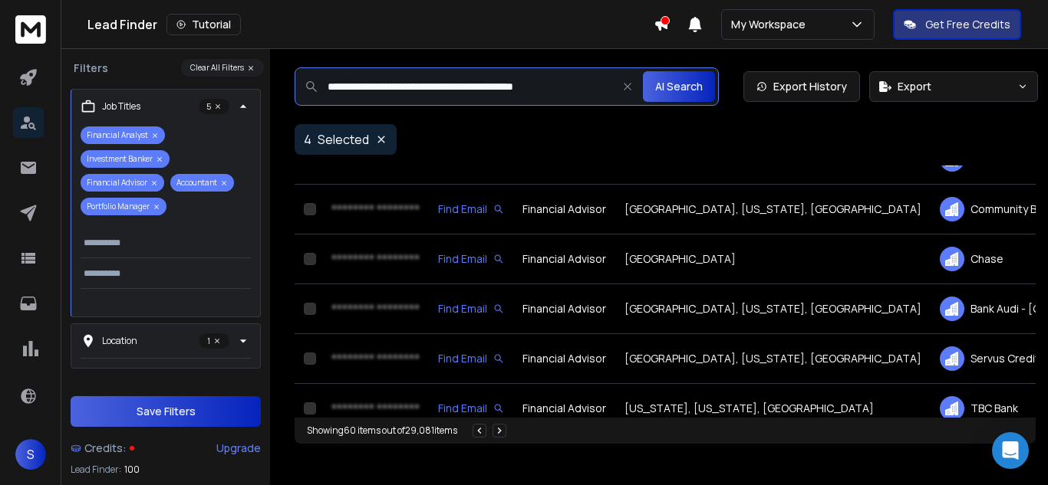
scroll to position [304, 0]
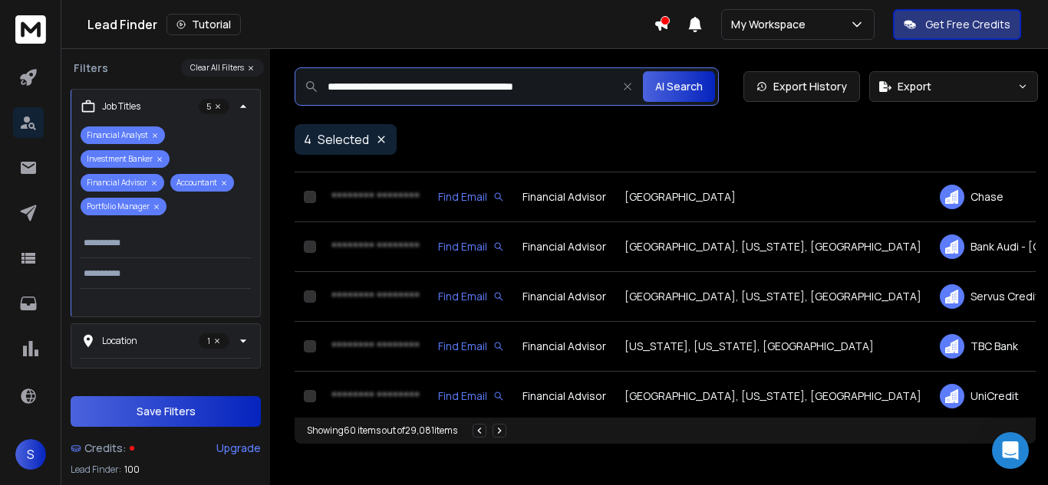
click at [504, 430] on icon at bounding box center [499, 431] width 12 height 12
click at [502, 431] on icon at bounding box center [498, 431] width 12 height 12
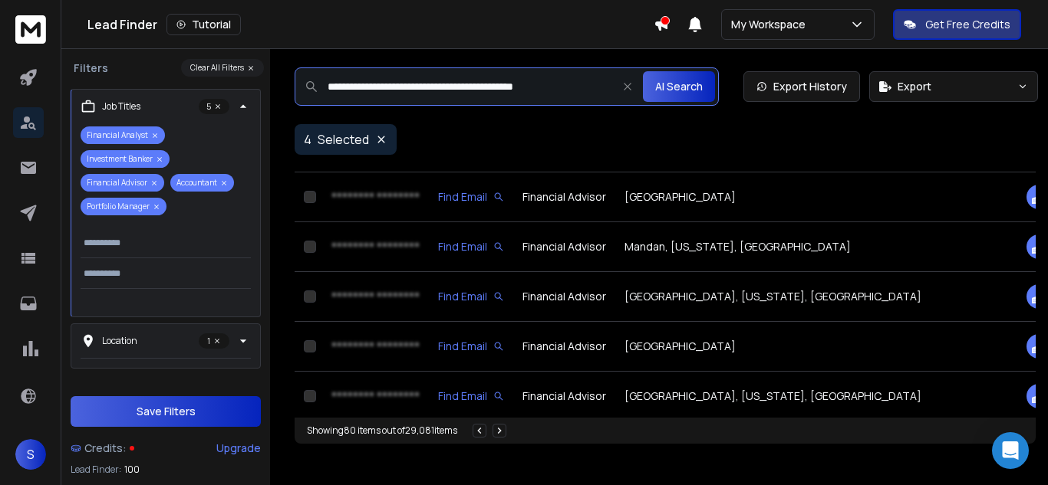
click at [152, 182] on icon at bounding box center [154, 183] width 8 height 8
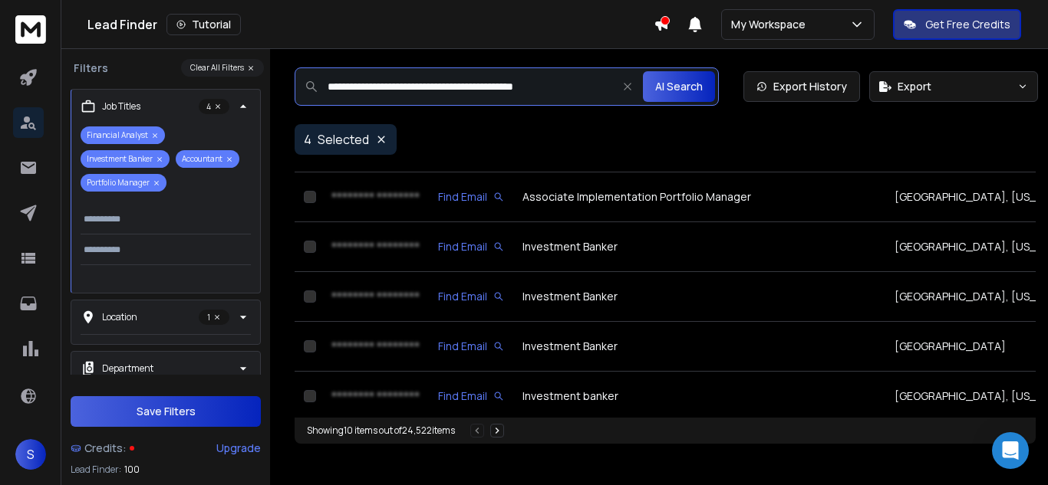
click at [503, 430] on icon at bounding box center [497, 431] width 12 height 12
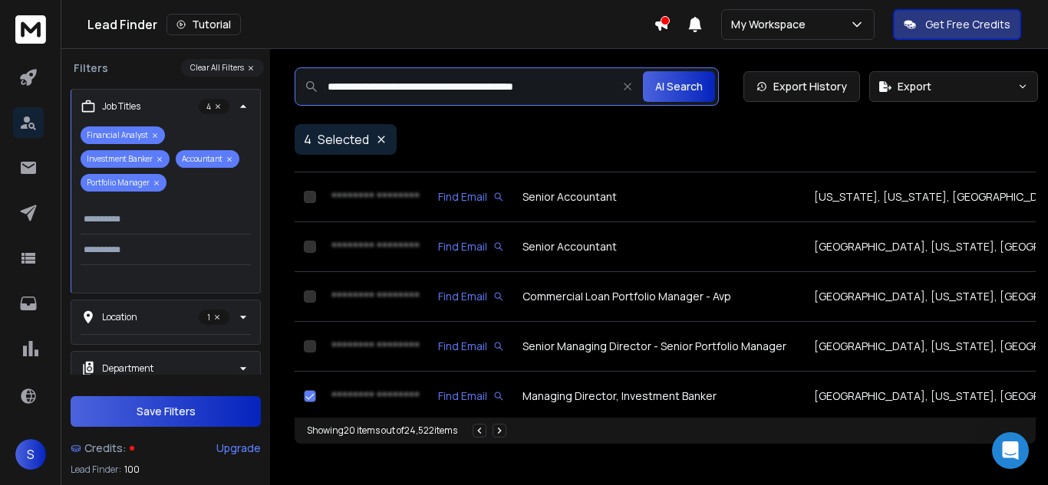
click at [505, 433] on icon at bounding box center [499, 431] width 12 height 12
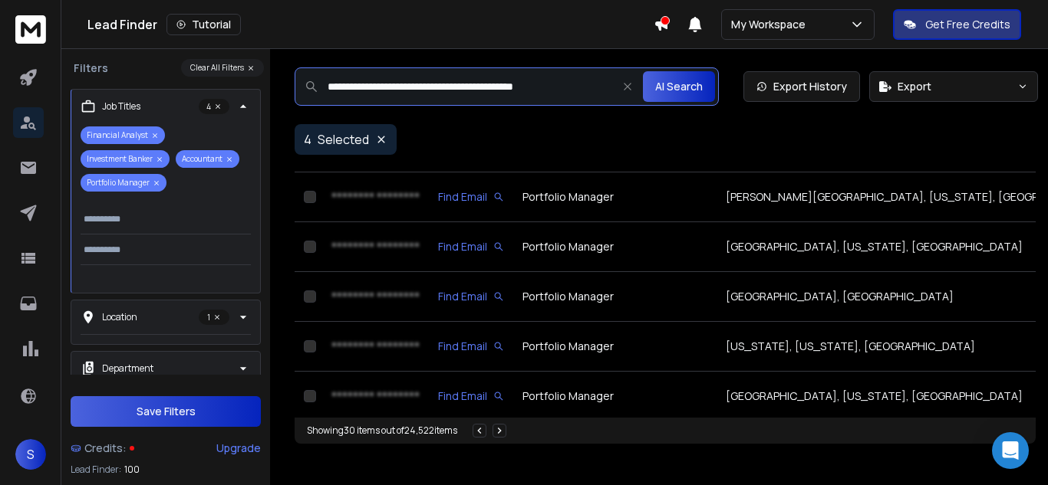
click at [505, 429] on icon at bounding box center [499, 431] width 12 height 12
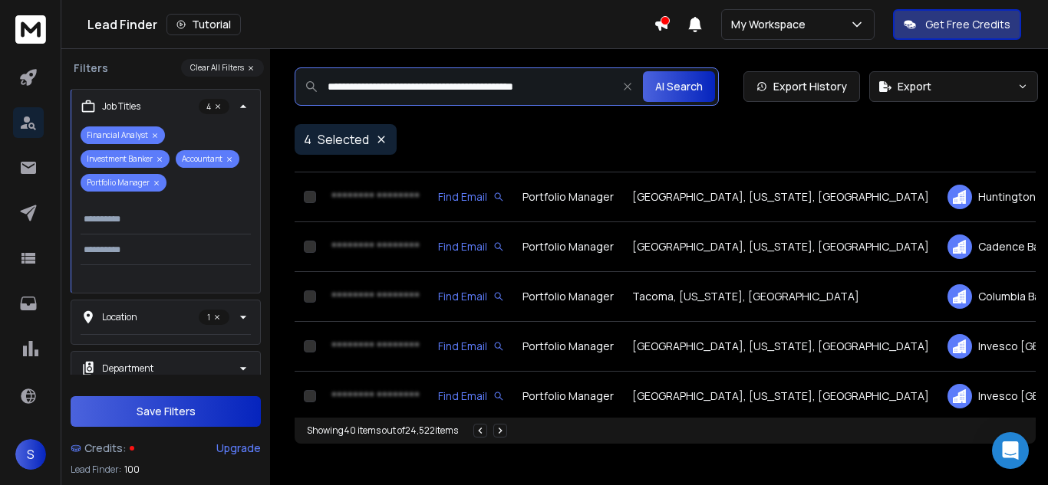
click at [506, 431] on icon at bounding box center [500, 431] width 12 height 12
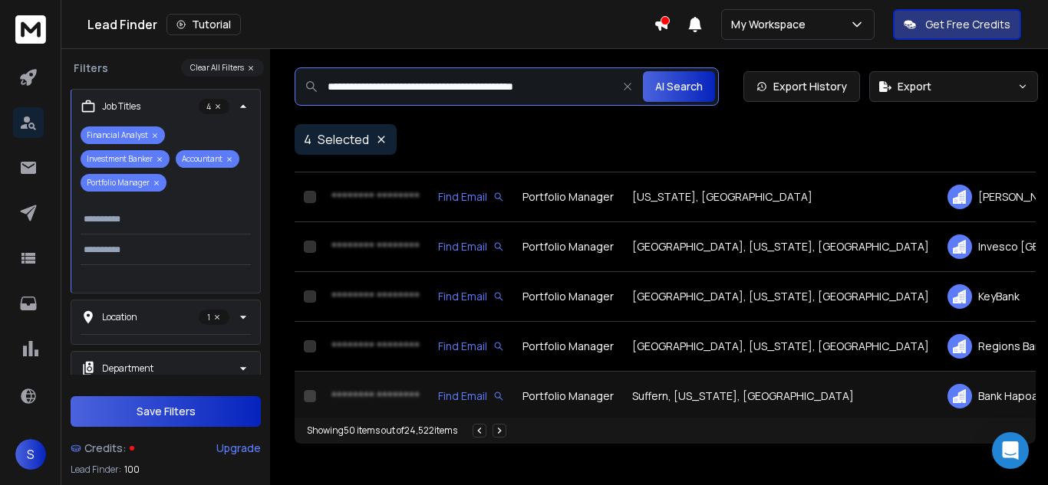
click at [311, 390] on button "button" at bounding box center [310, 396] width 12 height 12
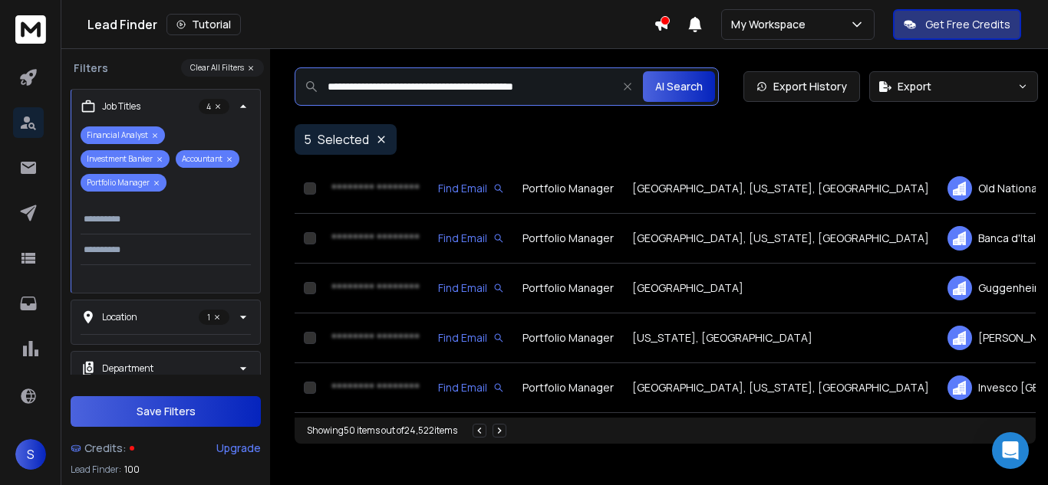
scroll to position [150, 0]
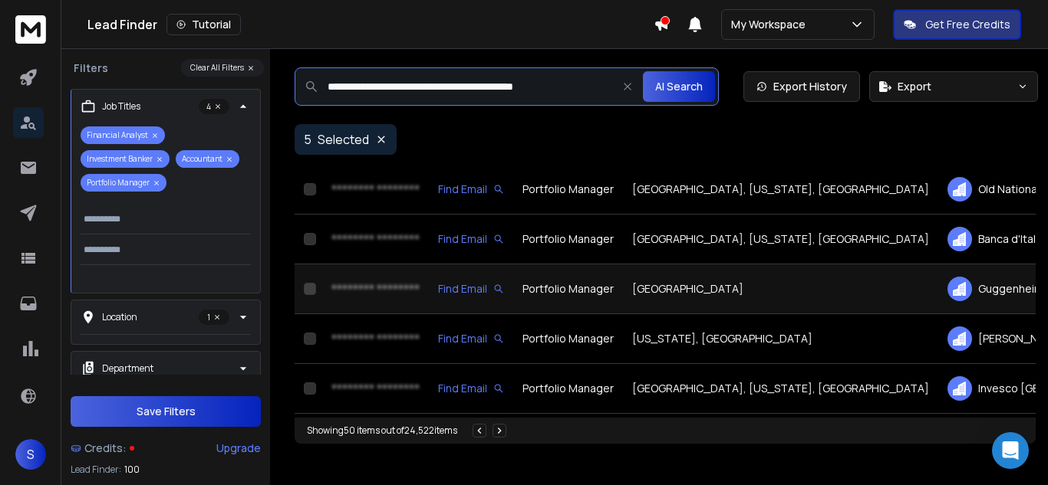
click at [309, 289] on button "button" at bounding box center [310, 289] width 12 height 12
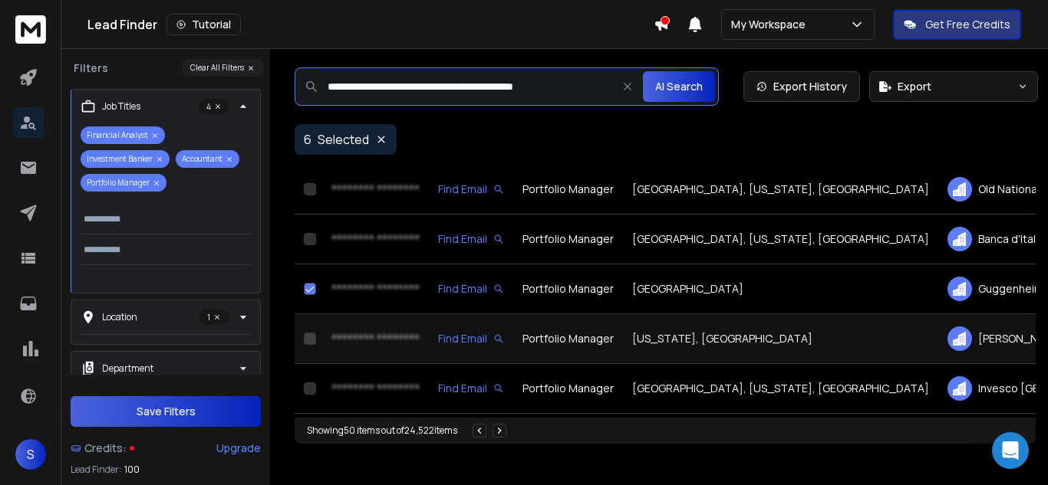
scroll to position [74, 0]
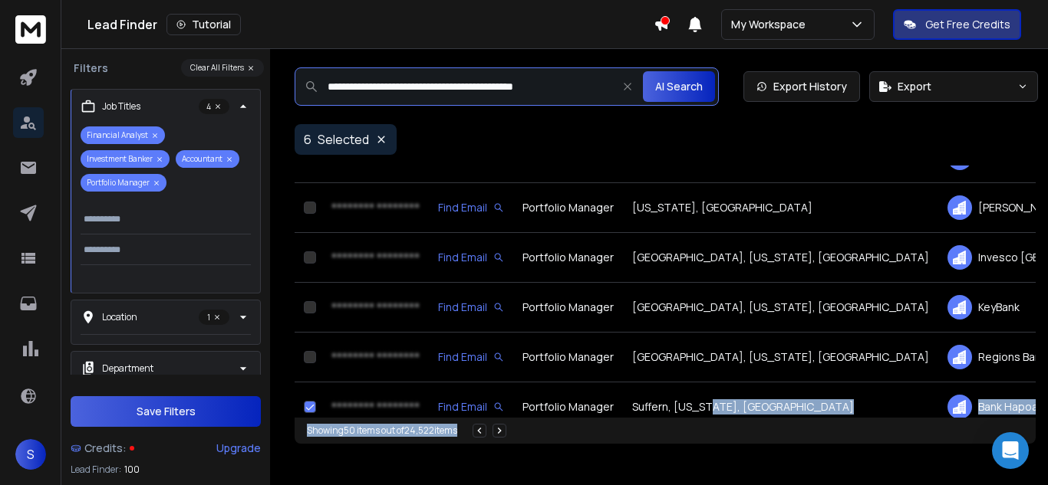
drag, startPoint x: 542, startPoint y: 418, endPoint x: 693, endPoint y: 416, distance: 151.1
click at [693, 416] on div "NAME EMAIL ADDRESS DESIGNATION LOCATION COMPANY EMPLOYEES COMPANY LOCATION INDU…" at bounding box center [664, 325] width 741 height 318
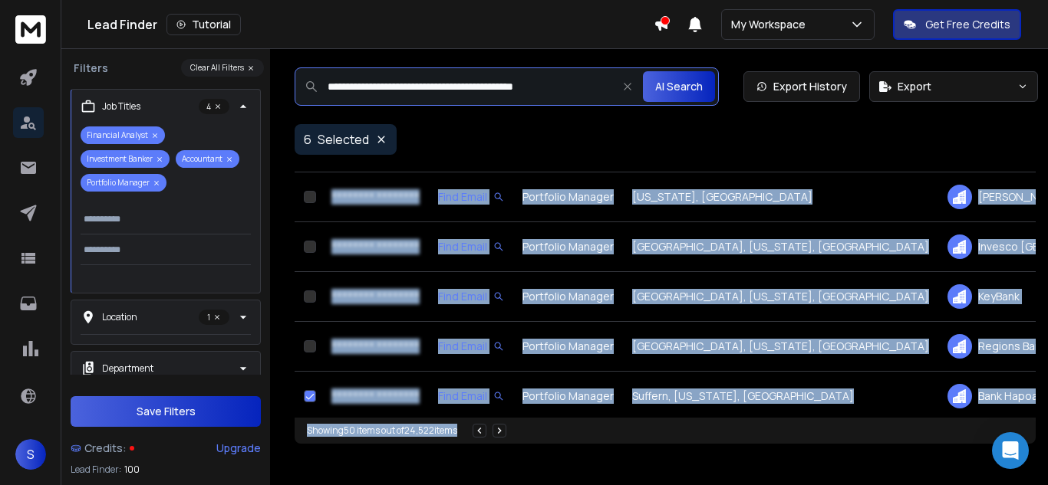
click at [722, 433] on div "Showing 50 items out of 24,522 items" at bounding box center [664, 431] width 741 height 26
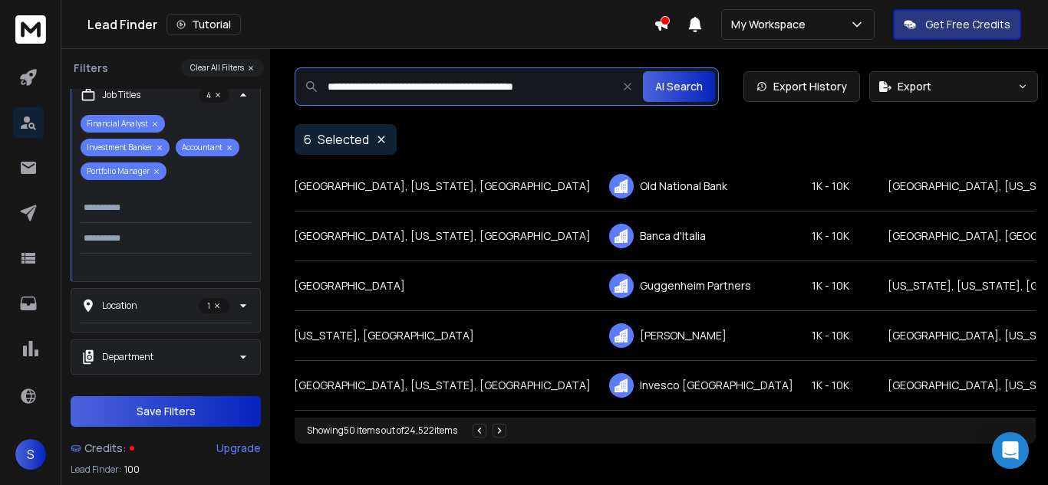
scroll to position [0, 0]
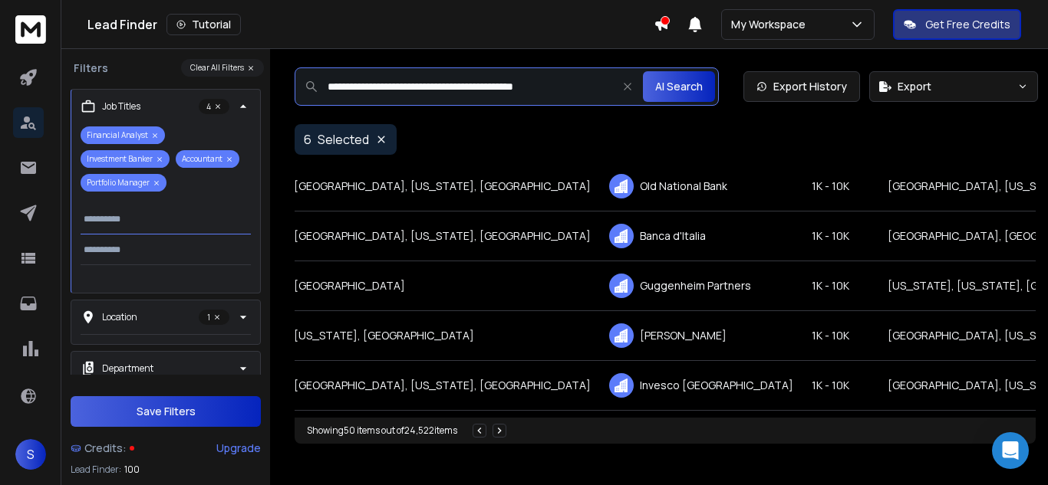
click at [117, 221] on input at bounding box center [166, 219] width 170 height 31
type input "********"
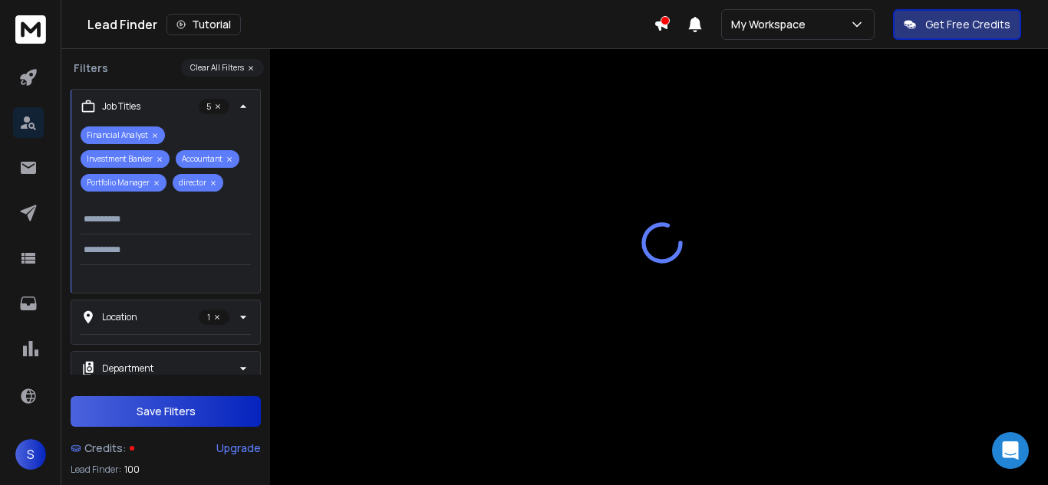
click at [157, 182] on icon at bounding box center [157, 183] width 8 height 8
click at [159, 156] on icon at bounding box center [160, 160] width 8 height 8
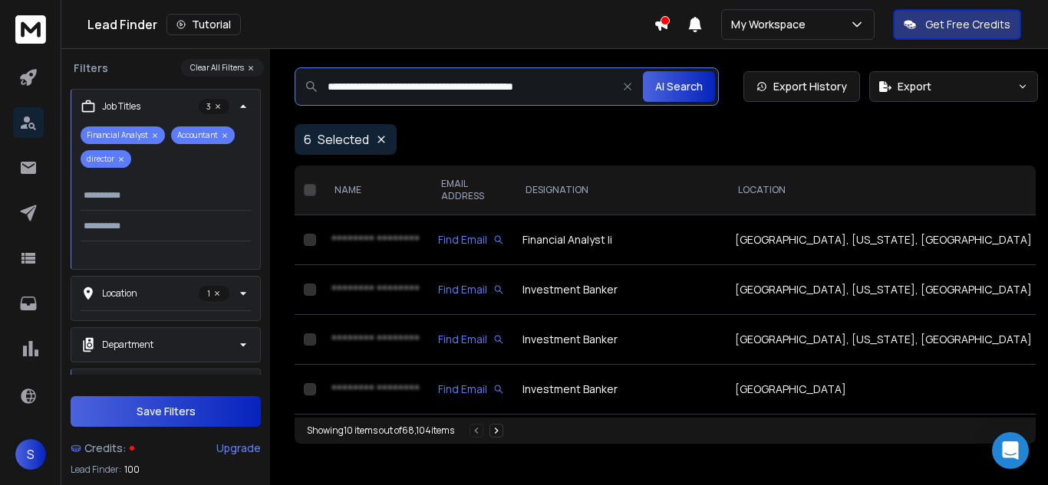
click at [153, 132] on icon at bounding box center [155, 136] width 8 height 8
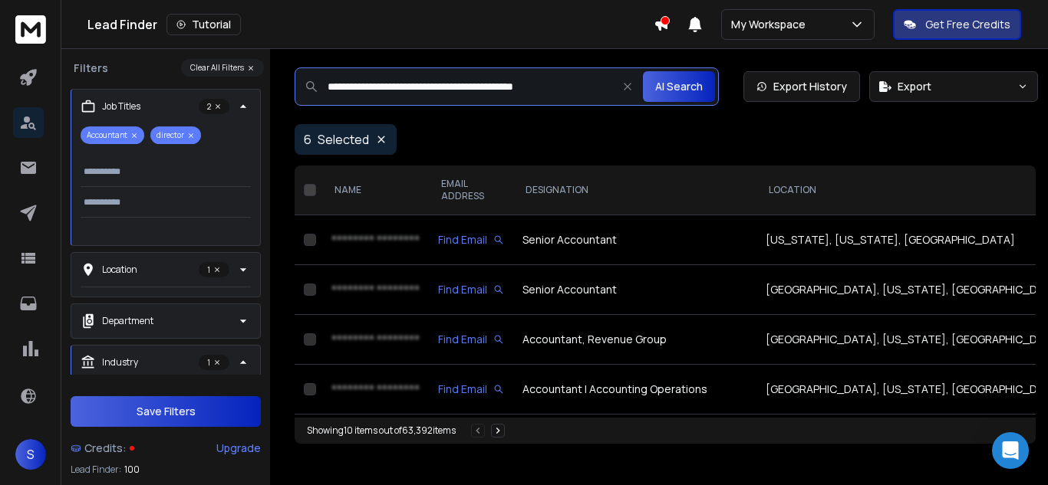
click at [132, 134] on icon at bounding box center [134, 136] width 8 height 8
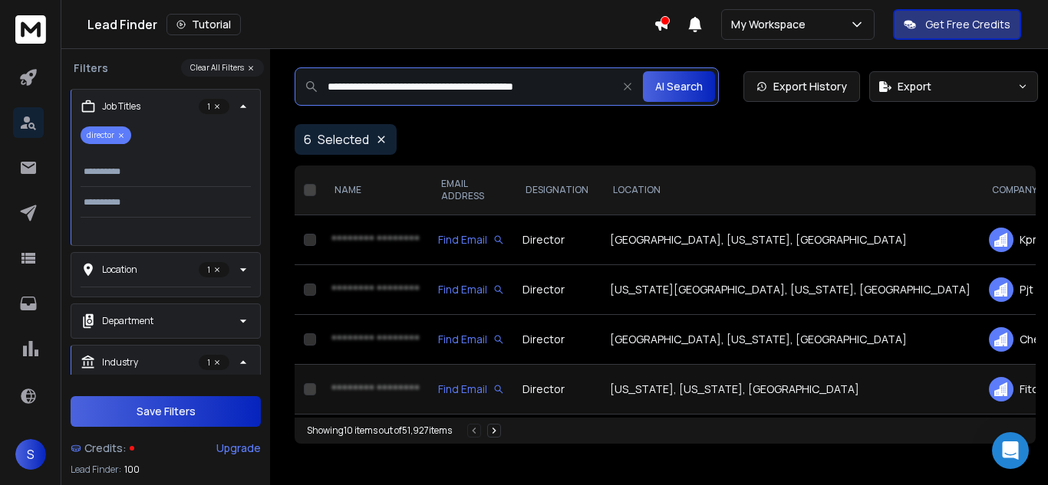
click at [312, 387] on button "button" at bounding box center [310, 389] width 12 height 12
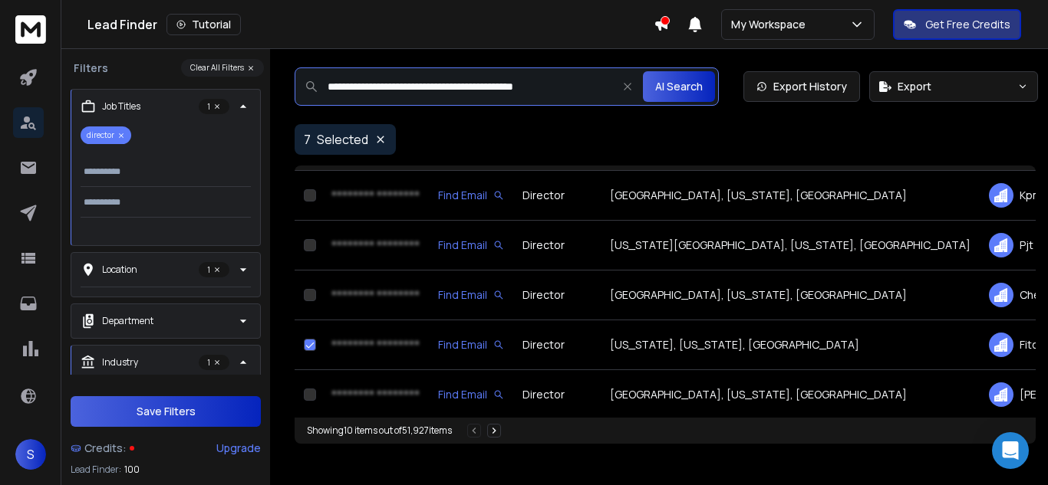
scroll to position [230, 0]
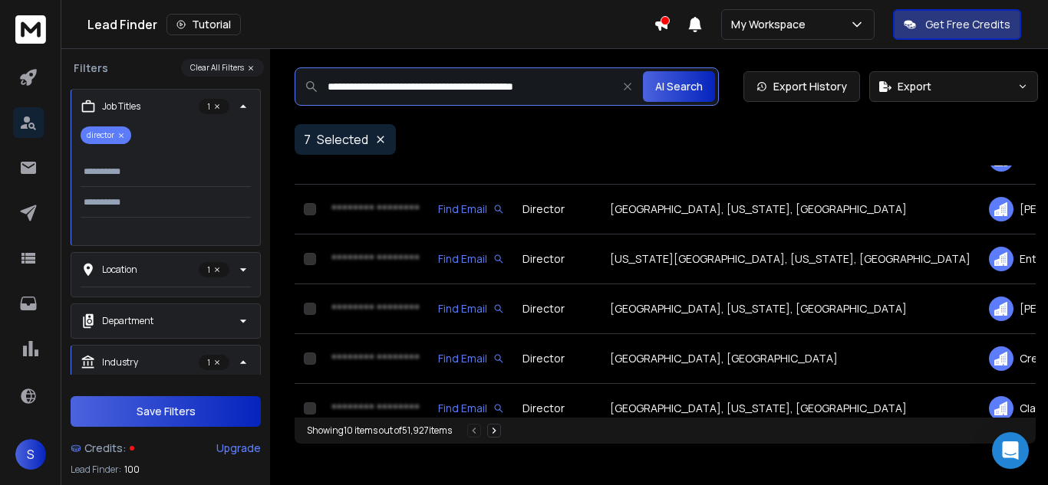
click at [122, 134] on icon at bounding box center [121, 136] width 8 height 8
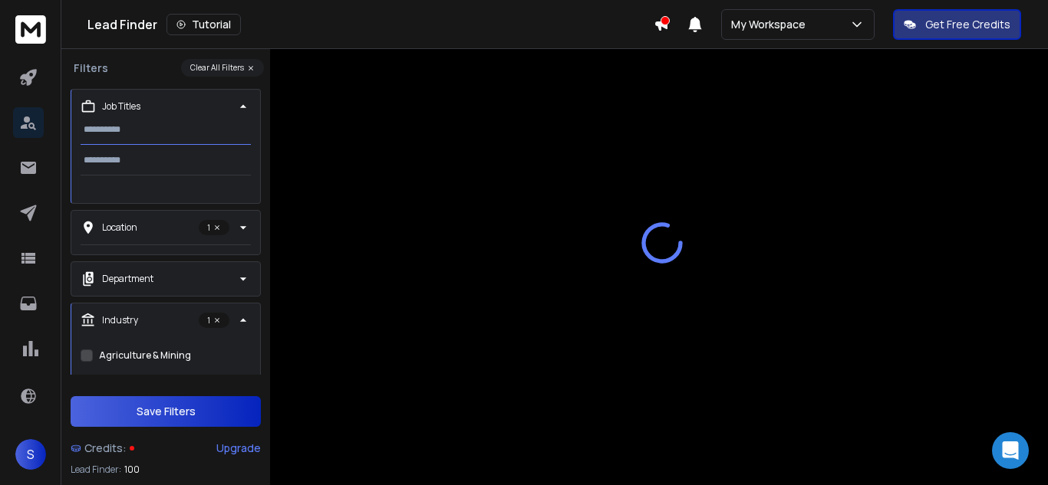
click at [137, 138] on input at bounding box center [166, 129] width 170 height 31
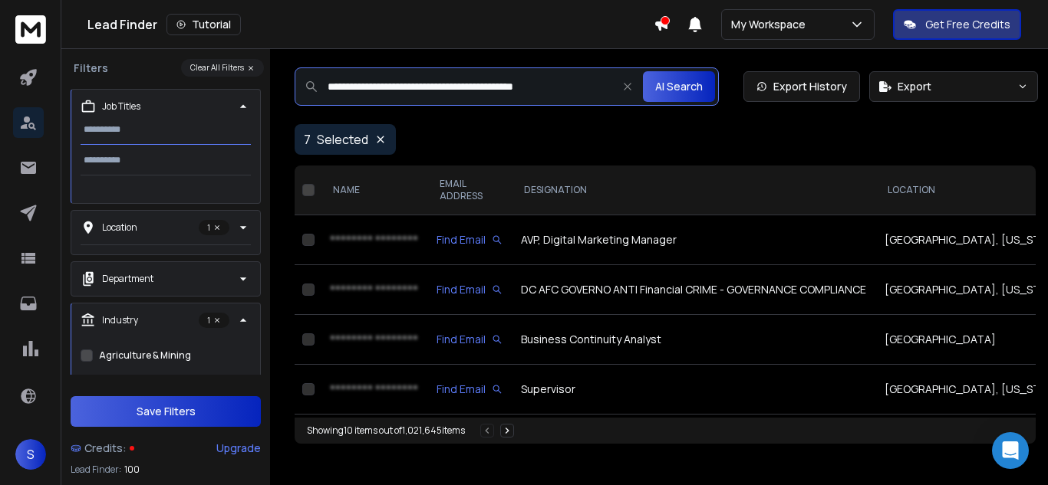
scroll to position [0, 0]
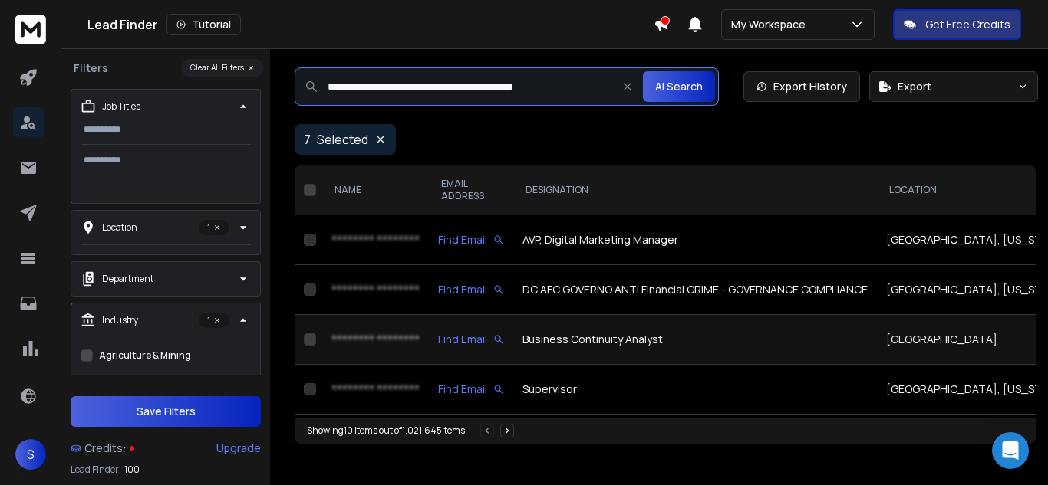
click at [309, 342] on button "button" at bounding box center [310, 340] width 12 height 12
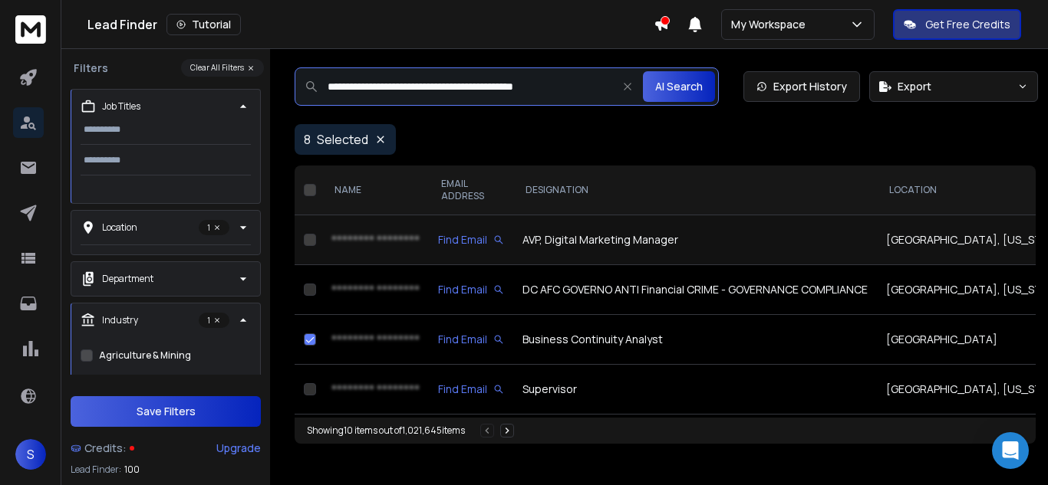
click at [310, 238] on button "button" at bounding box center [310, 240] width 12 height 12
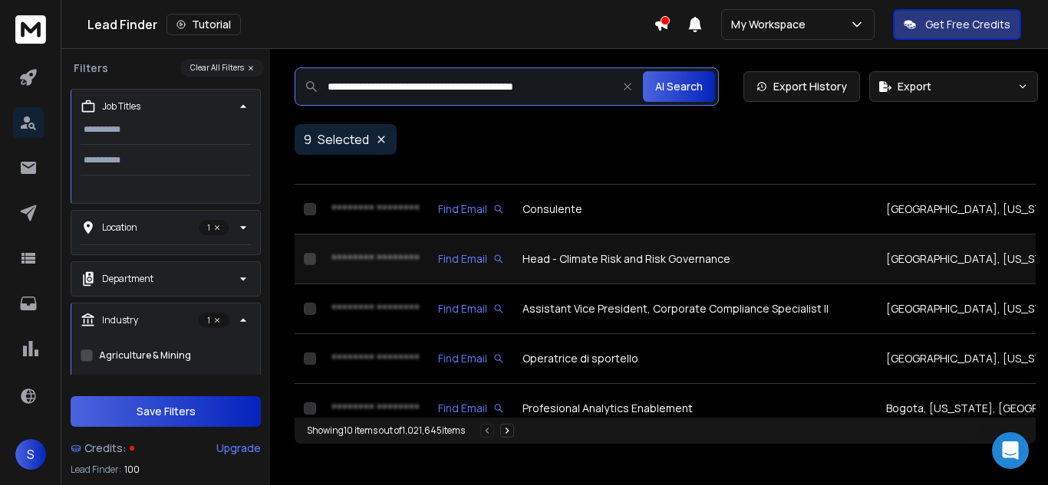
scroll to position [304, 0]
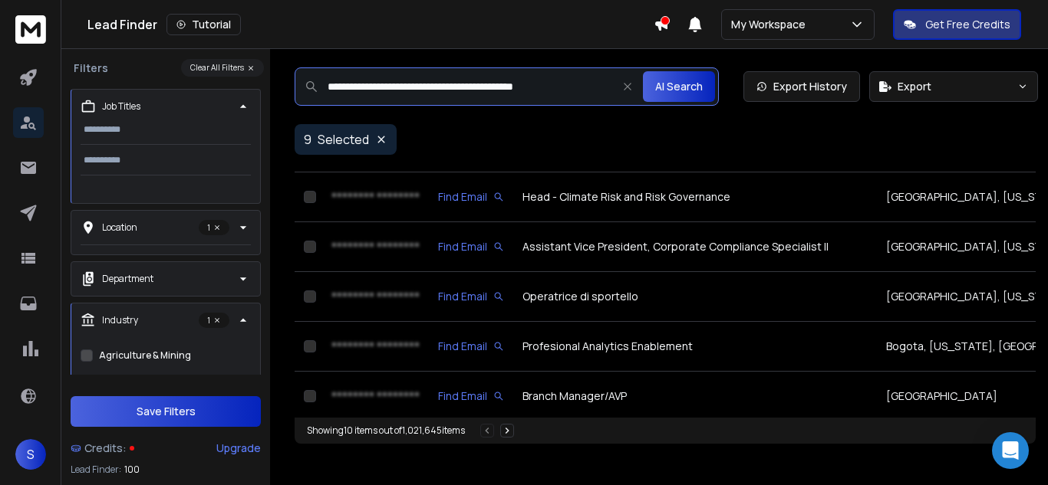
click at [156, 224] on div "Location 1" at bounding box center [166, 227] width 170 height 15
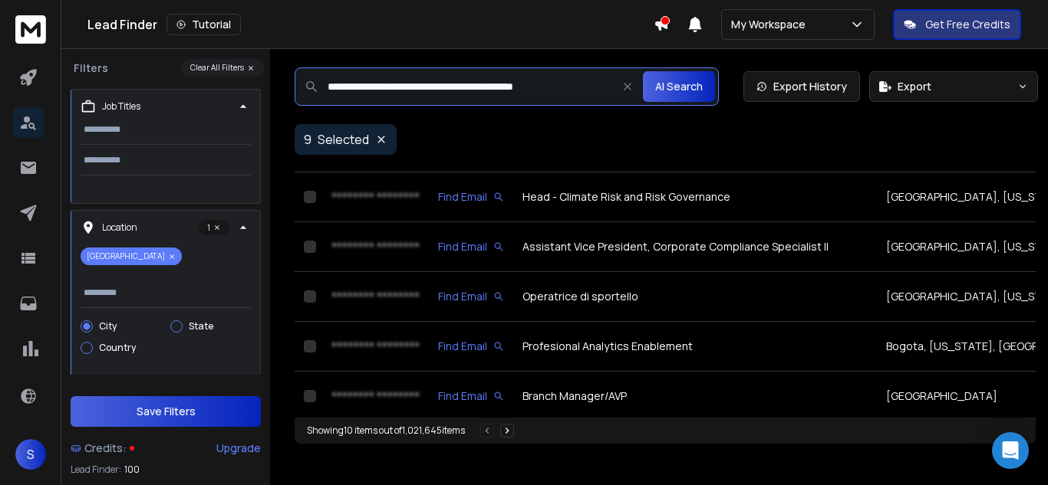
click at [123, 292] on input at bounding box center [166, 293] width 170 height 31
click at [107, 345] on label "Country" at bounding box center [117, 348] width 37 height 12
click at [93, 345] on button "Country" at bounding box center [87, 348] width 12 height 12
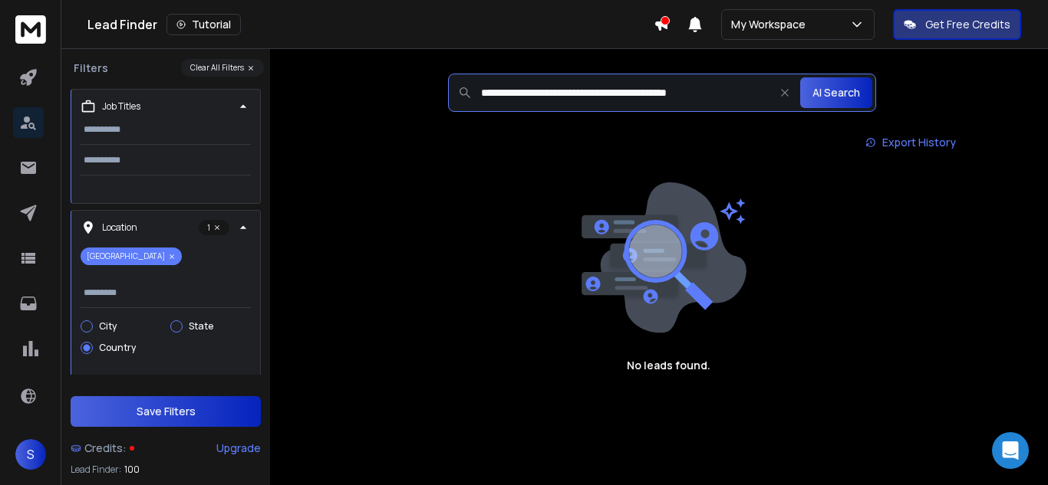
click at [100, 344] on label "Country" at bounding box center [117, 348] width 37 height 12
click at [93, 344] on button "Country" at bounding box center [87, 348] width 12 height 12
click at [96, 324] on div "City" at bounding box center [121, 327] width 81 height 12
click at [84, 324] on button "City" at bounding box center [87, 327] width 12 height 12
click at [121, 296] on input at bounding box center [166, 293] width 170 height 31
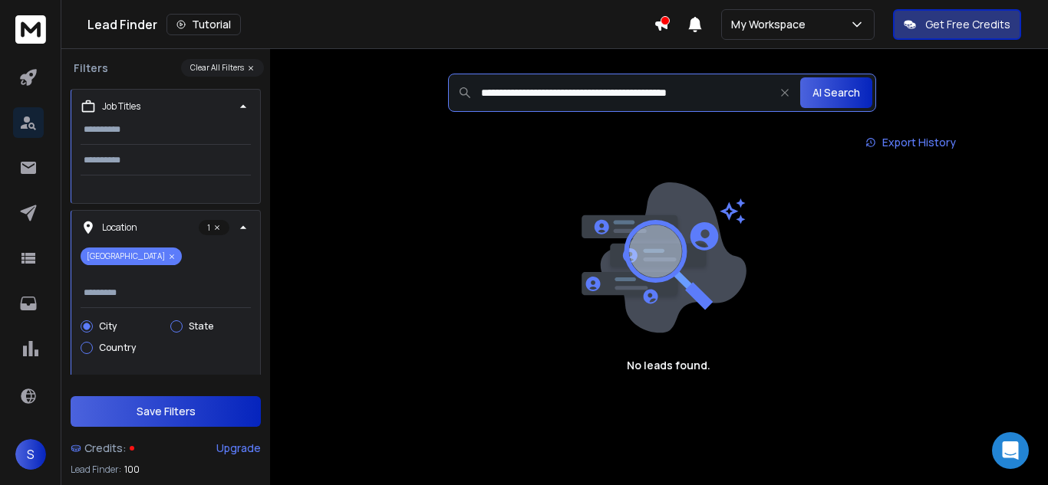
click at [169, 255] on icon at bounding box center [171, 257] width 5 height 5
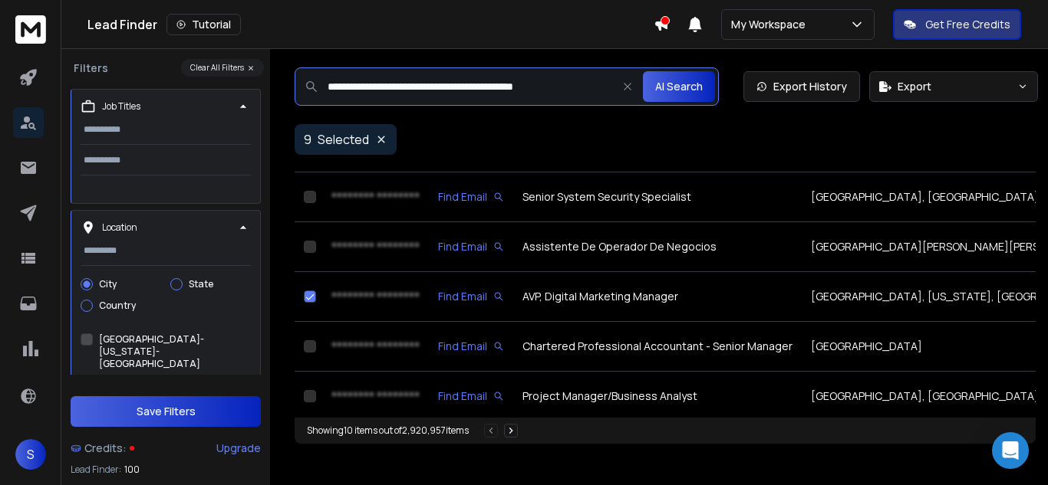
click at [517, 429] on icon at bounding box center [511, 431] width 12 height 12
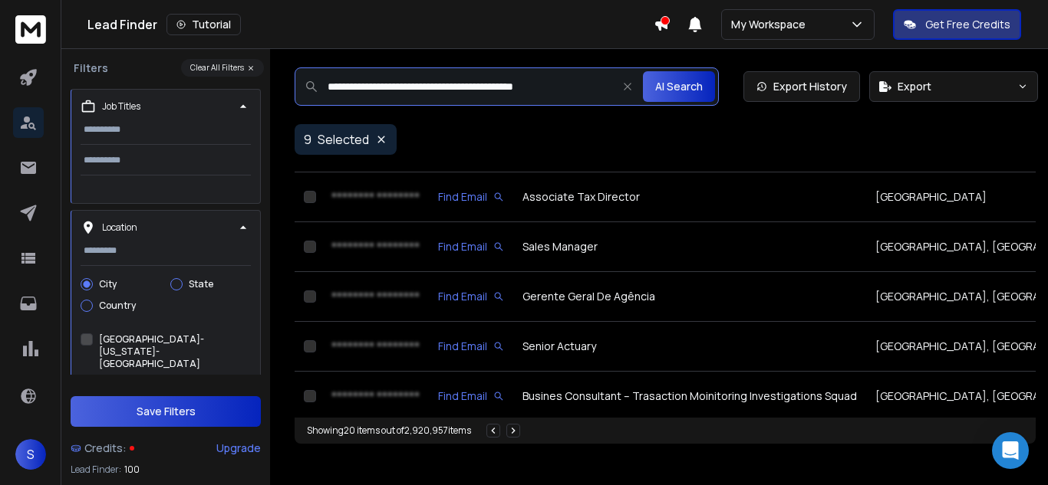
click at [515, 433] on icon at bounding box center [513, 431] width 4 height 6
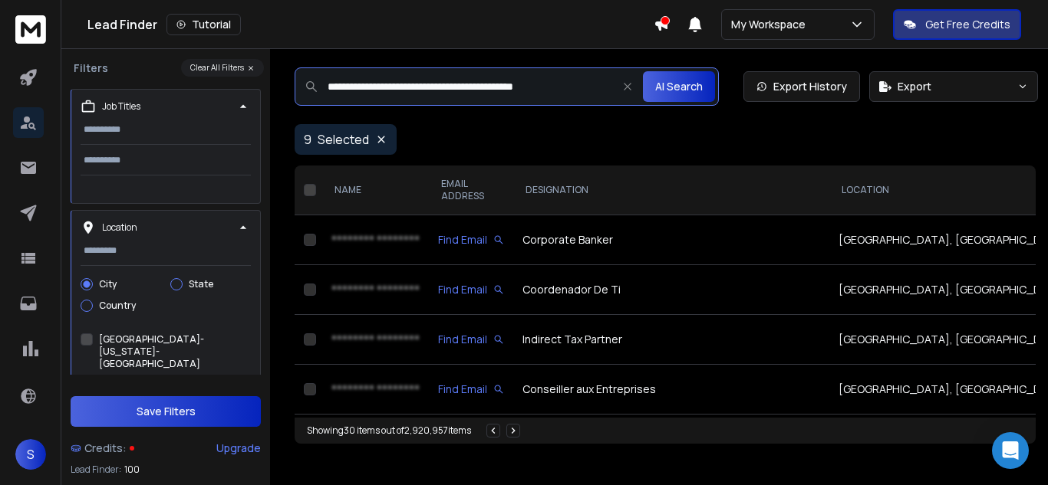
click at [515, 430] on icon at bounding box center [513, 431] width 4 height 6
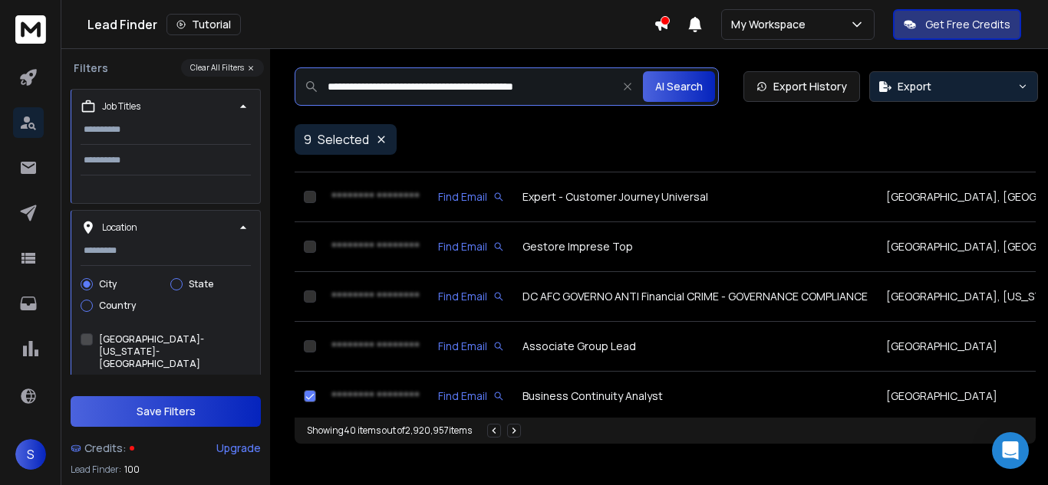
click at [961, 83] on div "Export" at bounding box center [945, 86] width 132 height 15
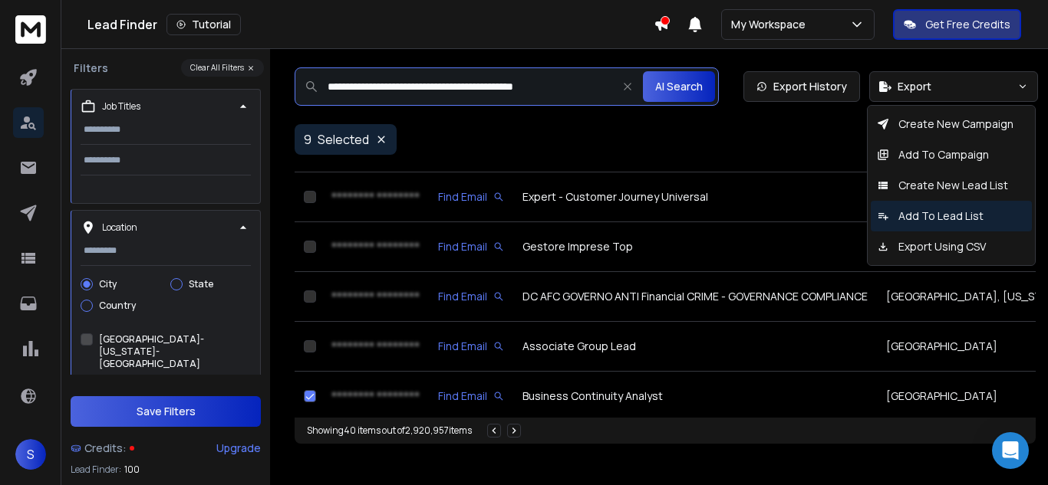
click at [960, 215] on p "Add To Lead List" at bounding box center [940, 216] width 91 height 21
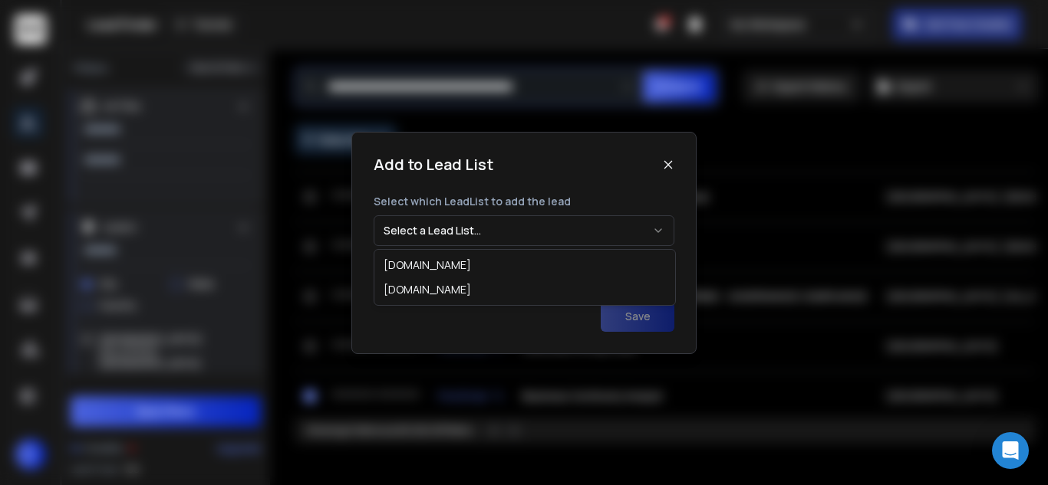
click at [567, 233] on button "Select a Lead List..." at bounding box center [523, 230] width 301 height 31
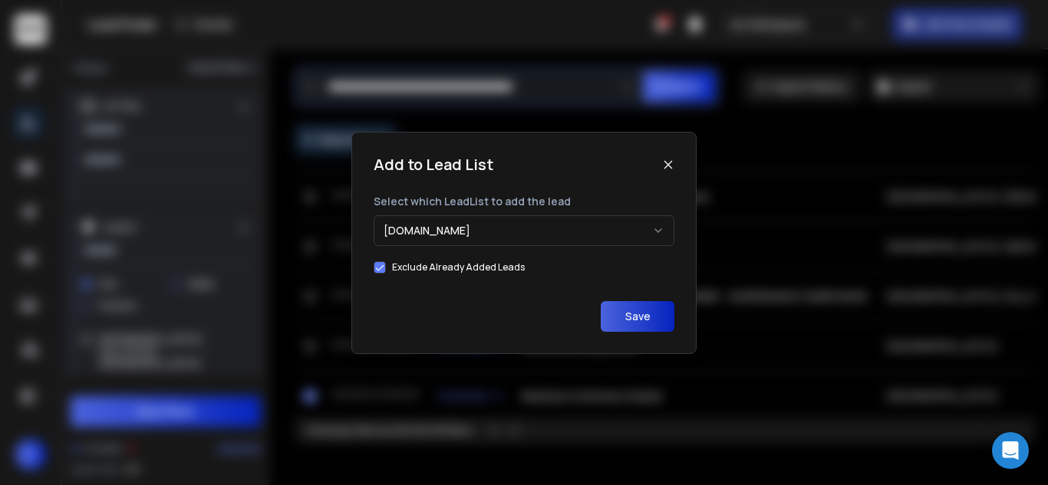
click at [641, 314] on button "Save" at bounding box center [637, 316] width 74 height 31
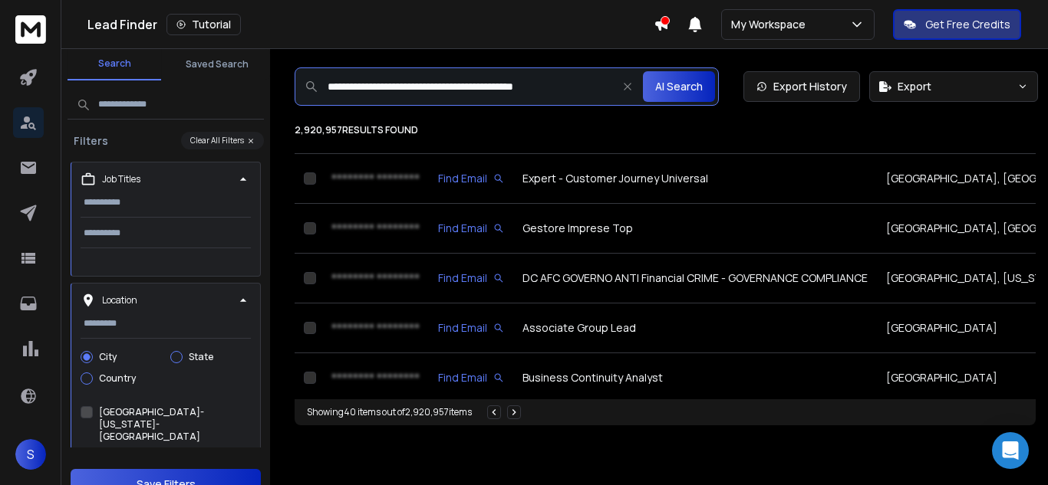
scroll to position [0, 0]
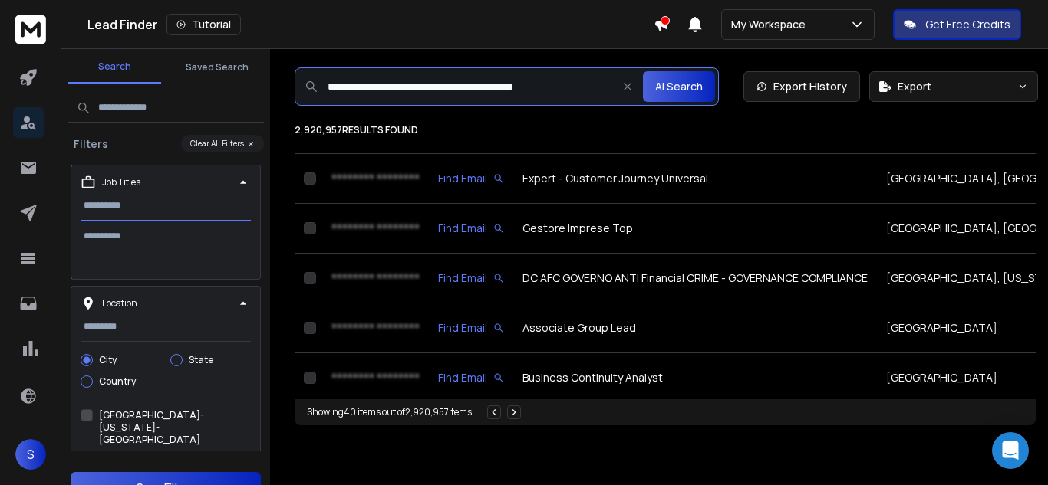
click at [143, 209] on input at bounding box center [166, 205] width 170 height 31
type input "*********"
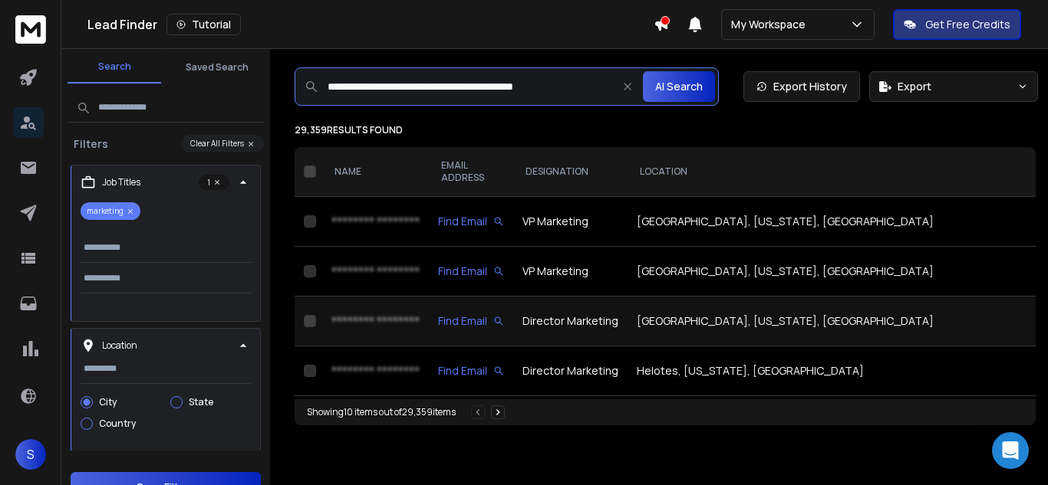
click at [312, 319] on button "button" at bounding box center [310, 321] width 12 height 12
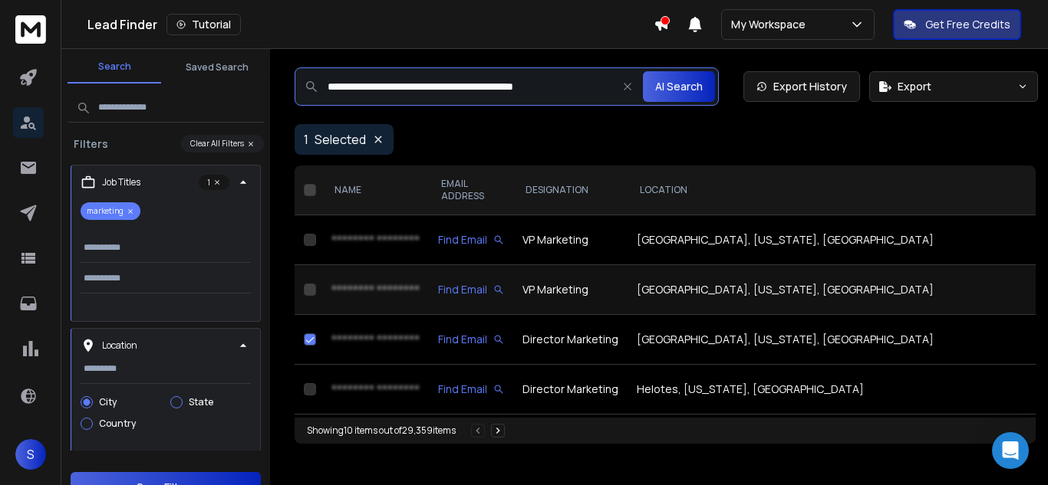
click at [311, 286] on button "button" at bounding box center [310, 290] width 12 height 12
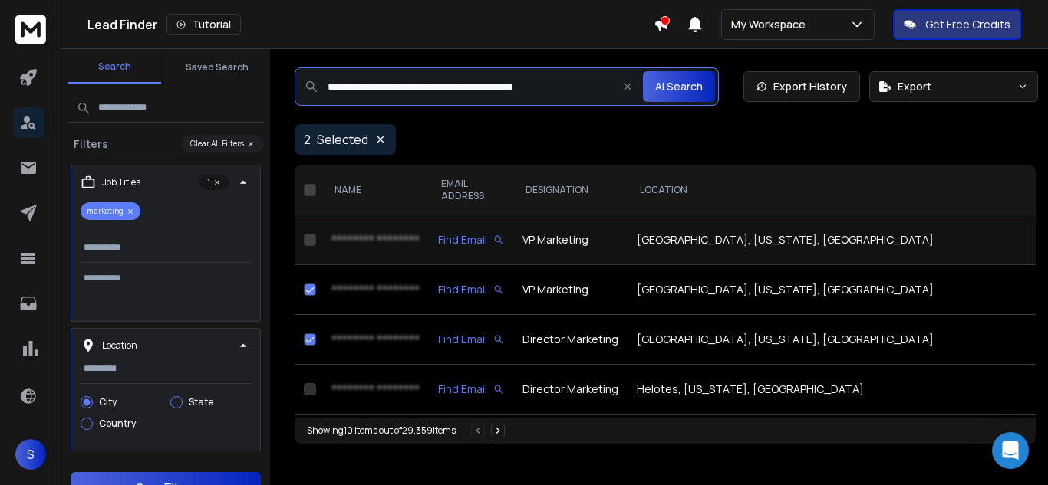
click at [310, 238] on button "button" at bounding box center [310, 240] width 12 height 12
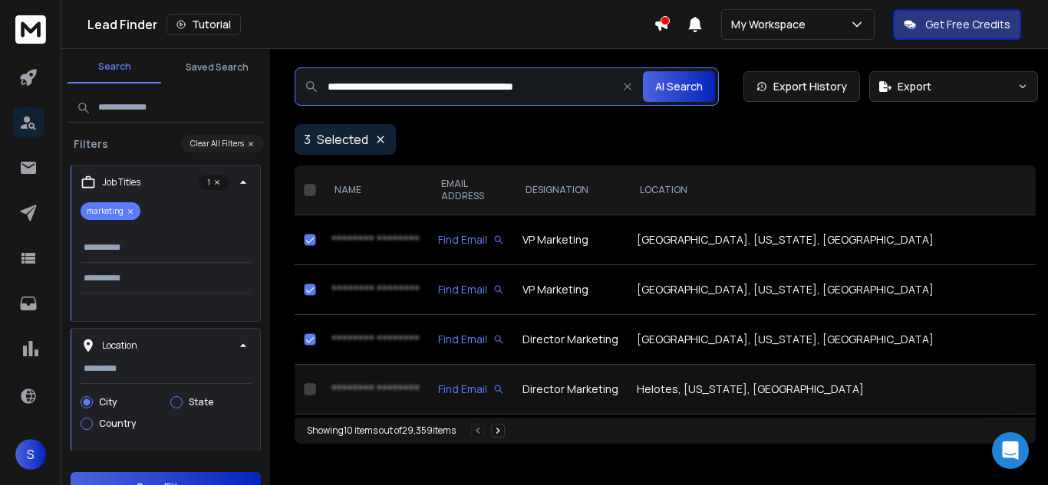
click at [311, 388] on button "button" at bounding box center [310, 389] width 12 height 12
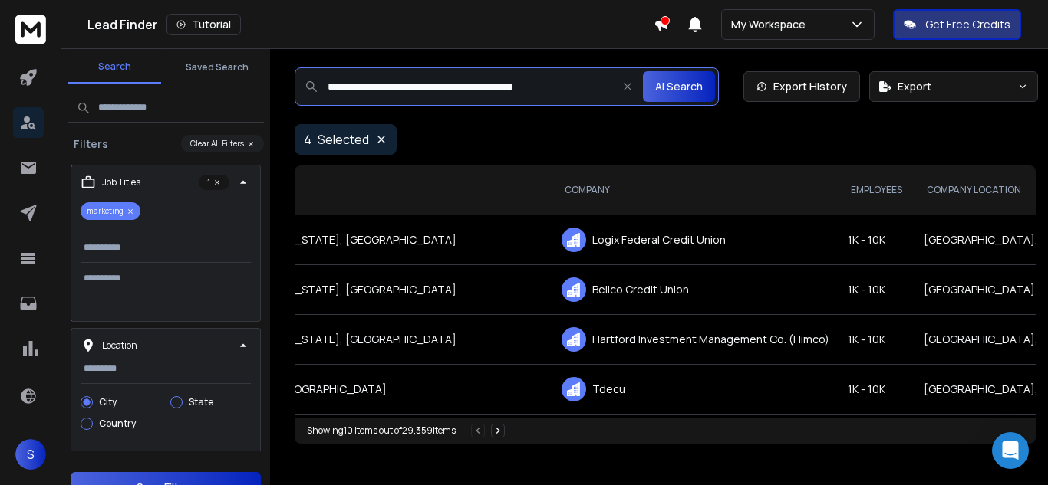
scroll to position [0, 606]
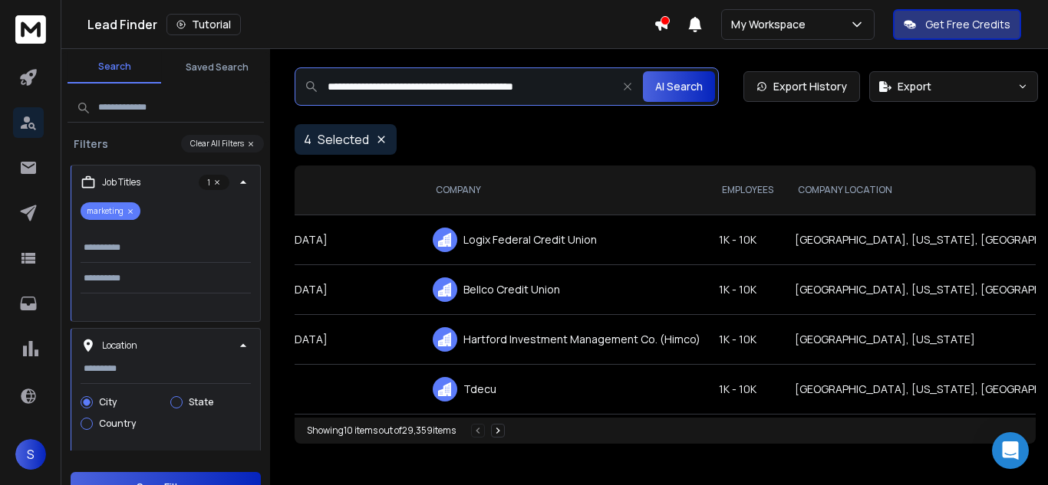
click at [504, 433] on icon at bounding box center [498, 431] width 12 height 12
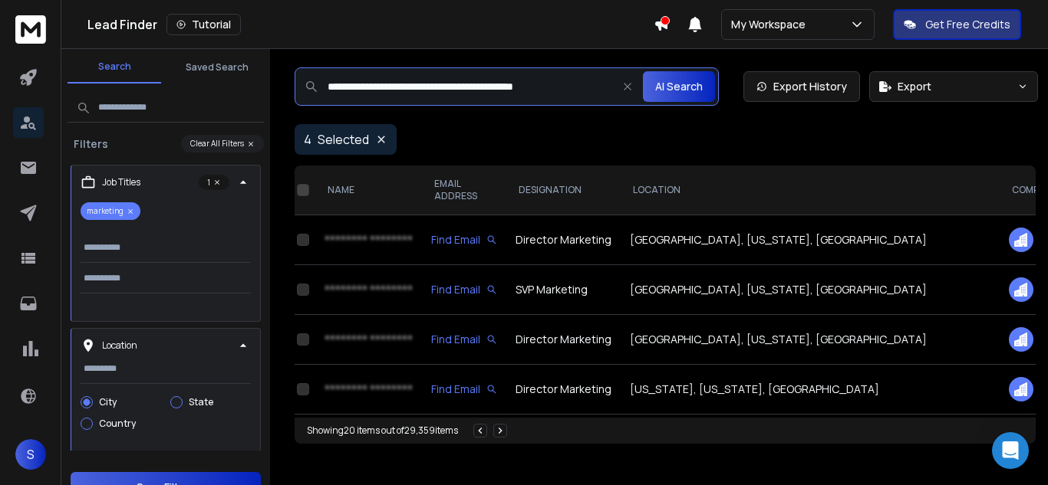
scroll to position [0, 0]
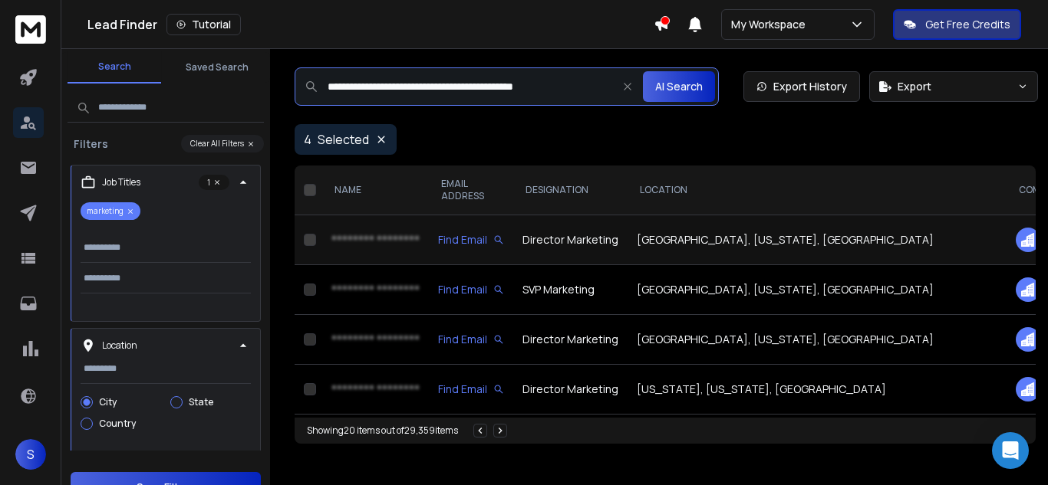
click at [311, 235] on button "button" at bounding box center [310, 240] width 12 height 12
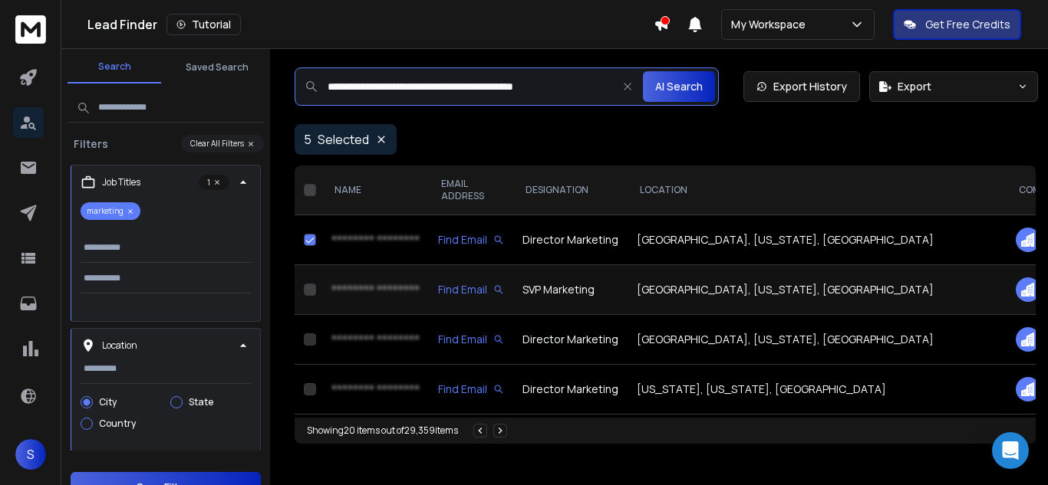
click at [309, 289] on button "button" at bounding box center [310, 290] width 12 height 12
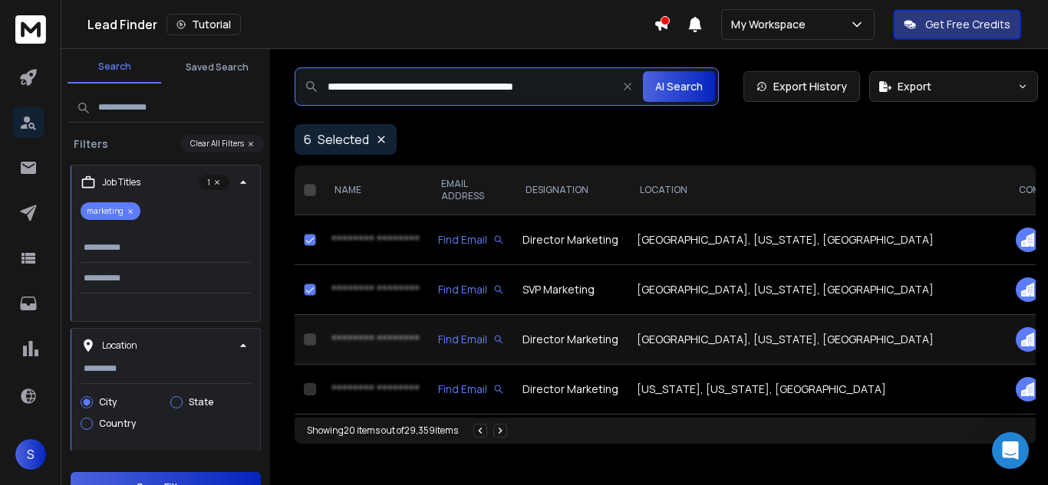
click at [313, 335] on button "button" at bounding box center [310, 340] width 12 height 12
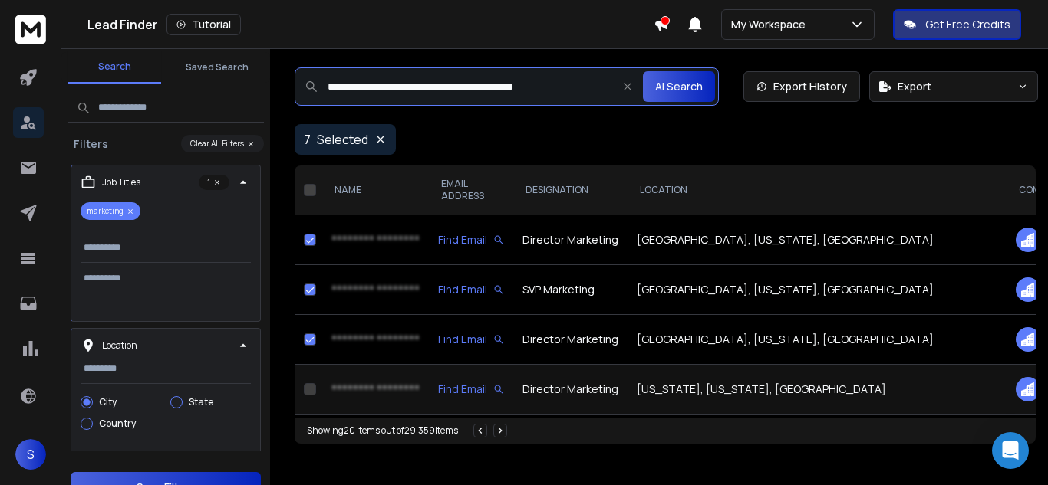
click at [308, 390] on button "button" at bounding box center [310, 389] width 12 height 12
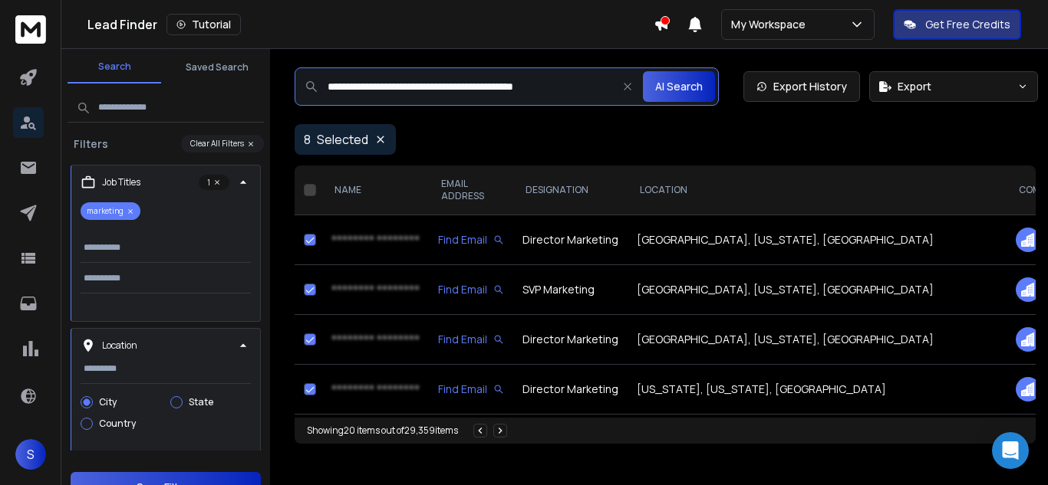
click at [502, 431] on icon at bounding box center [500, 431] width 4 height 6
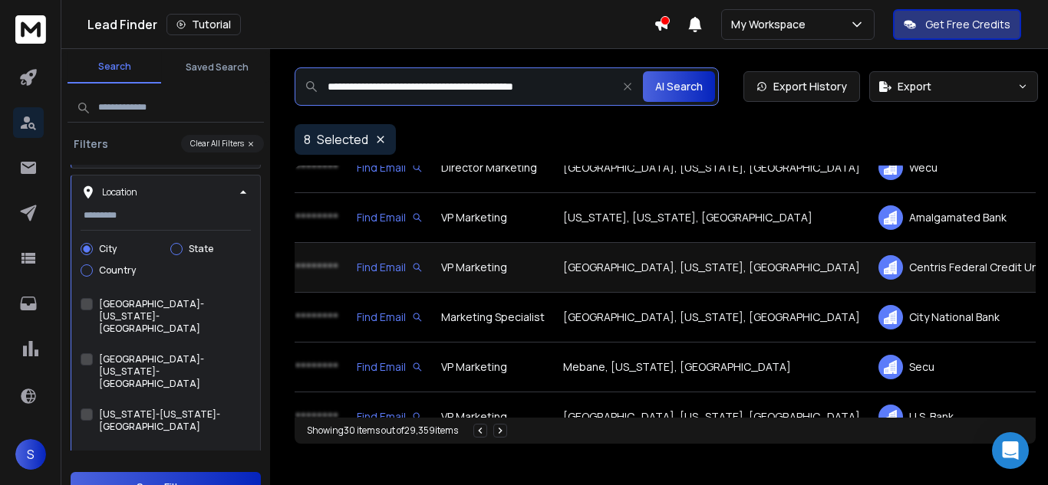
scroll to position [304, 81]
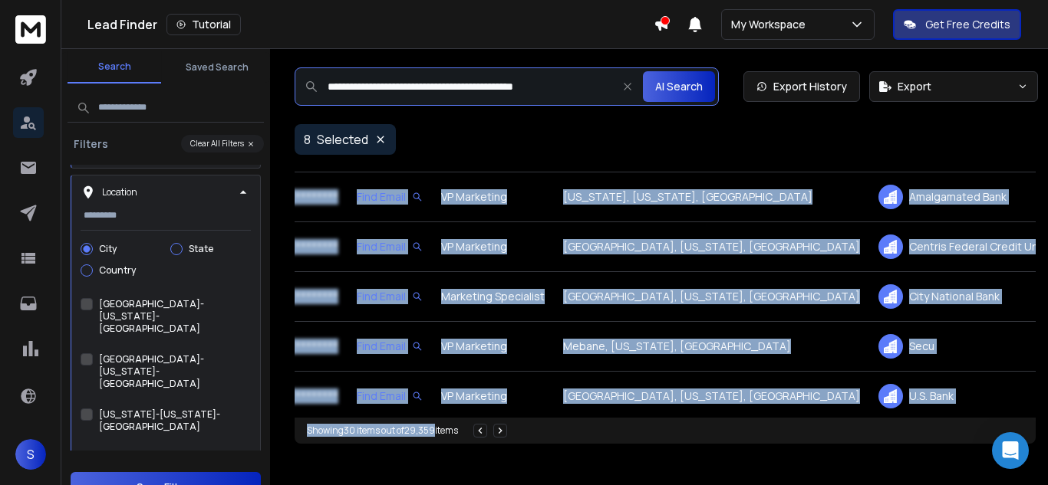
drag, startPoint x: 440, startPoint y: 418, endPoint x: 399, endPoint y: 410, distance: 42.3
click at [400, 410] on div "NAME EMAIL ADDRESS DESIGNATION LOCATION COMPANY EMPLOYEES COMPANY LOCATION INDU…" at bounding box center [664, 325] width 741 height 318
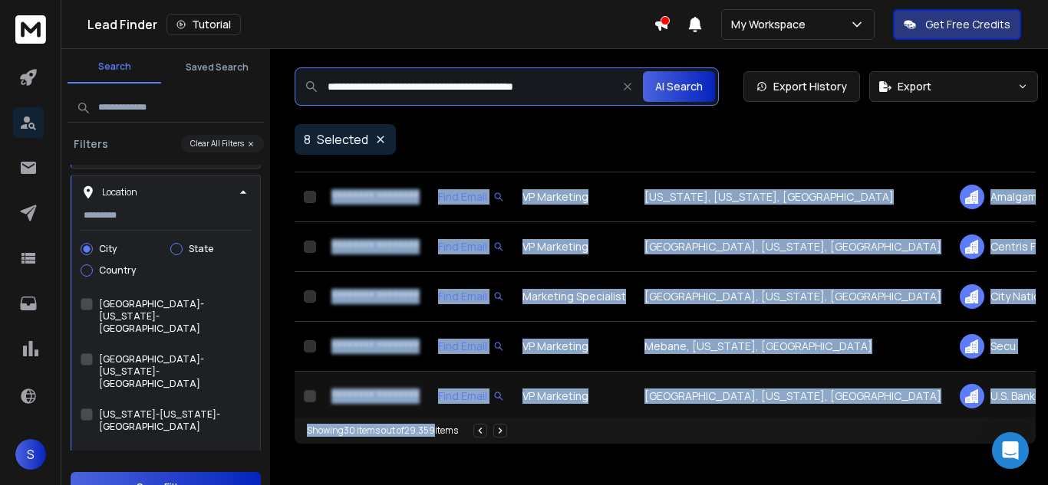
click at [311, 390] on button "button" at bounding box center [310, 396] width 12 height 12
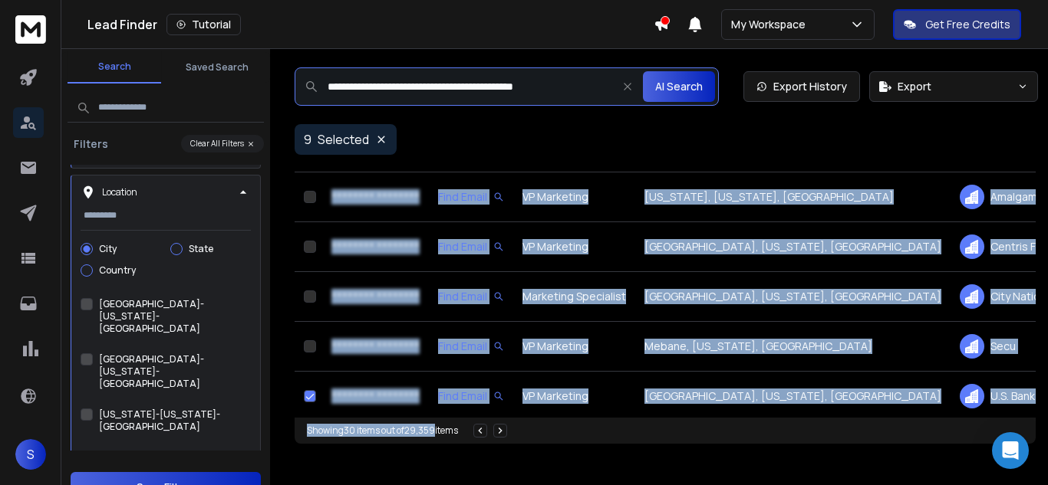
click at [506, 431] on icon at bounding box center [500, 431] width 12 height 12
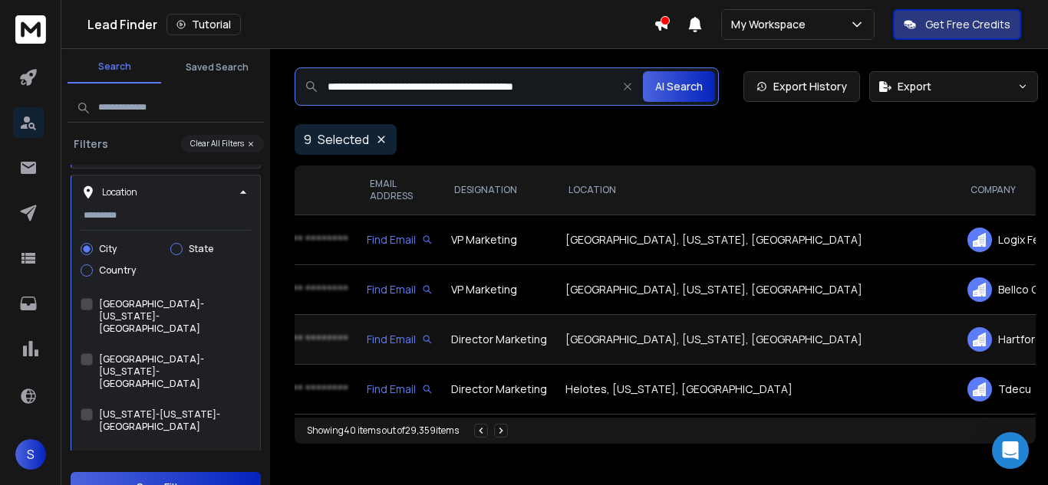
scroll to position [0, 37]
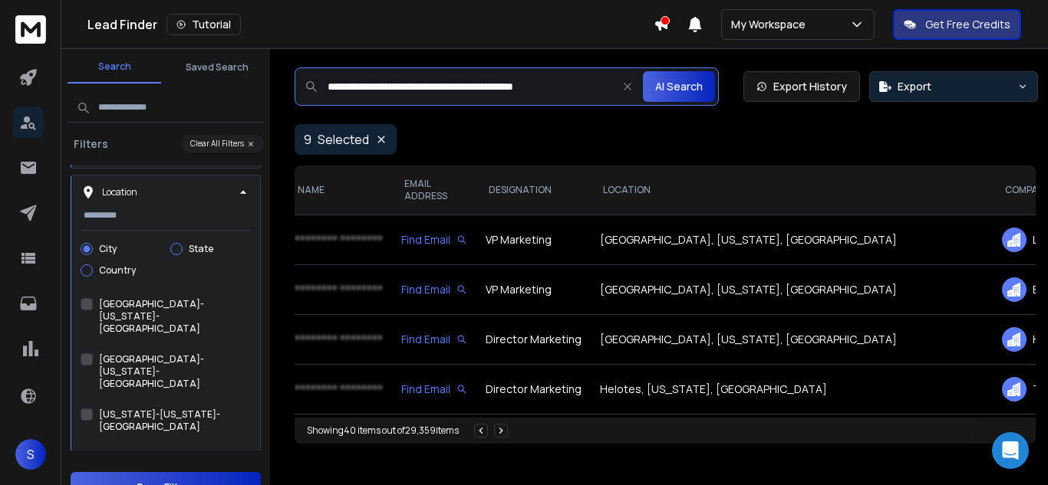
click at [955, 77] on button "Export" at bounding box center [953, 86] width 169 height 31
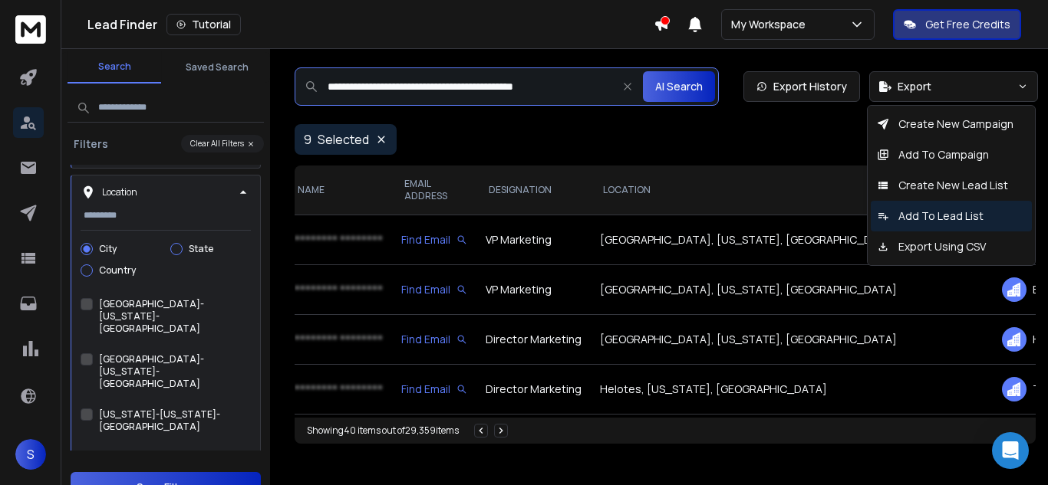
click at [965, 216] on p "Add To Lead List" at bounding box center [940, 216] width 91 height 21
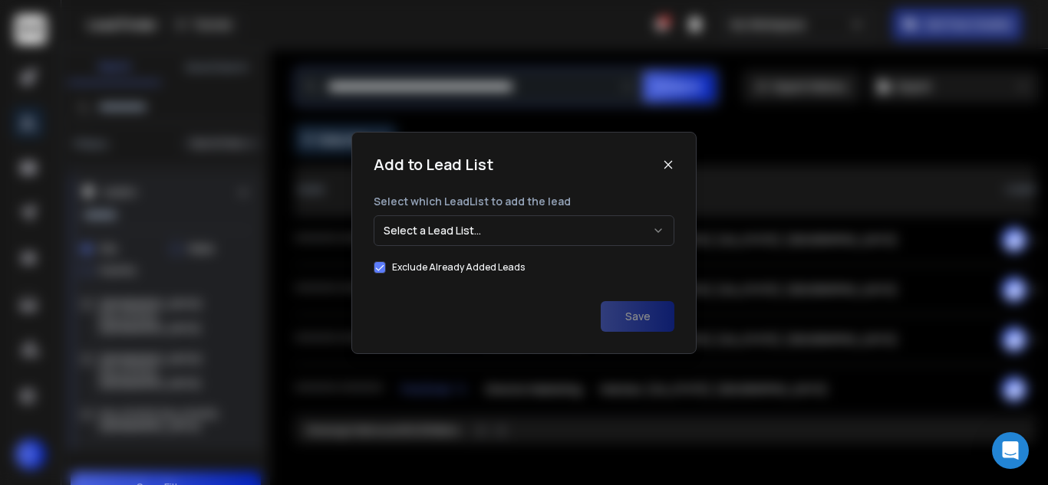
click at [495, 223] on button "Select a Lead List..." at bounding box center [523, 230] width 301 height 31
click at [628, 321] on button "Save" at bounding box center [637, 316] width 74 height 31
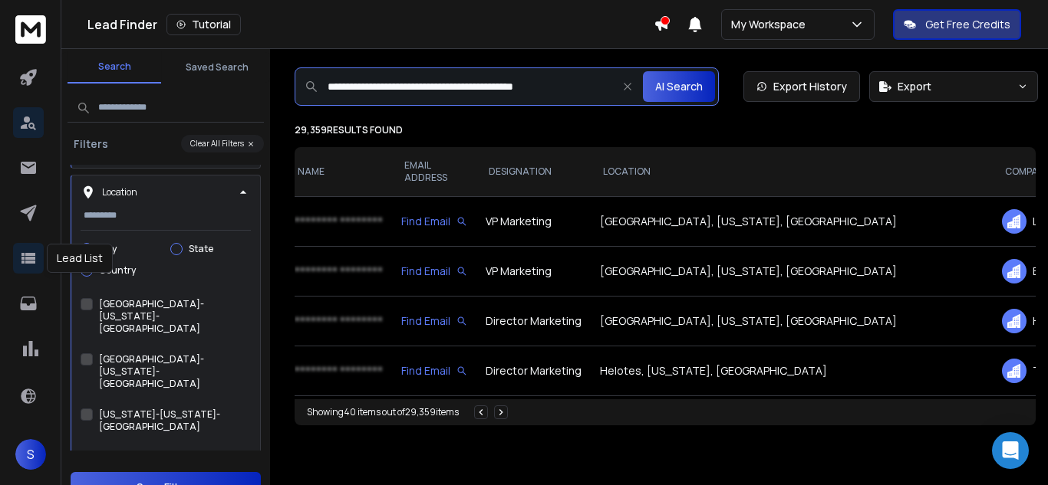
click at [29, 253] on icon at bounding box center [28, 258] width 14 height 11
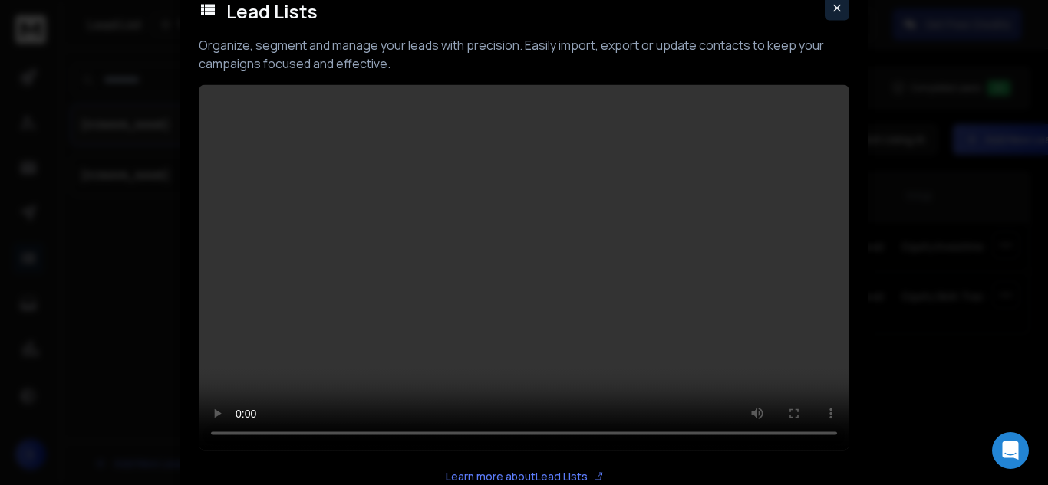
click at [841, 6] on icon at bounding box center [837, 8] width 12 height 12
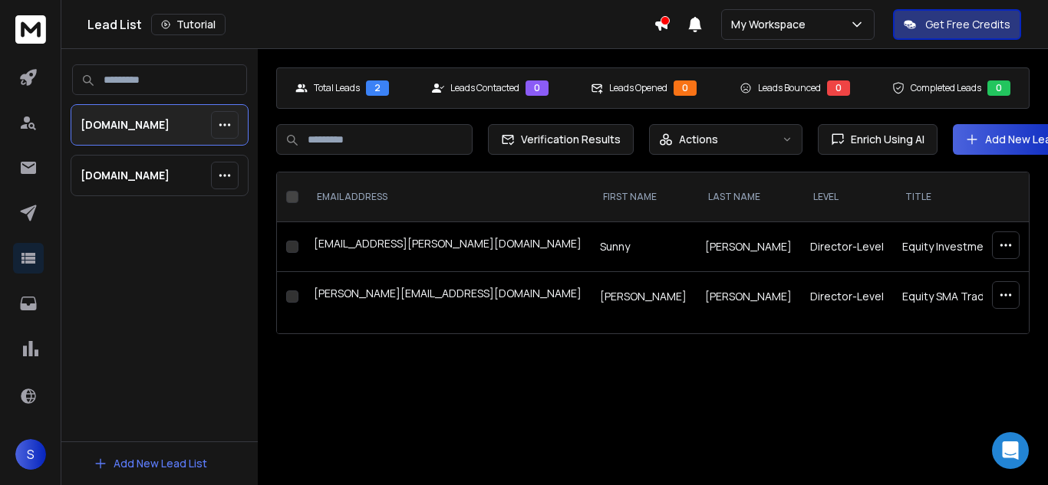
click at [363, 292] on div "[PERSON_NAME][EMAIL_ADDRESS][DOMAIN_NAME]" at bounding box center [448, 296] width 268 height 21
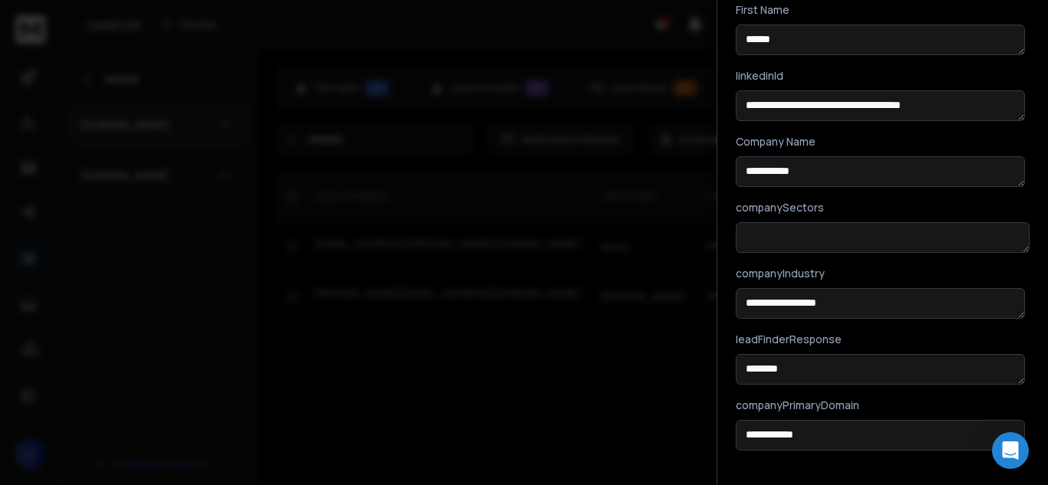
scroll to position [709, 0]
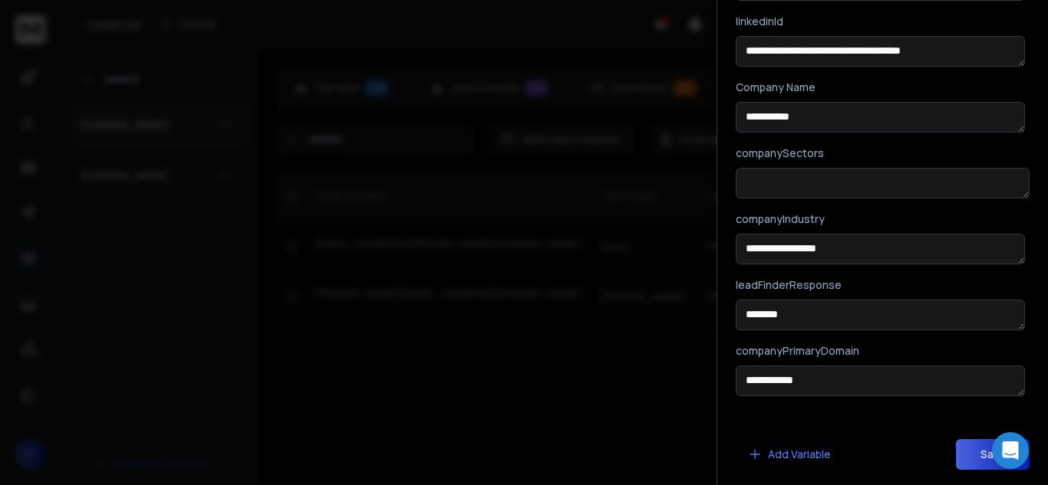
click at [628, 362] on div at bounding box center [524, 242] width 1048 height 485
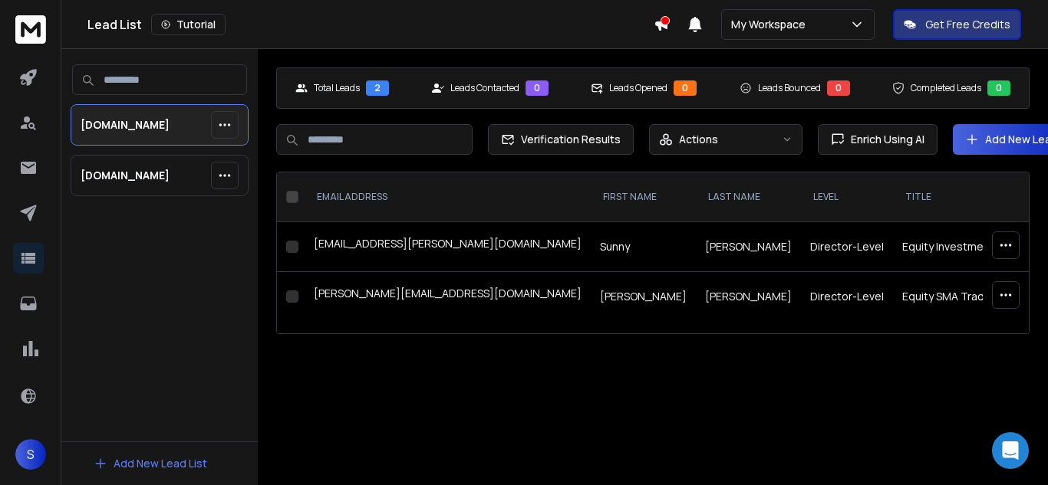
click at [137, 171] on p "[DOMAIN_NAME]" at bounding box center [125, 175] width 89 height 15
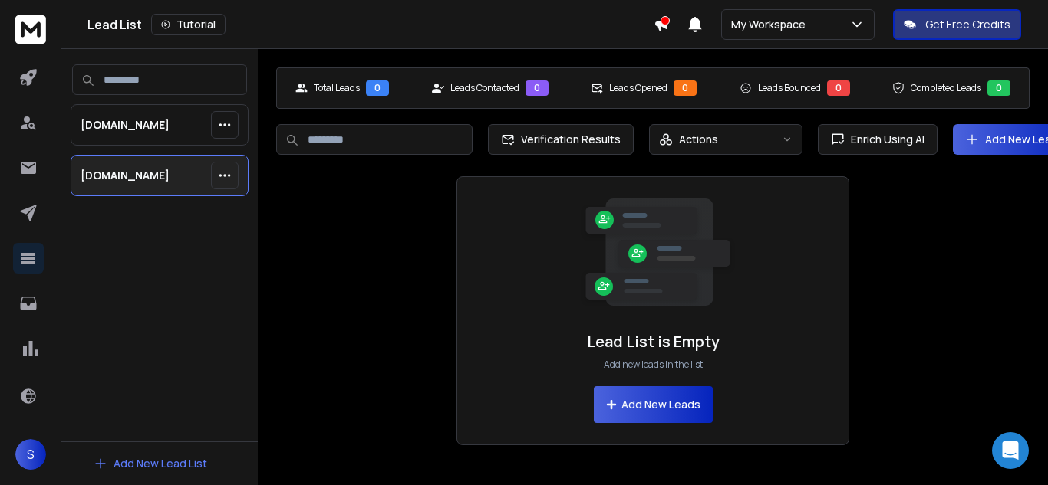
click at [162, 132] on p "[DOMAIN_NAME]" at bounding box center [125, 124] width 89 height 15
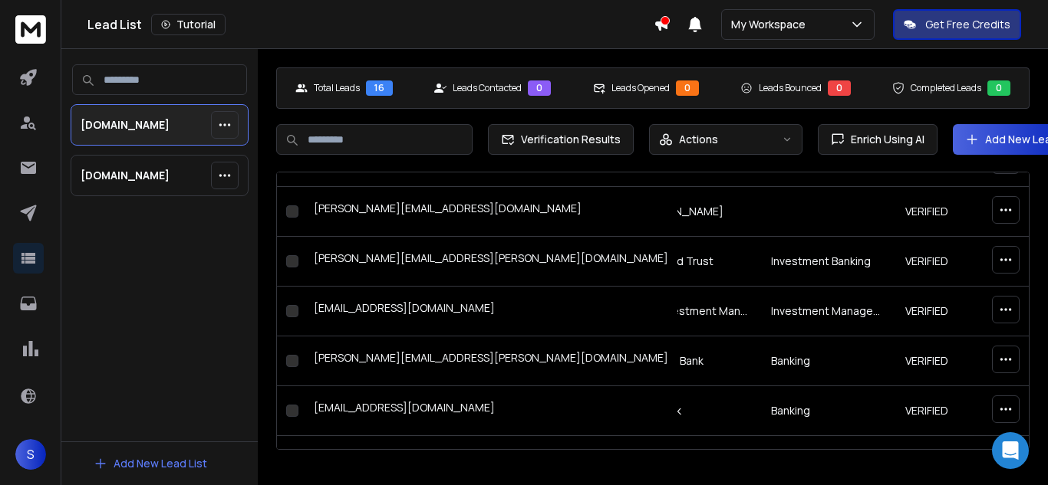
scroll to position [0, 887]
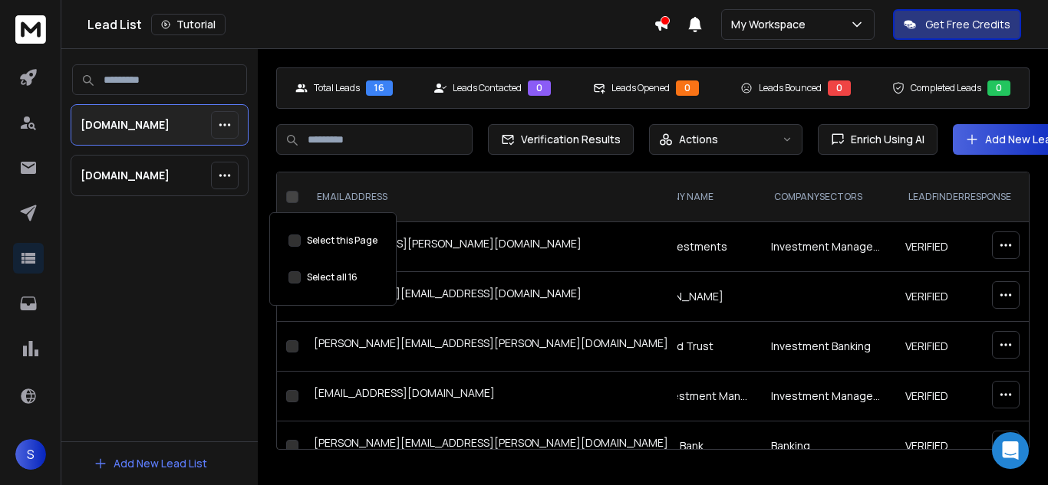
click at [294, 198] on button "Select this Page" at bounding box center [292, 197] width 12 height 12
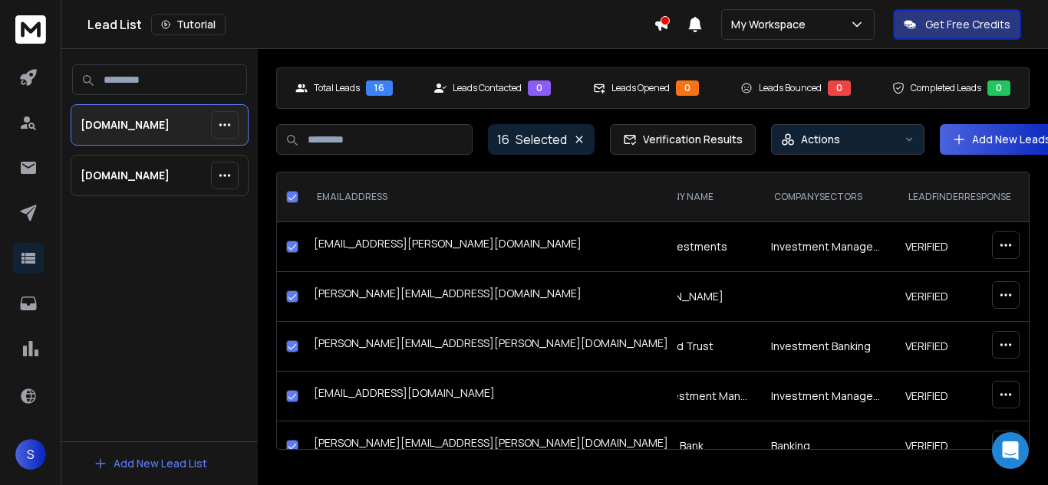
click at [853, 147] on button "Actions" at bounding box center [847, 139] width 153 height 31
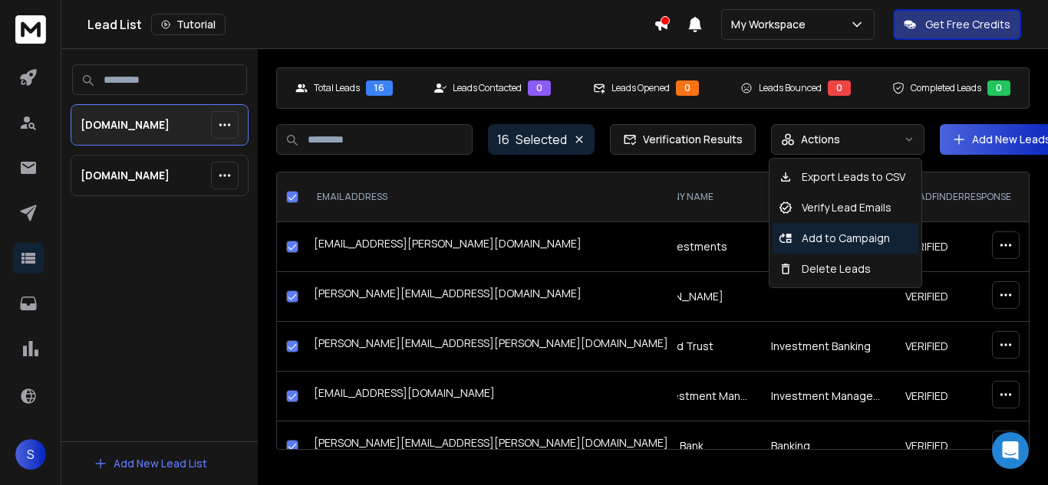
click at [860, 238] on p "Add to Campaign" at bounding box center [845, 238] width 94 height 21
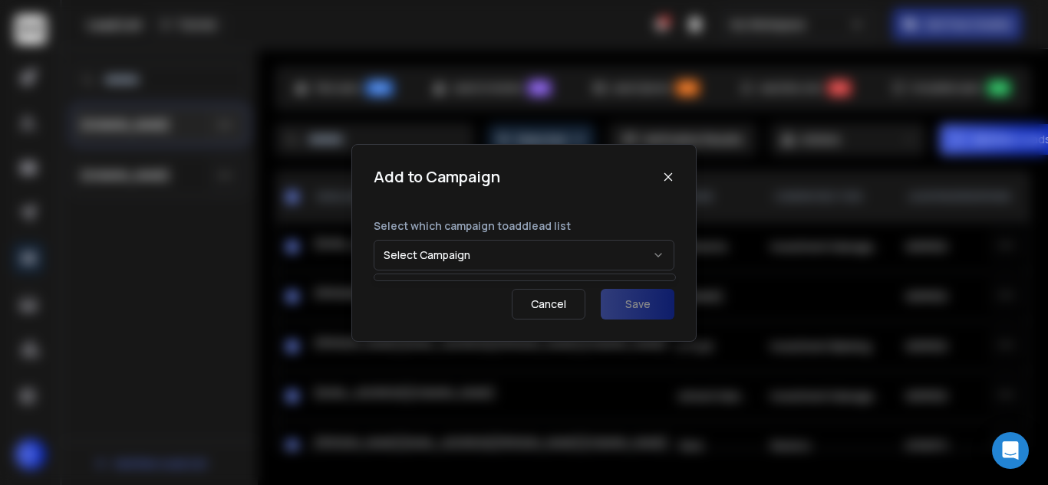
click at [522, 258] on button "Select Campaign" at bounding box center [523, 255] width 301 height 31
click at [477, 265] on button "Select Campaign" at bounding box center [523, 255] width 301 height 31
click at [552, 290] on p "Cancel" at bounding box center [548, 304] width 74 height 31
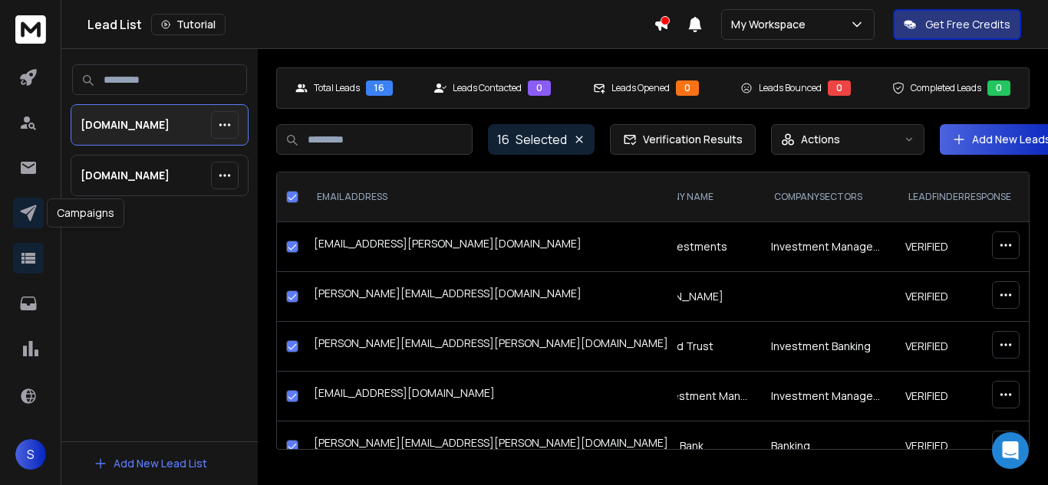
click at [29, 212] on icon at bounding box center [28, 213] width 18 height 18
